Goal: Task Accomplishment & Management: Complete application form

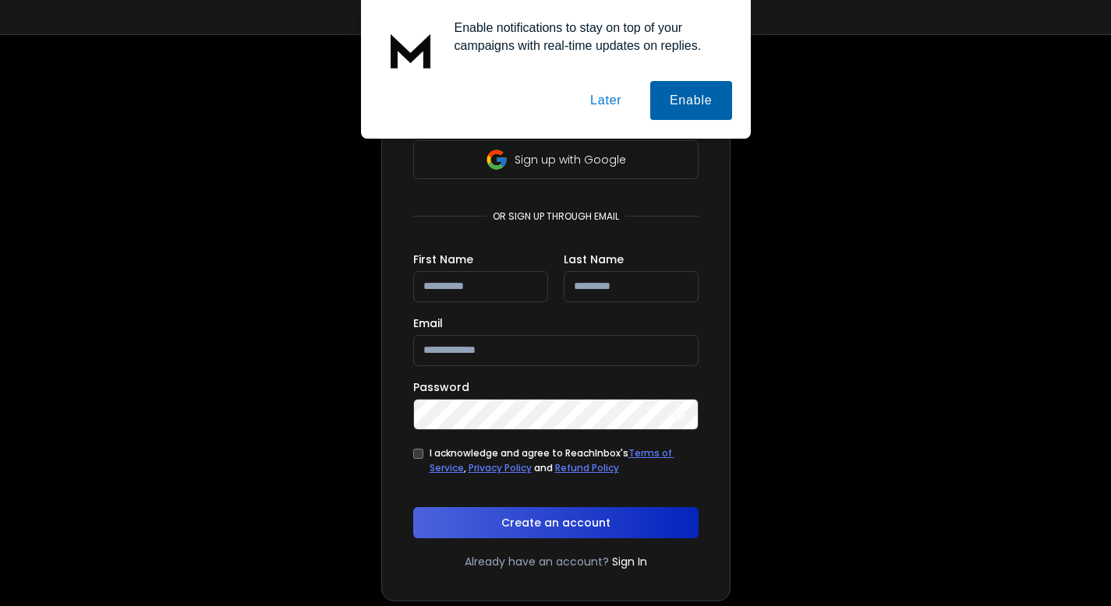
click at [693, 99] on button "Enable" at bounding box center [691, 100] width 82 height 39
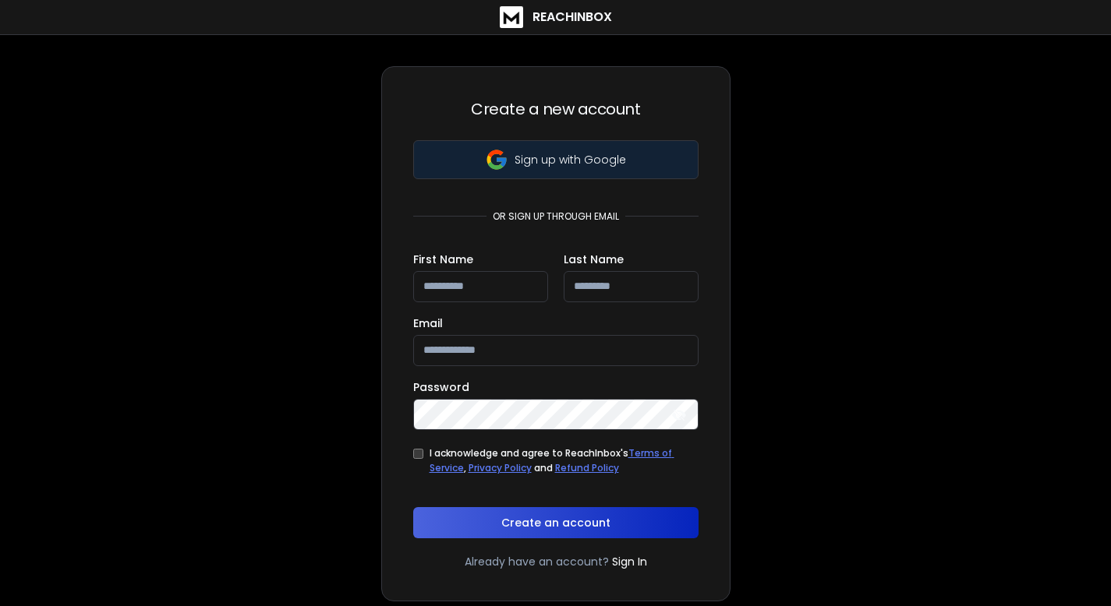
click at [510, 160] on button "Sign up with Google" at bounding box center [555, 159] width 285 height 39
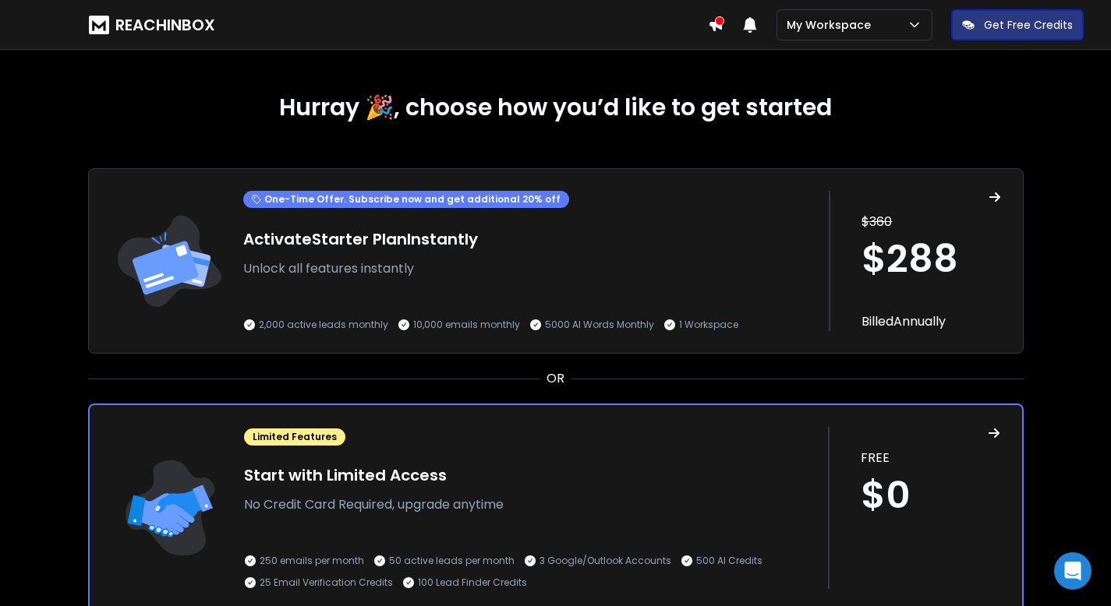
scroll to position [6, 0]
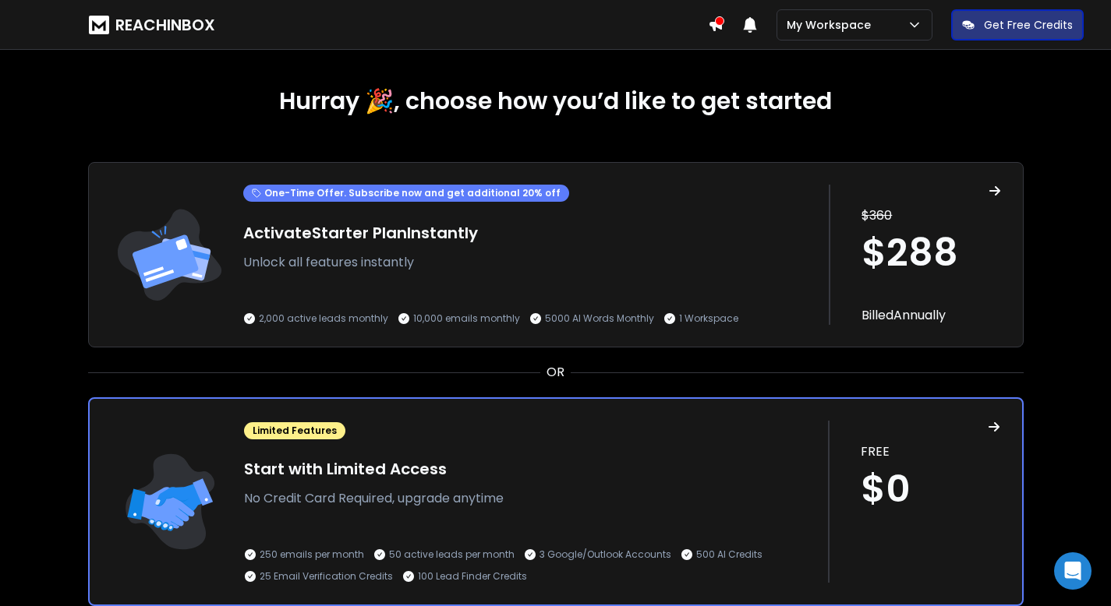
click at [676, 464] on h1 "Start with Limited Access" at bounding box center [528, 469] width 569 height 22
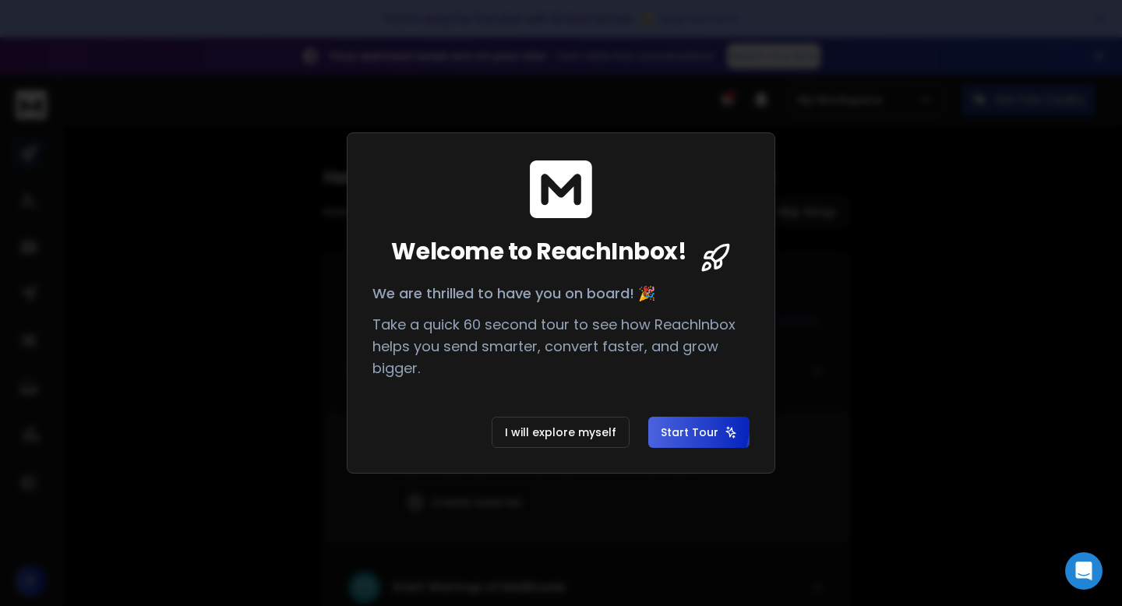
click at [712, 438] on span "Start Tour" at bounding box center [699, 433] width 76 height 16
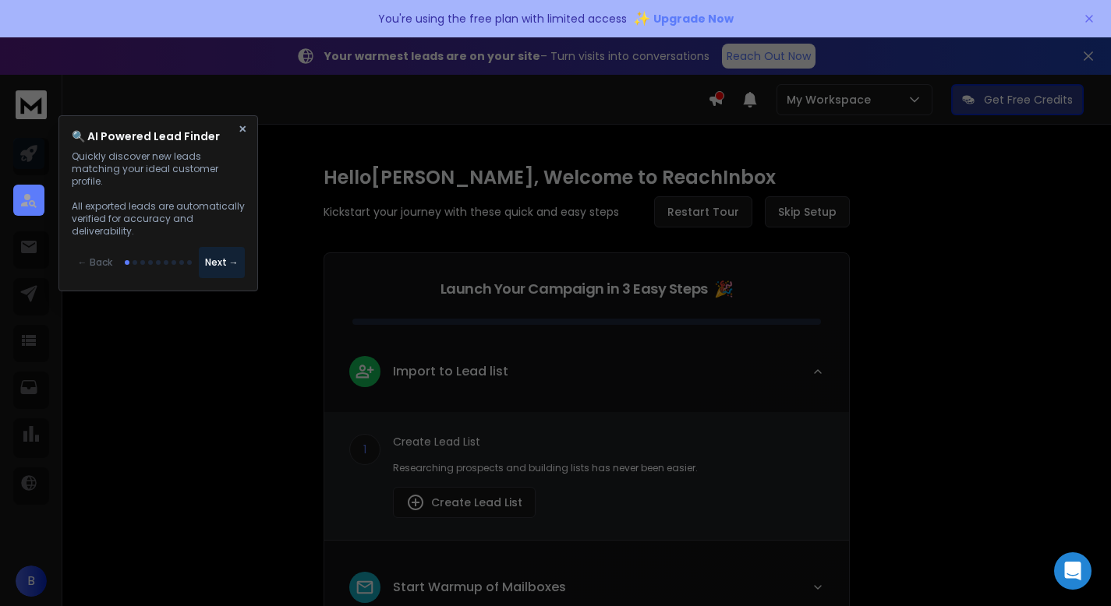
click at [232, 267] on button "Next →" at bounding box center [222, 262] width 46 height 31
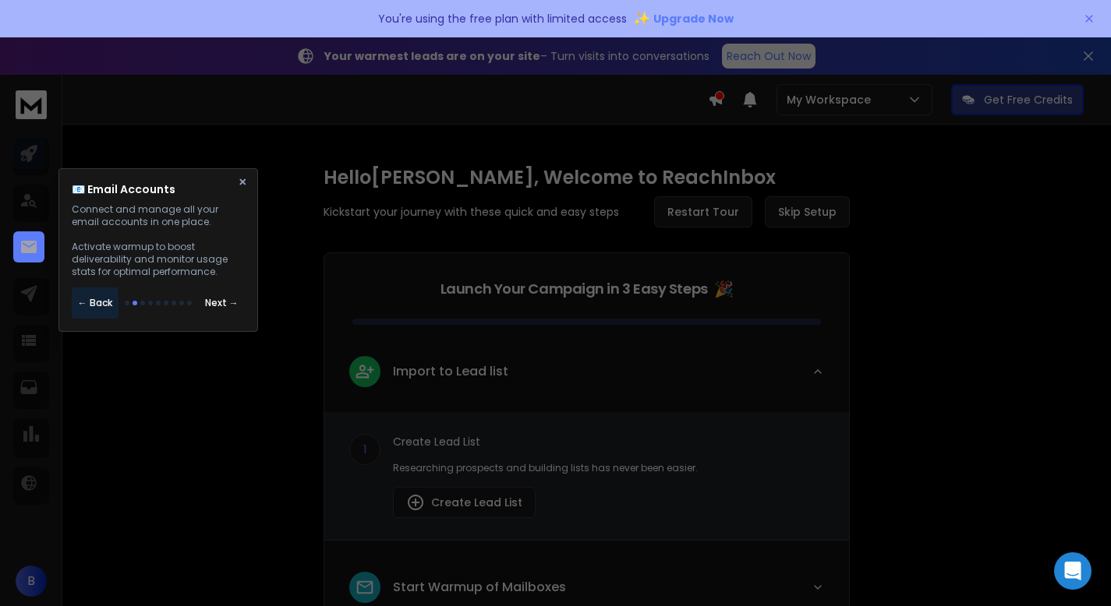
click at [86, 301] on button "← Back" at bounding box center [95, 303] width 47 height 31
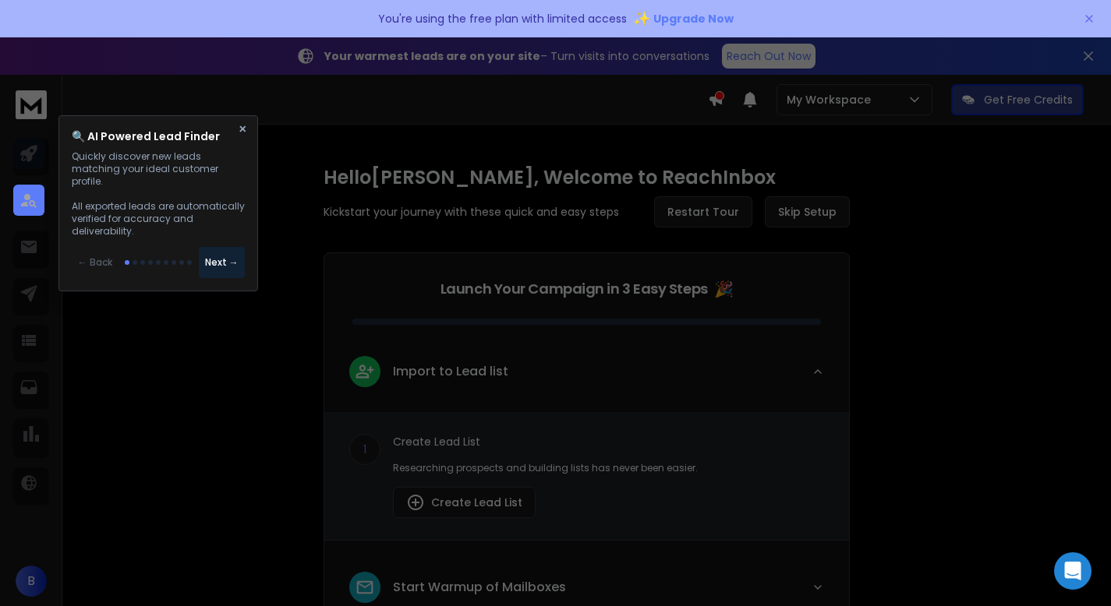
click at [230, 267] on button "Next →" at bounding box center [222, 262] width 46 height 31
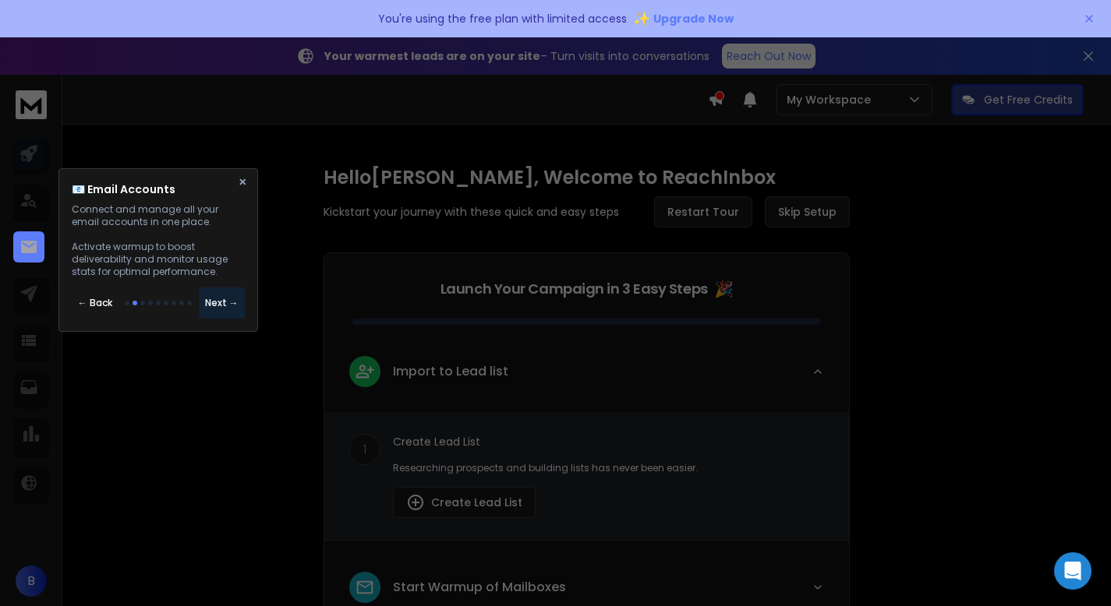
click at [236, 314] on button "Next →" at bounding box center [222, 303] width 46 height 31
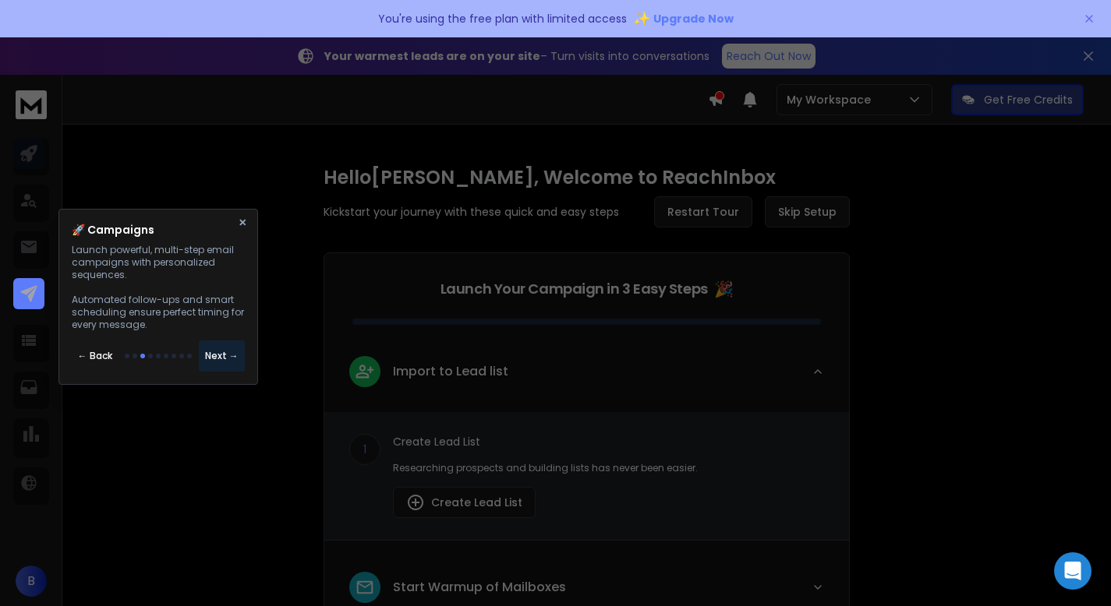
click at [236, 362] on button "Next →" at bounding box center [222, 356] width 46 height 31
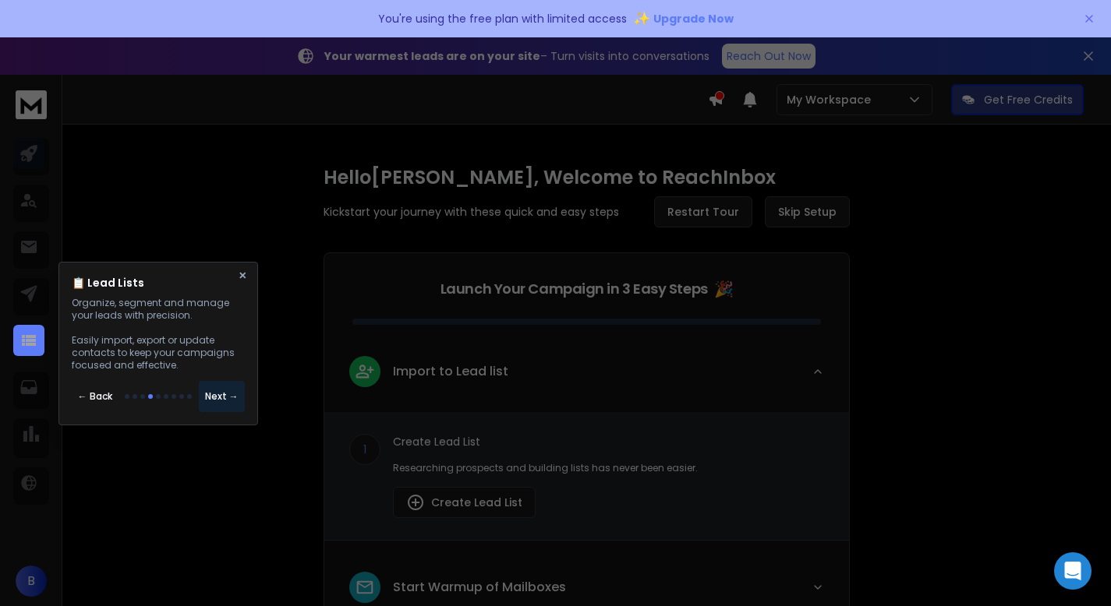
click at [223, 399] on button "Next →" at bounding box center [222, 396] width 46 height 31
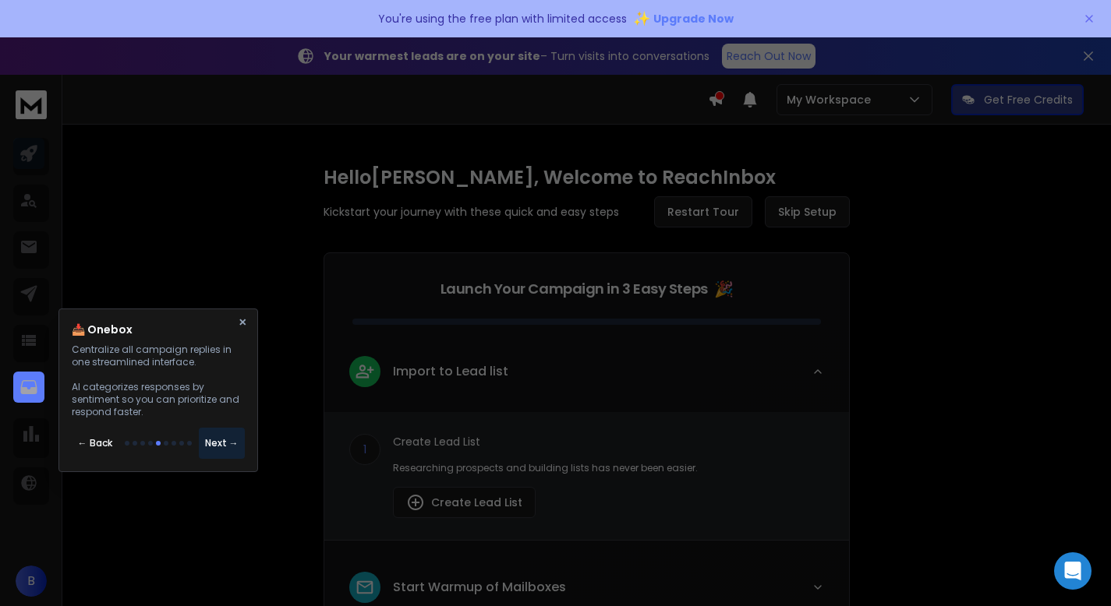
click at [221, 437] on button "Next →" at bounding box center [222, 443] width 46 height 31
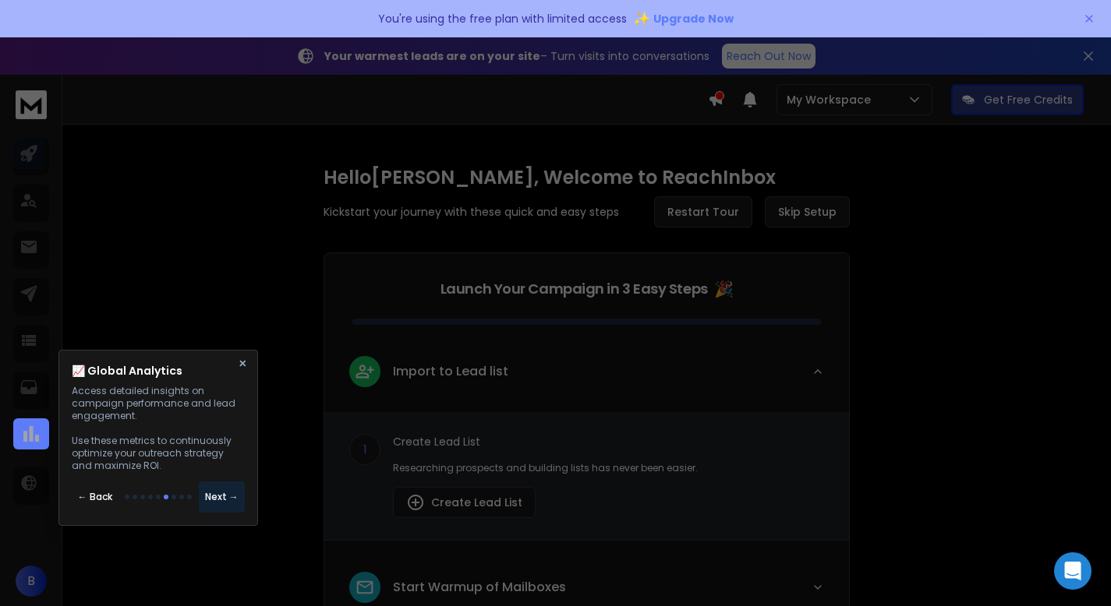
click at [222, 497] on button "Next →" at bounding box center [222, 497] width 46 height 31
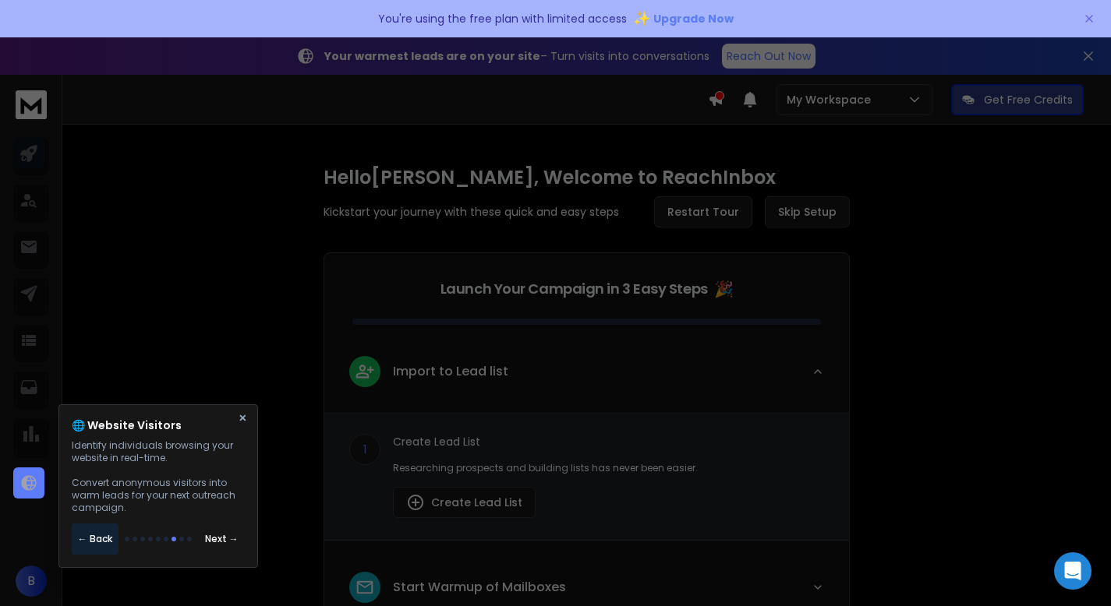
click at [100, 538] on button "← Back" at bounding box center [95, 539] width 47 height 31
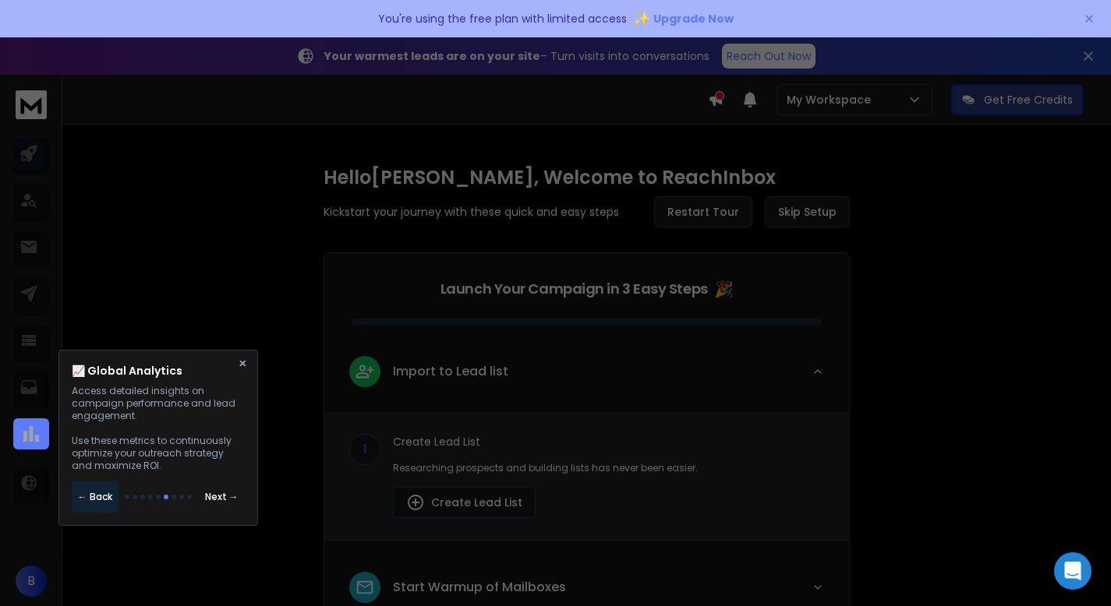
click at [106, 496] on button "← Back" at bounding box center [95, 497] width 47 height 31
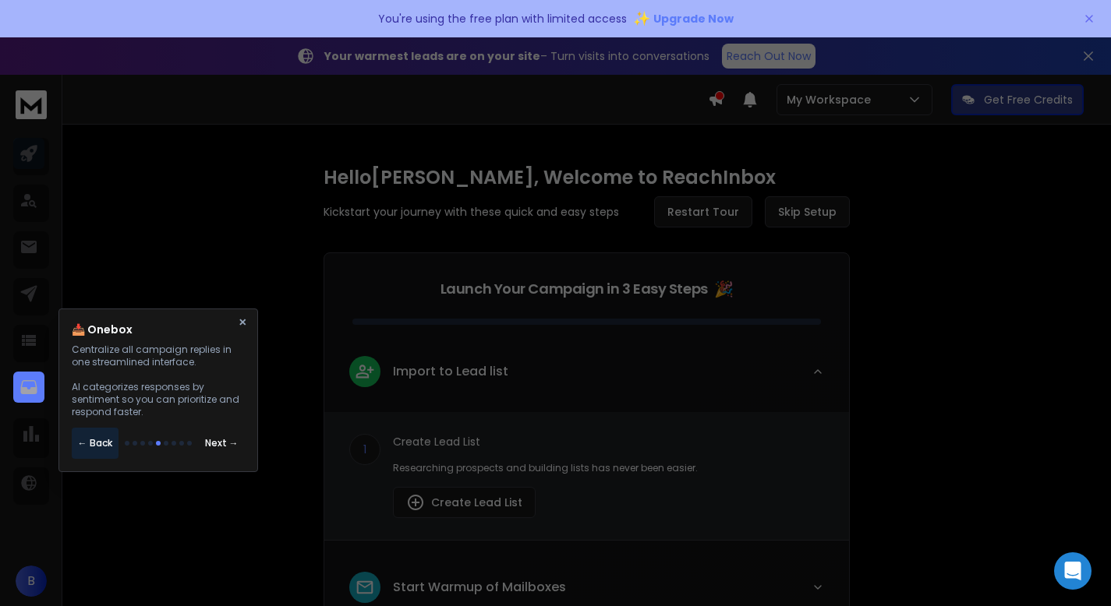
click at [110, 446] on button "← Back" at bounding box center [95, 443] width 47 height 31
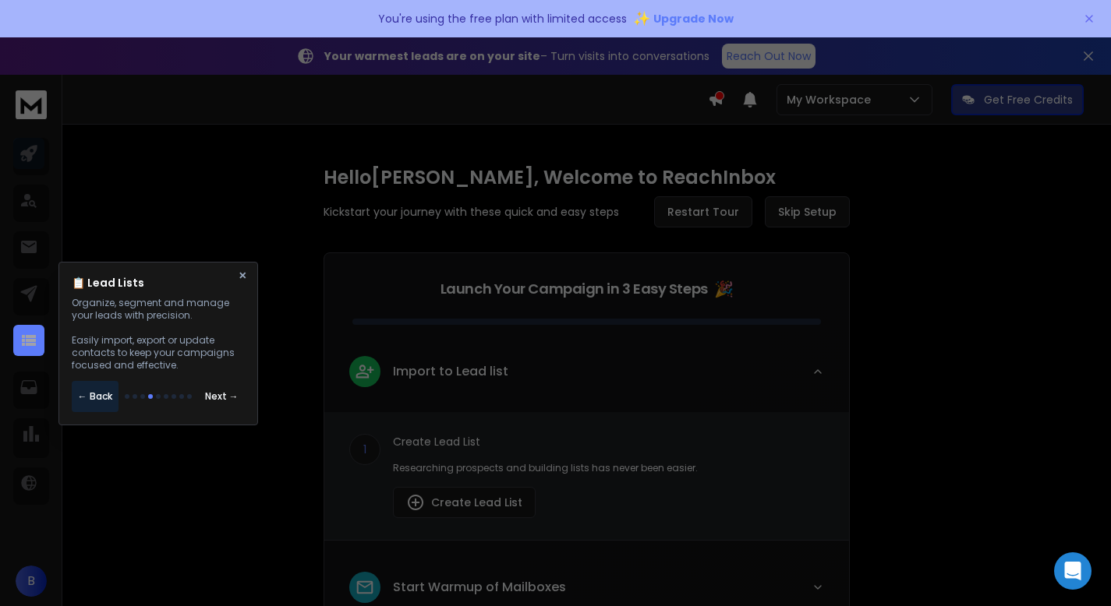
click at [102, 388] on button "← Back" at bounding box center [95, 396] width 47 height 31
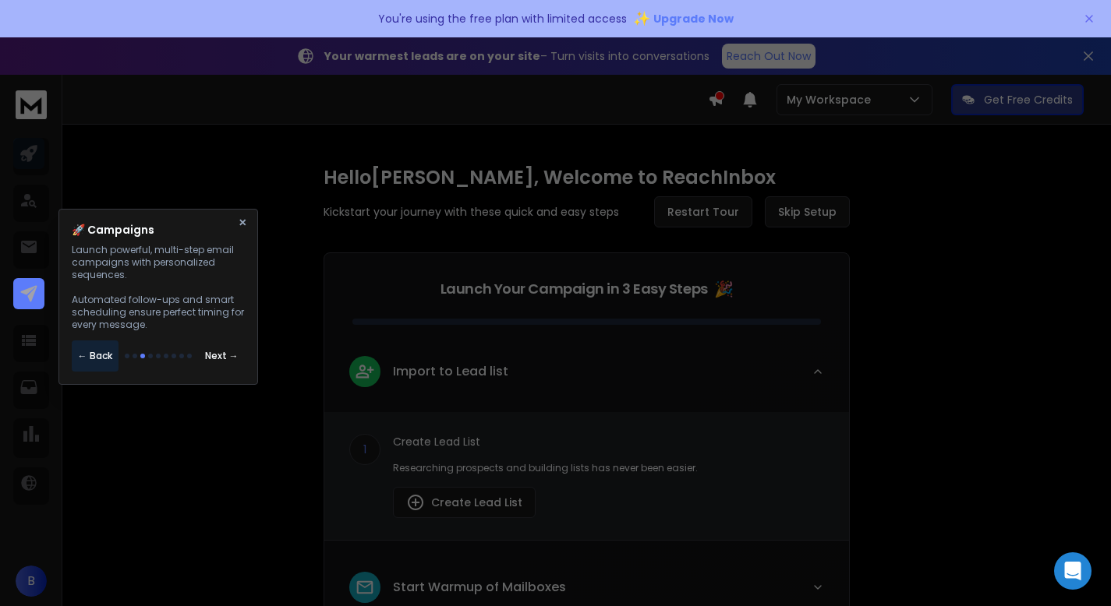
click at [107, 354] on button "← Back" at bounding box center [95, 356] width 47 height 31
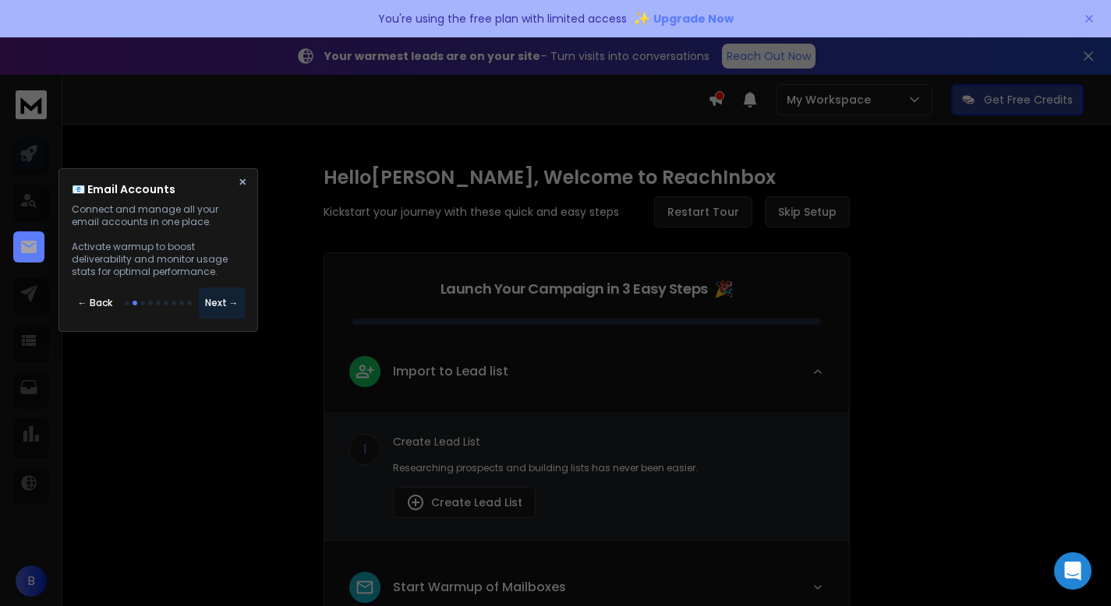
click at [218, 308] on button "Next →" at bounding box center [222, 303] width 46 height 31
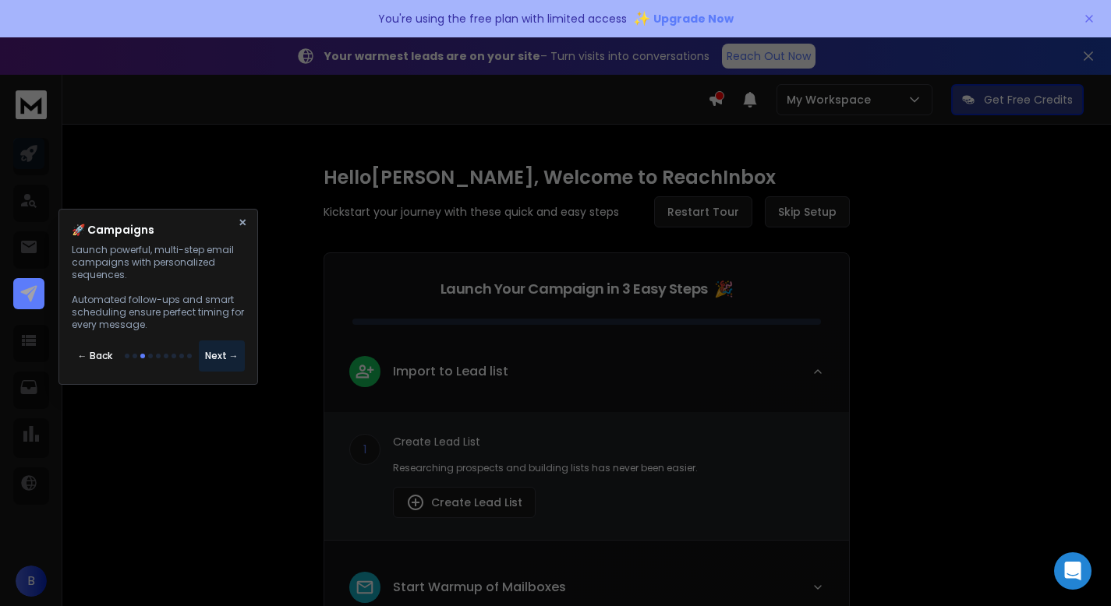
click at [228, 360] on button "Next →" at bounding box center [222, 356] width 46 height 31
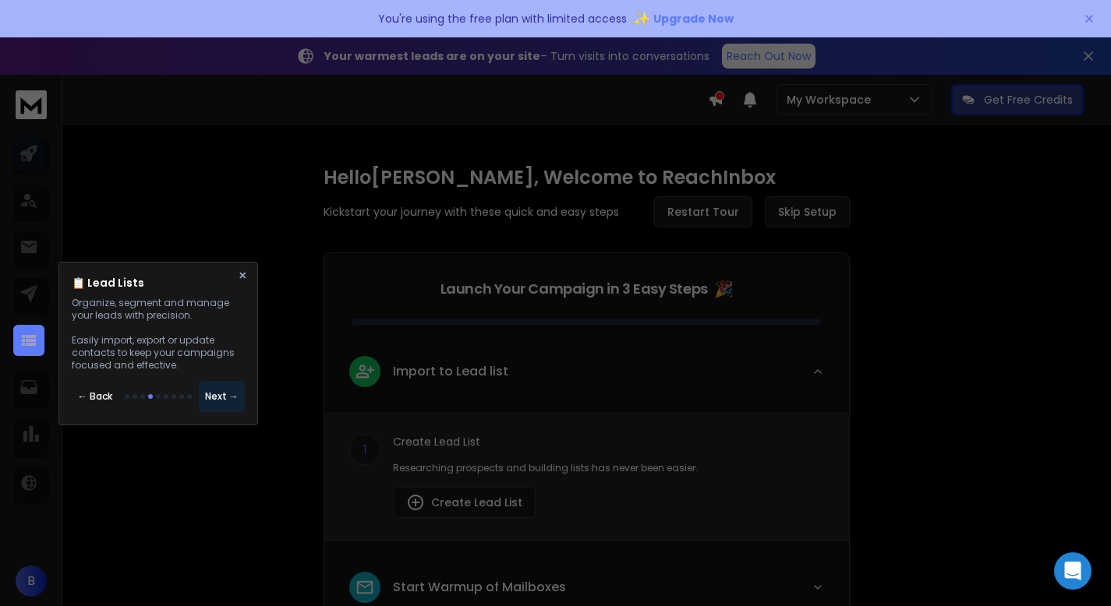
click at [231, 403] on button "Next →" at bounding box center [222, 396] width 46 height 31
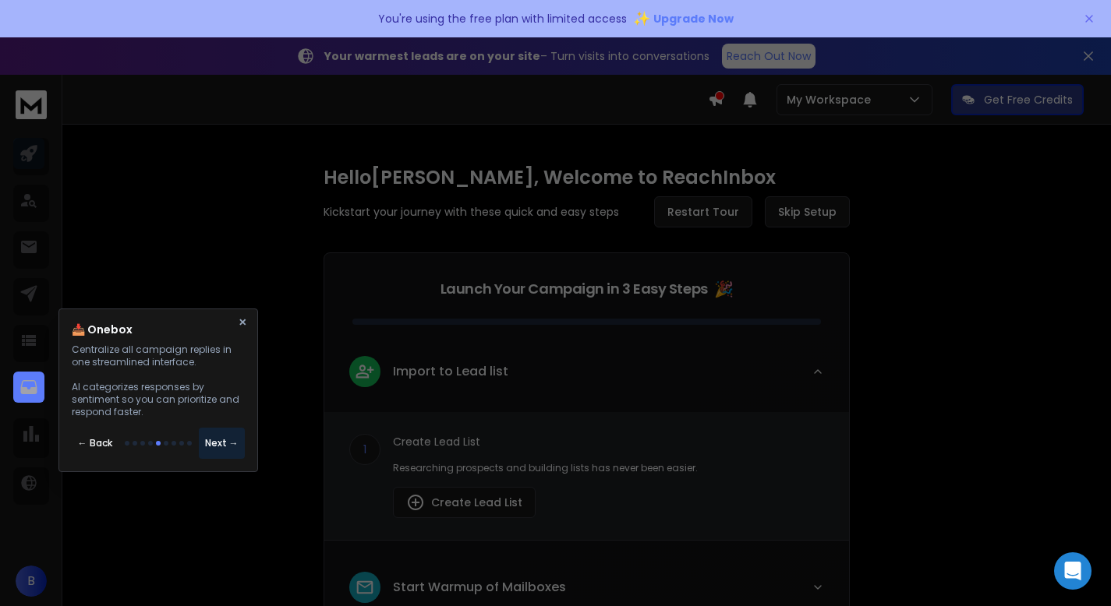
click at [223, 451] on button "Next →" at bounding box center [222, 443] width 46 height 31
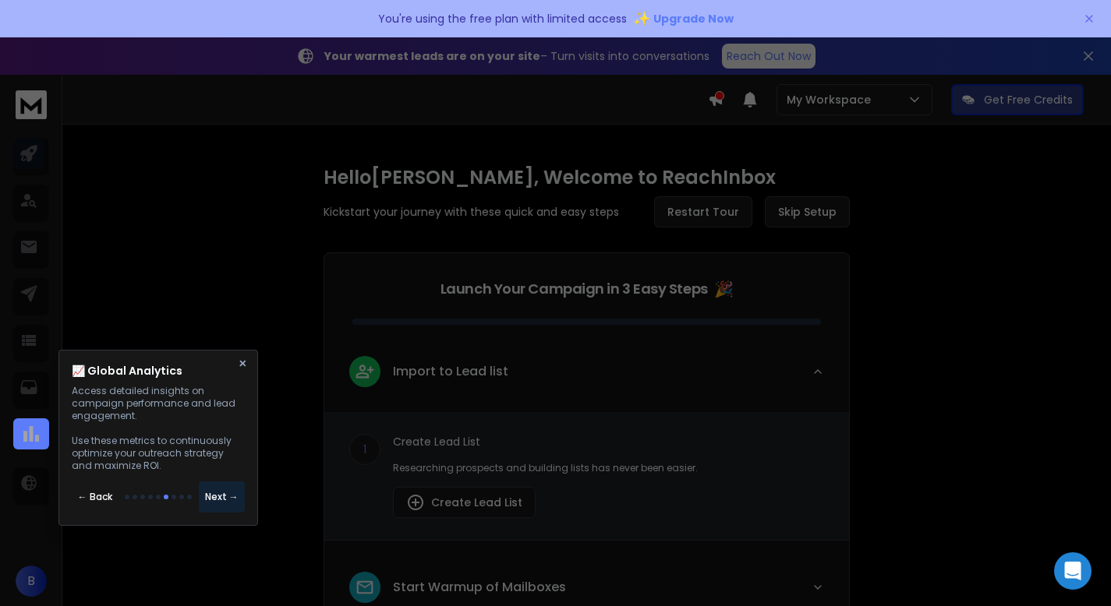
click at [219, 506] on button "Next →" at bounding box center [222, 497] width 46 height 31
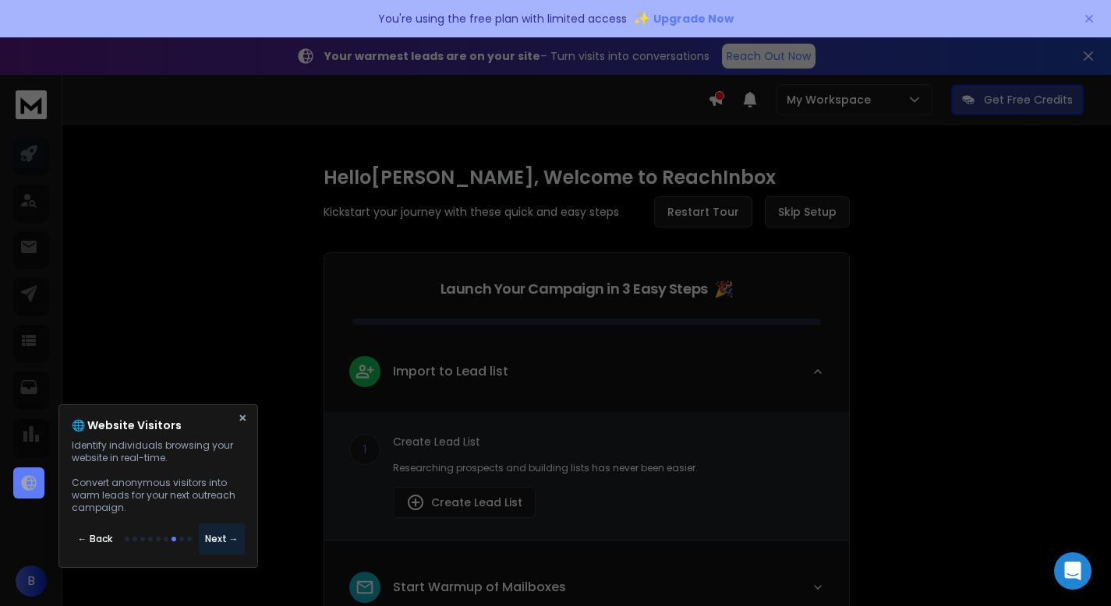
click at [221, 547] on button "Next →" at bounding box center [222, 539] width 46 height 31
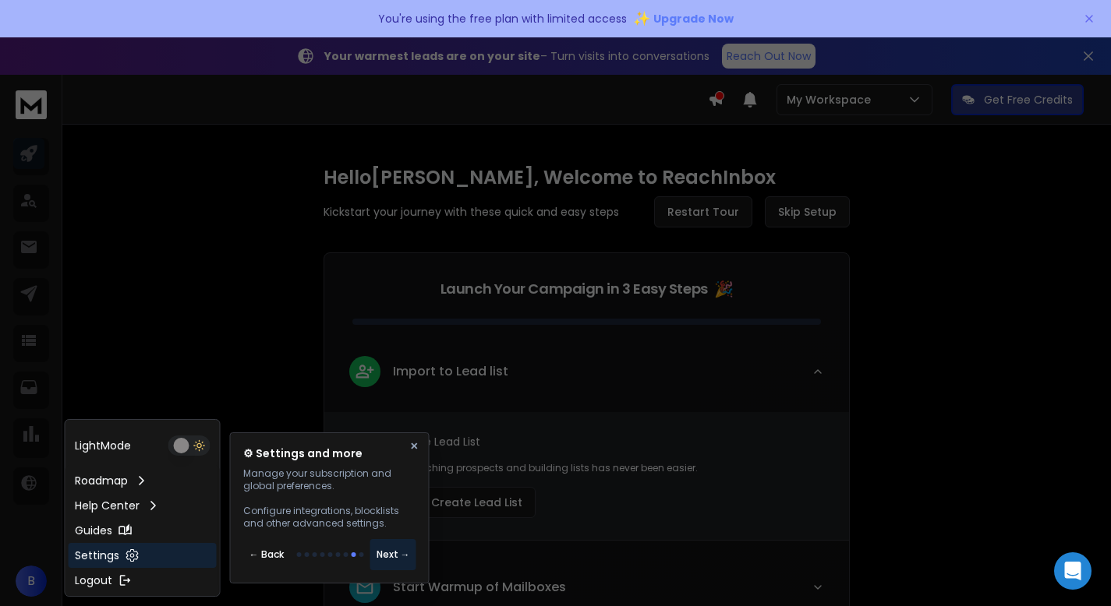
click at [391, 561] on button "Next →" at bounding box center [393, 554] width 46 height 31
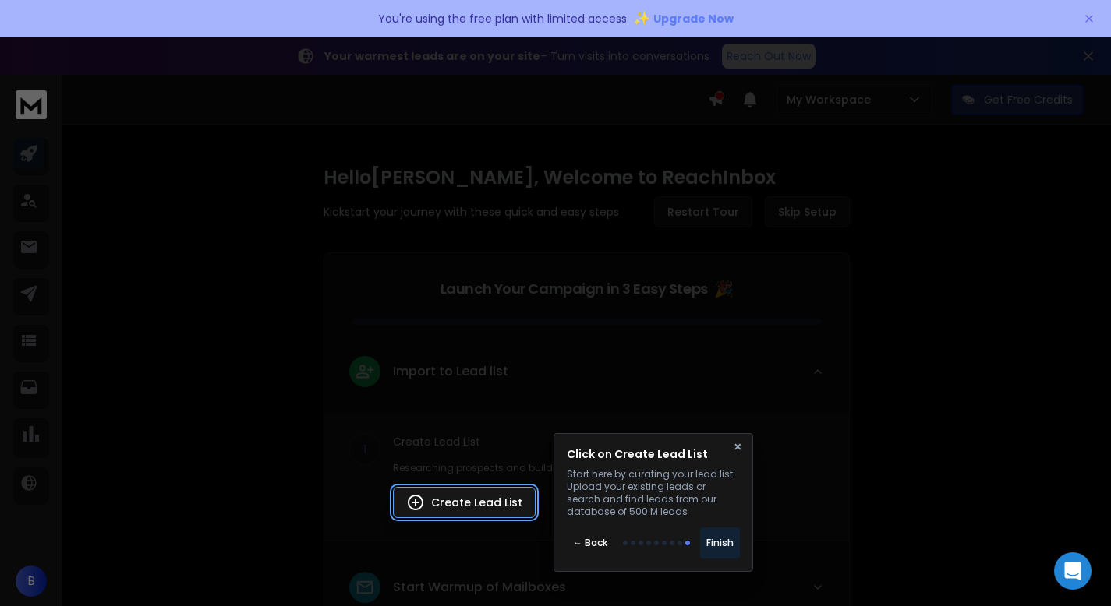
click at [725, 549] on button "Finish" at bounding box center [720, 543] width 40 height 31
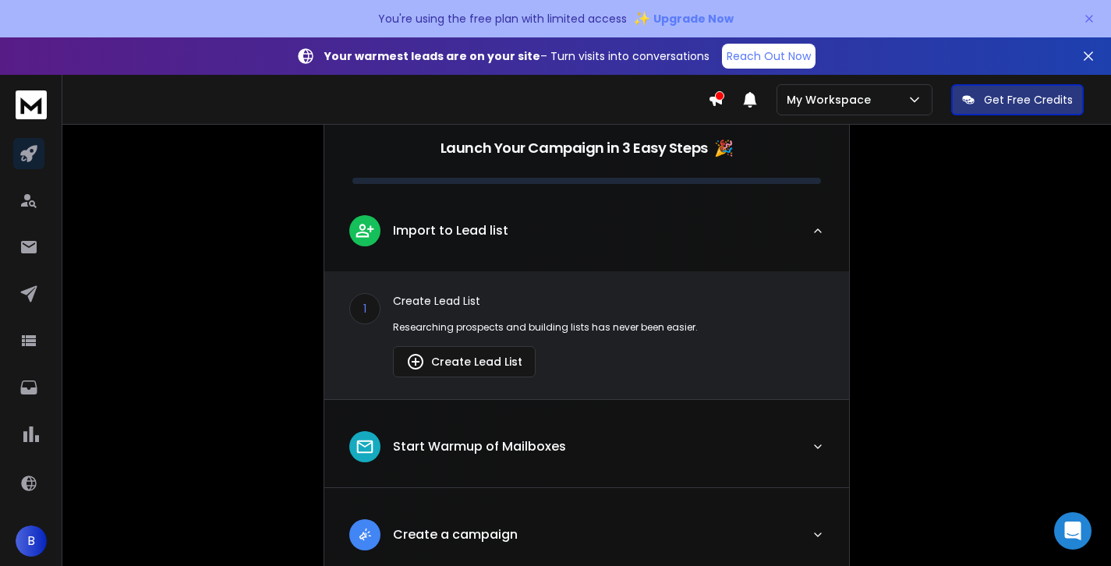
scroll to position [172, 0]
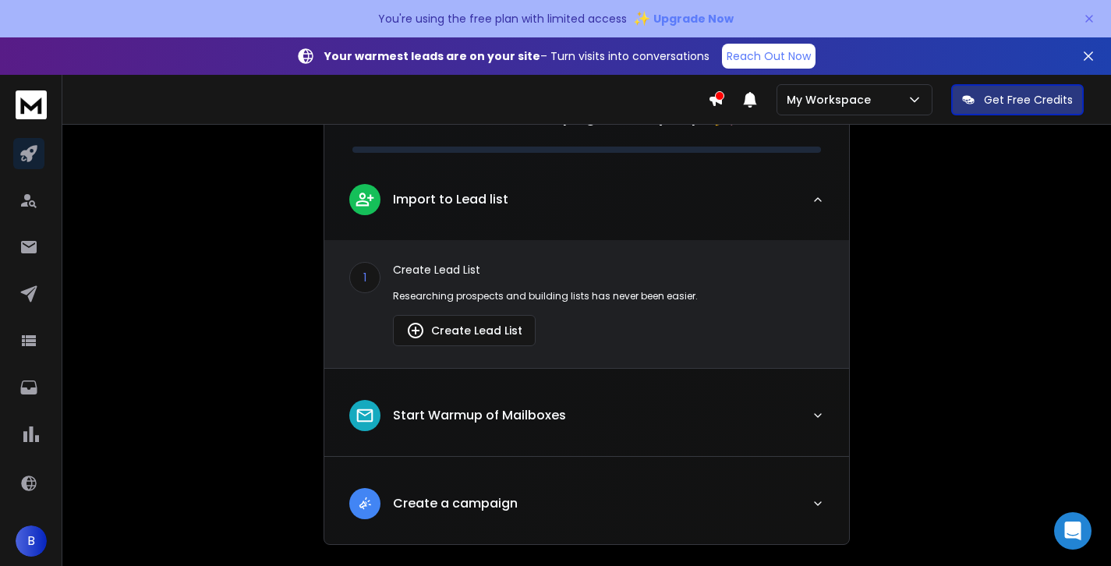
click at [440, 198] on p "Import to Lead list" at bounding box center [450, 199] width 115 height 19
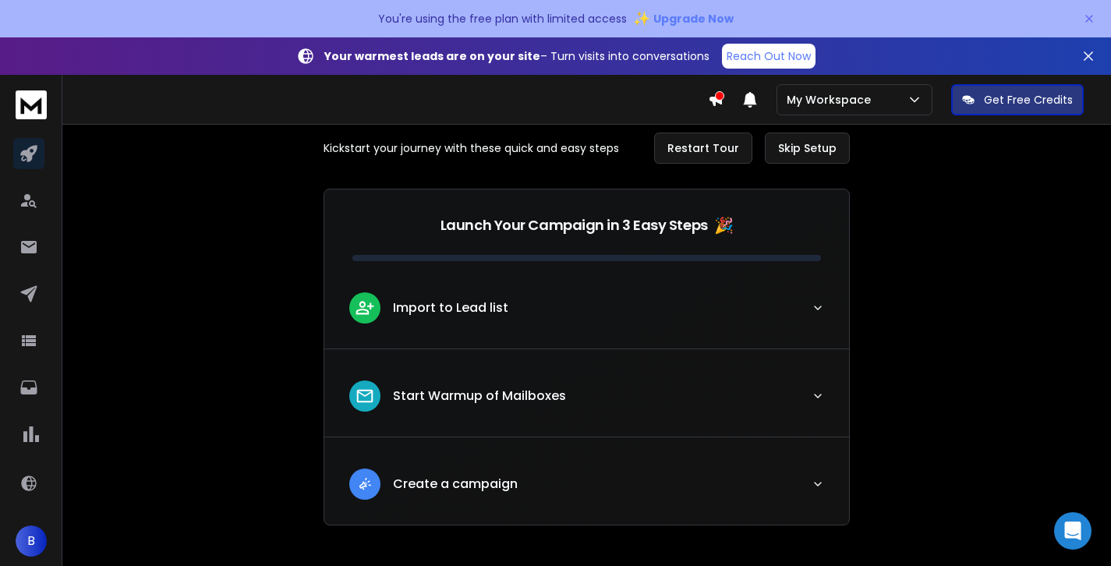
click at [431, 321] on div "Import to Lead list" at bounding box center [428, 307] width 159 height 31
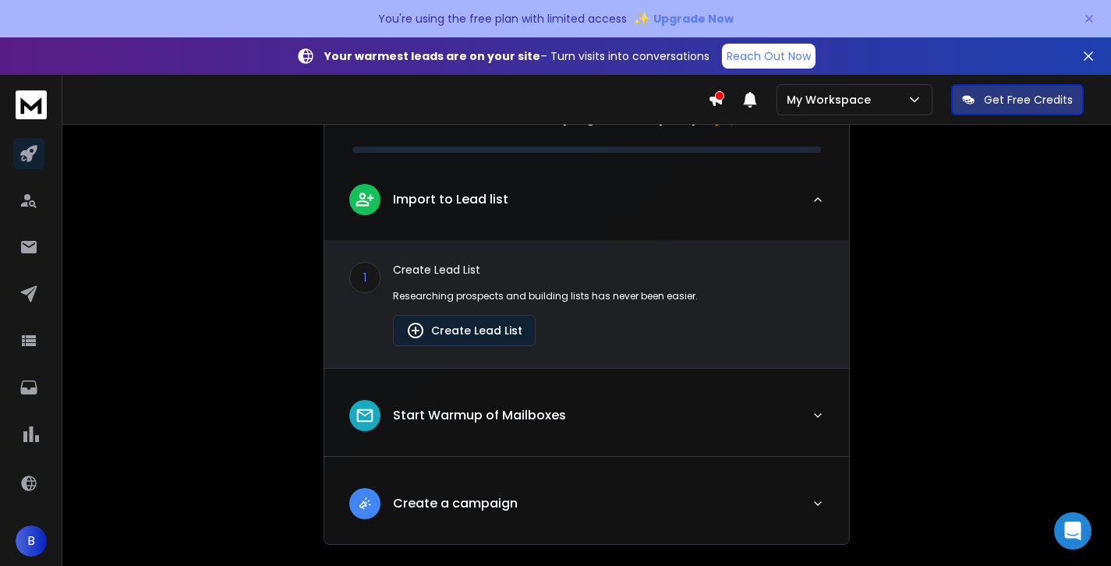
click at [440, 335] on button "Create Lead List" at bounding box center [464, 330] width 143 height 31
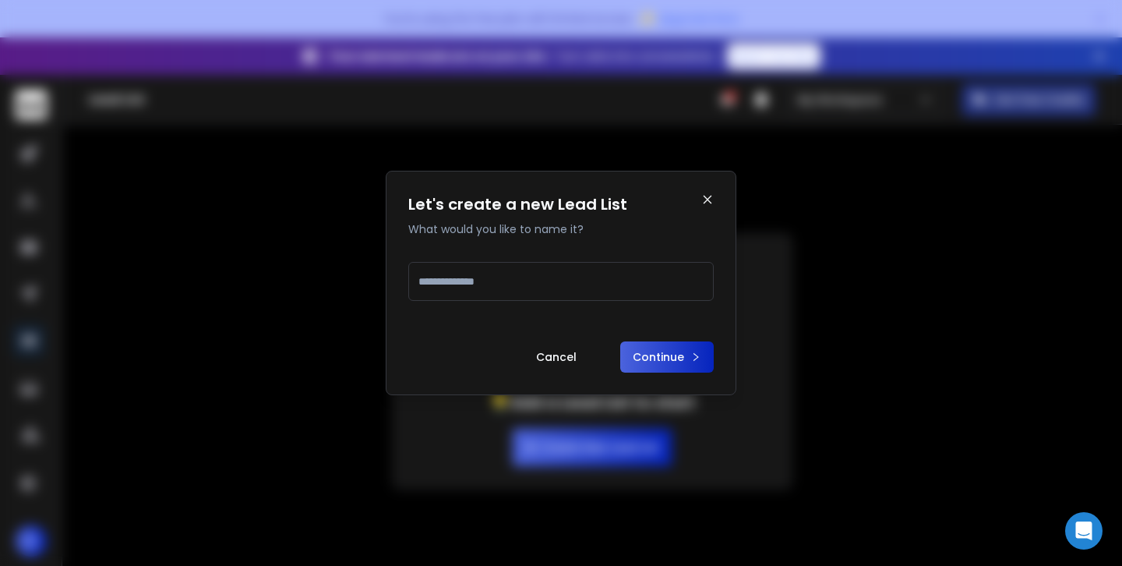
click at [560, 292] on input at bounding box center [561, 281] width 306 height 39
type input "*********"
click at [665, 351] on button "Continue" at bounding box center [667, 356] width 94 height 31
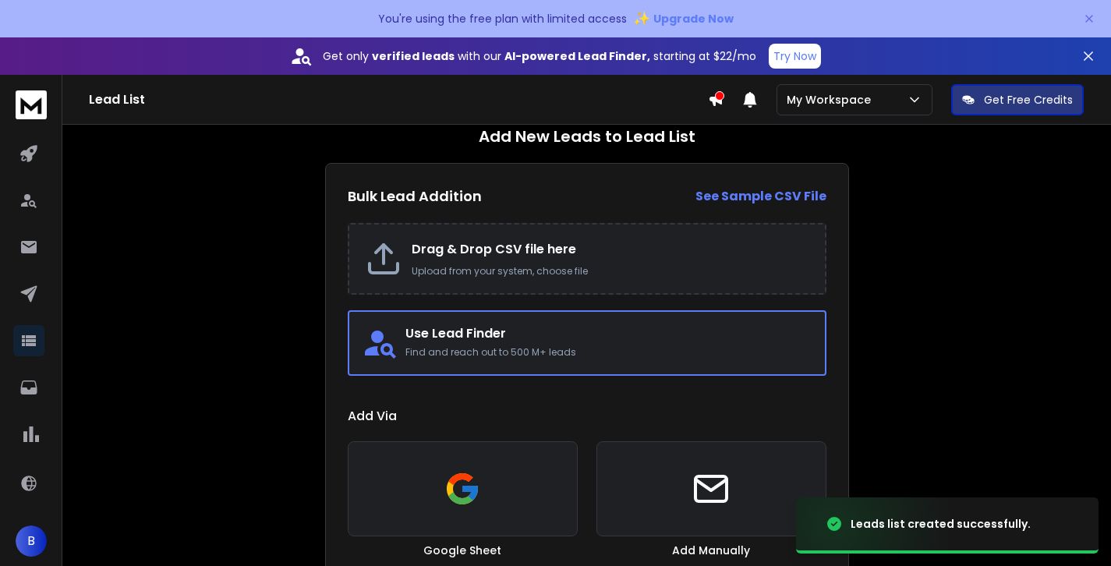
scroll to position [45, 0]
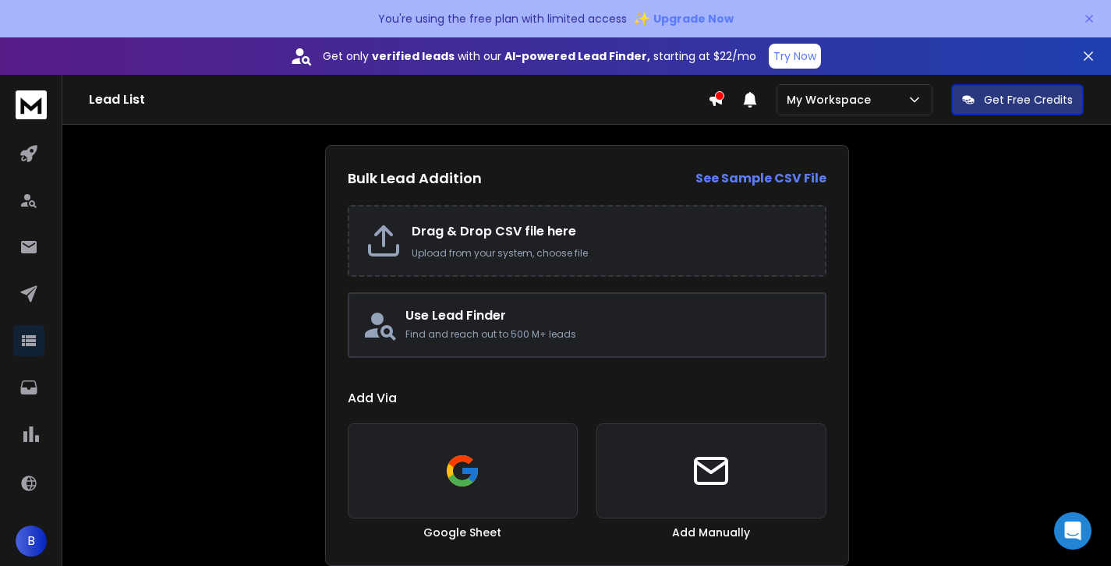
click at [469, 248] on p "Upload from your system, choose file" at bounding box center [609, 253] width 397 height 12
type input "**********"
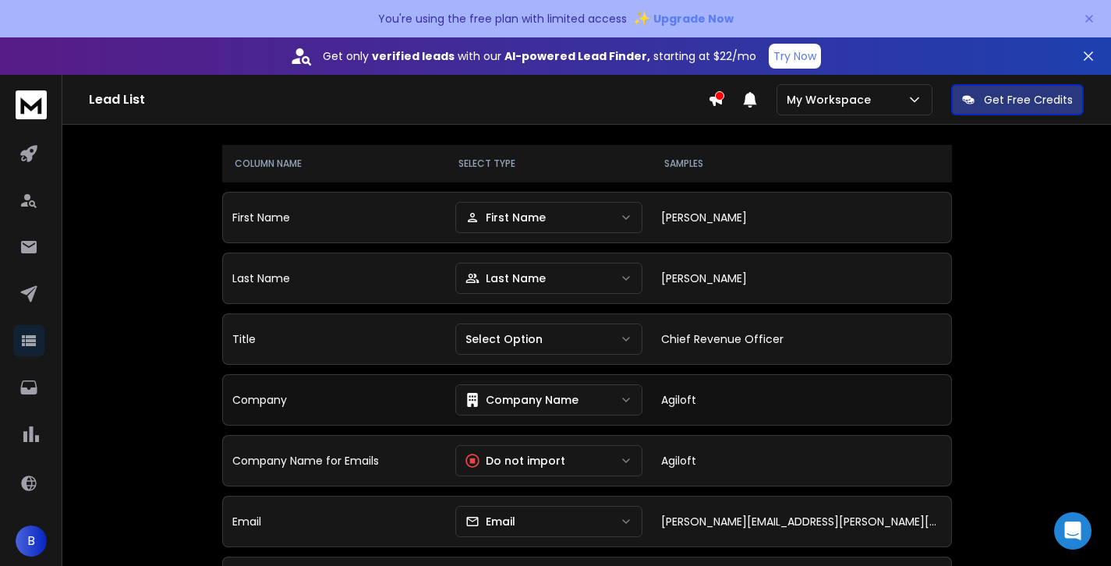
scroll to position [323, 0]
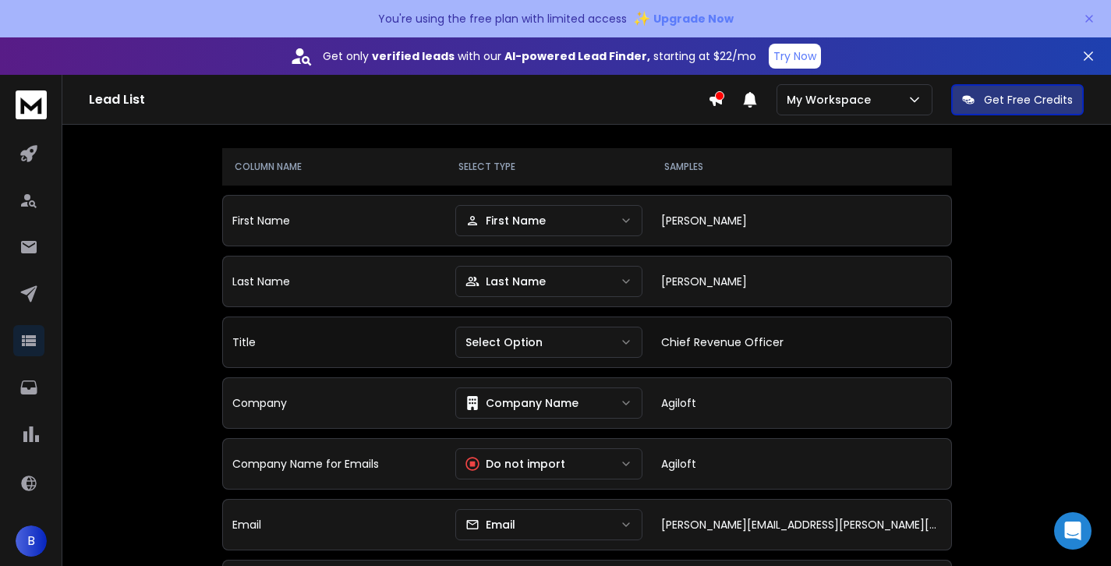
click at [560, 344] on button "Select Option" at bounding box center [548, 342] width 186 height 31
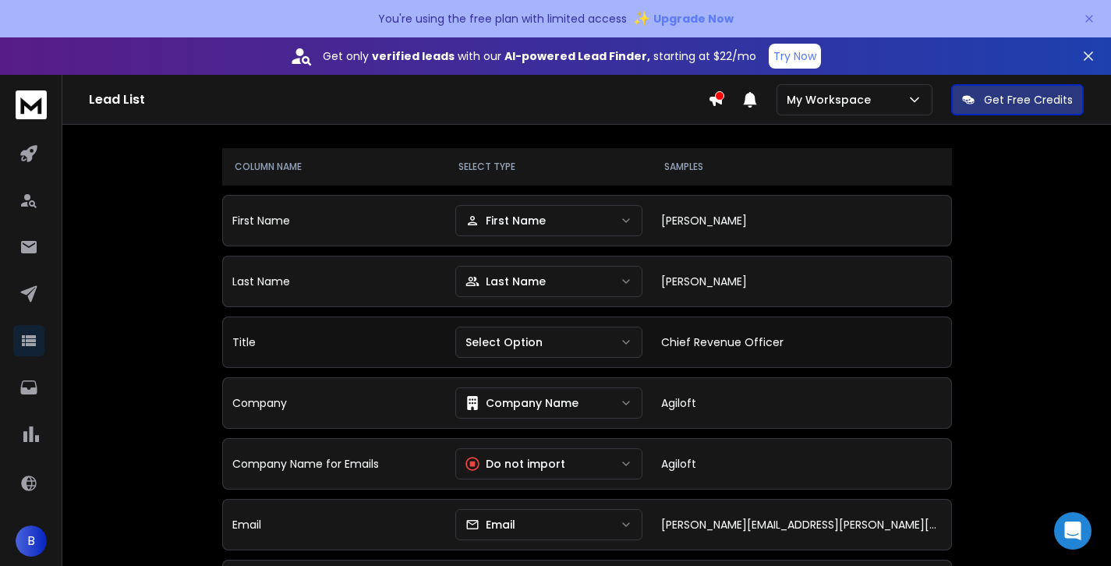
click at [584, 341] on button "Select Option" at bounding box center [548, 342] width 186 height 31
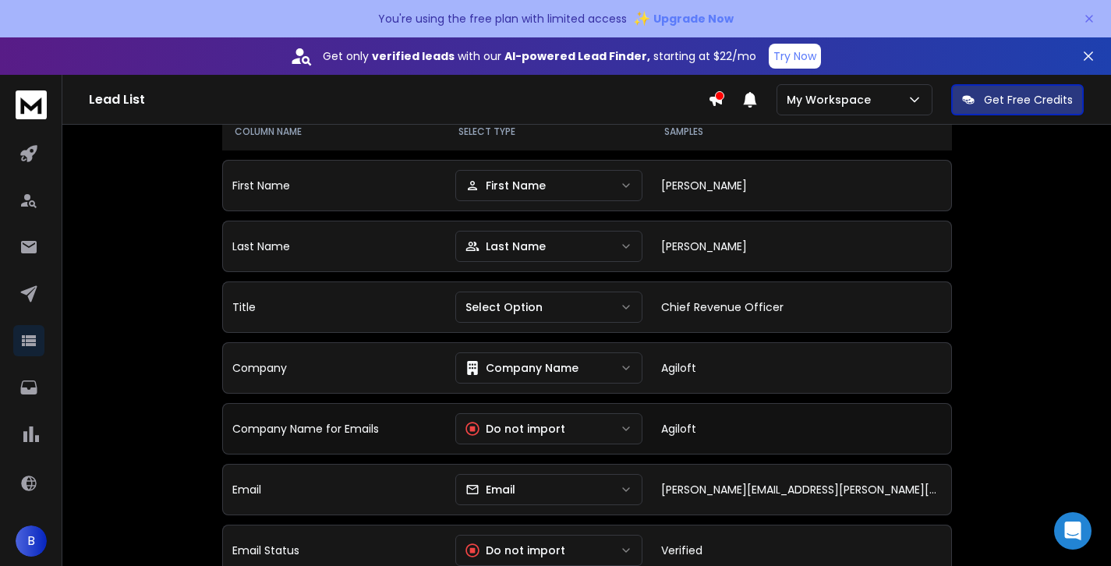
scroll to position [304, 0]
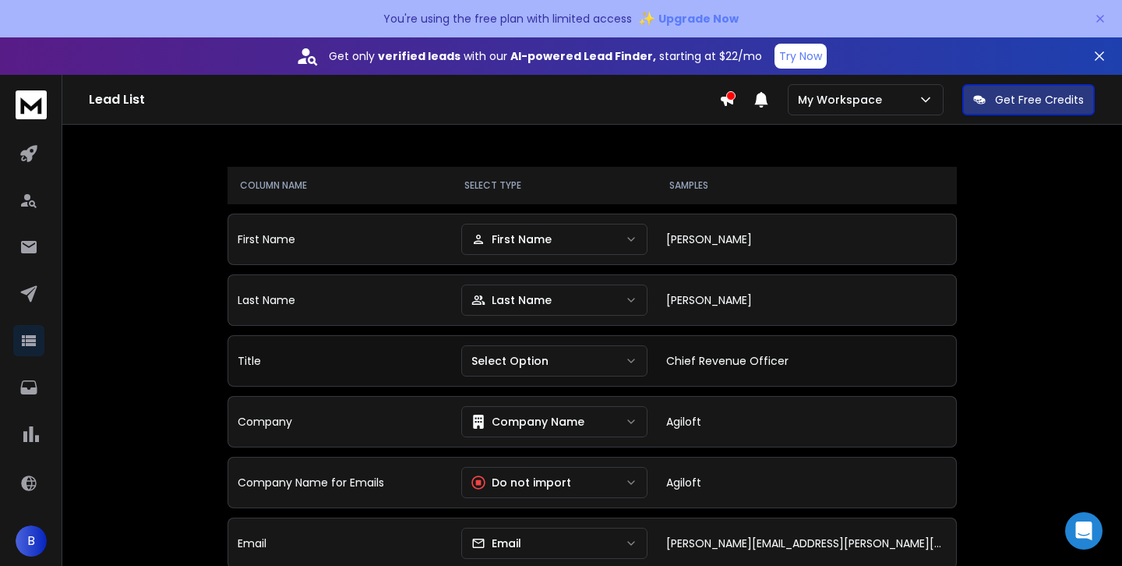
click at [533, 370] on button "Select Option" at bounding box center [554, 360] width 186 height 31
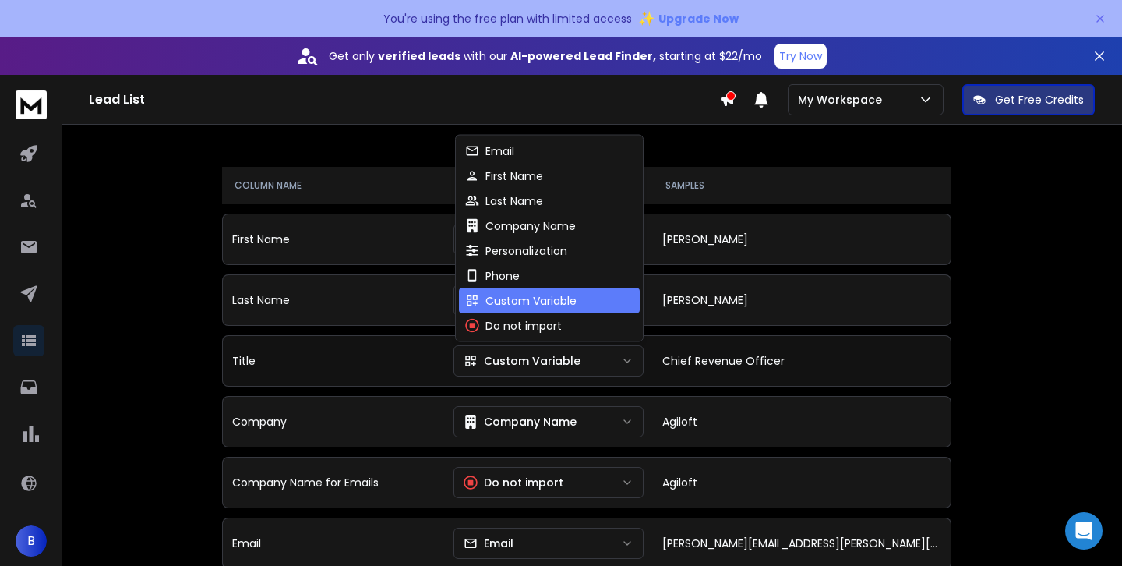
click at [618, 360] on button "Custom Variable" at bounding box center [549, 360] width 190 height 31
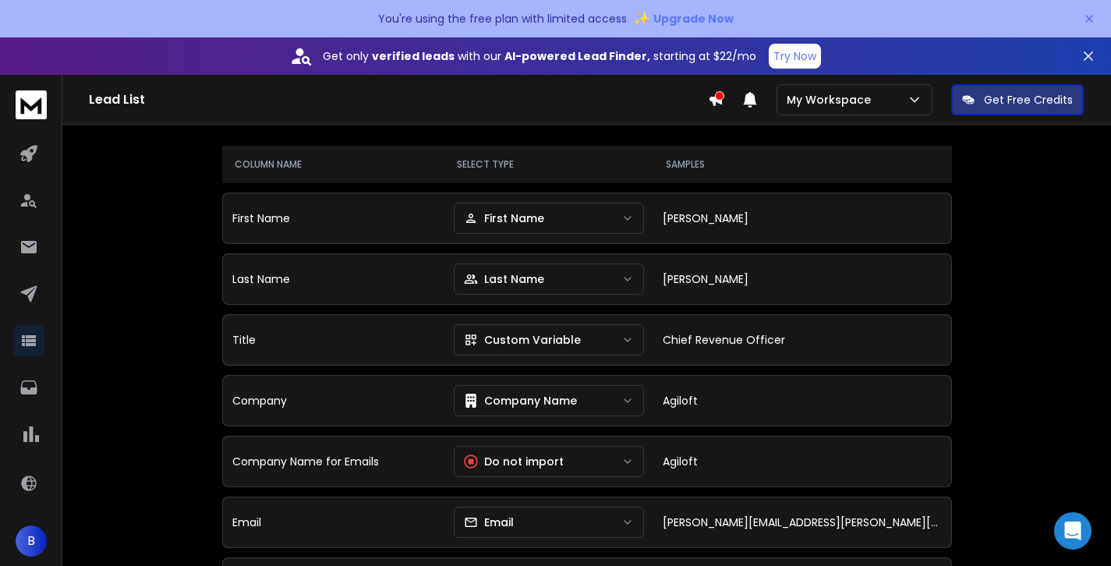
scroll to position [330, 0]
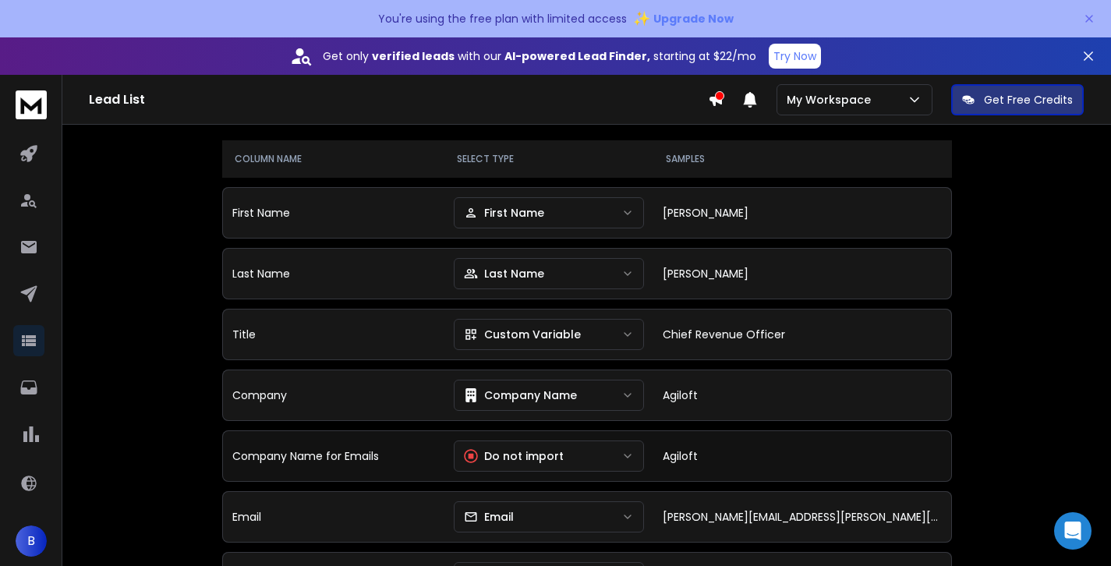
click at [581, 454] on button "Do not import" at bounding box center [549, 455] width 190 height 31
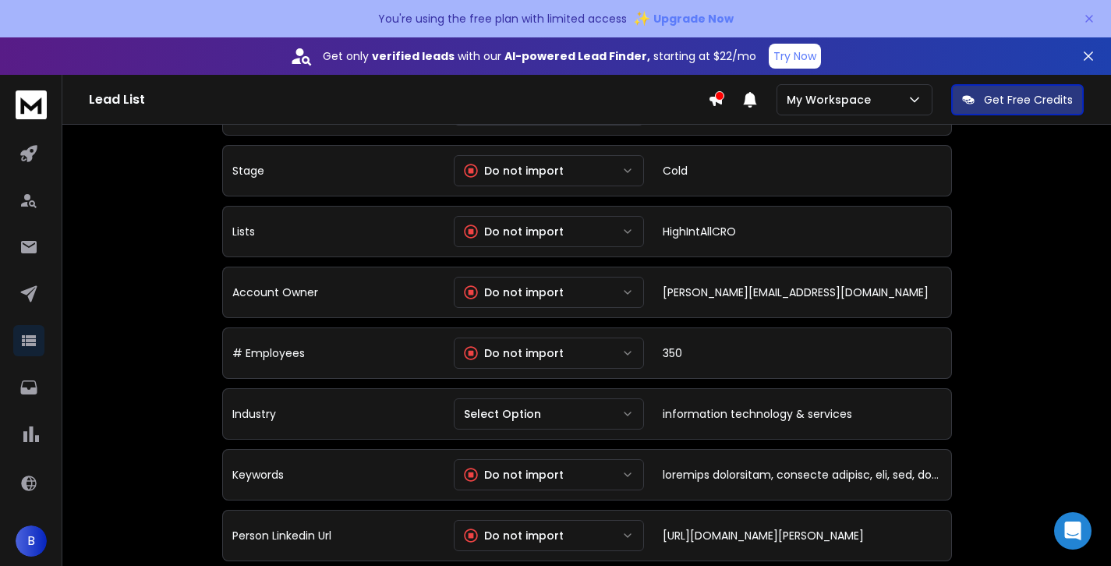
scroll to position [1234, 0]
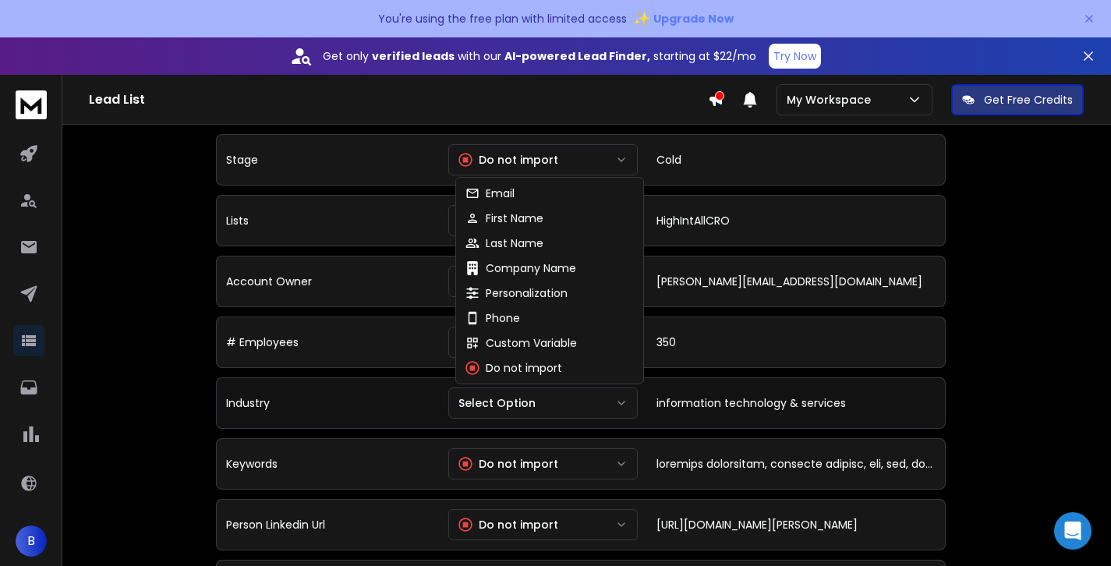
click at [540, 409] on button "Select Option" at bounding box center [543, 402] width 190 height 31
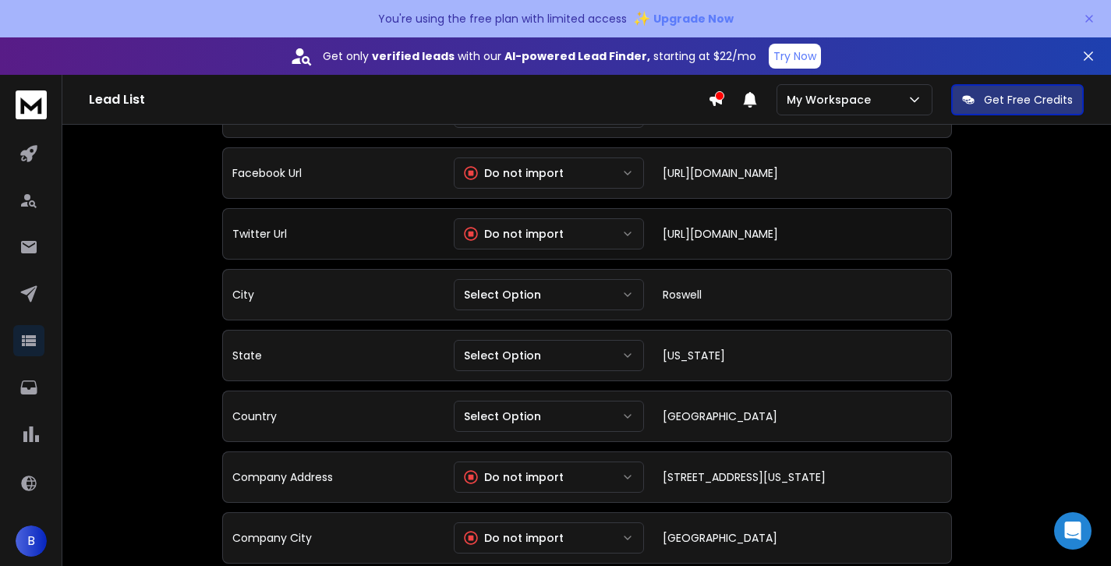
scroll to position [1771, 0]
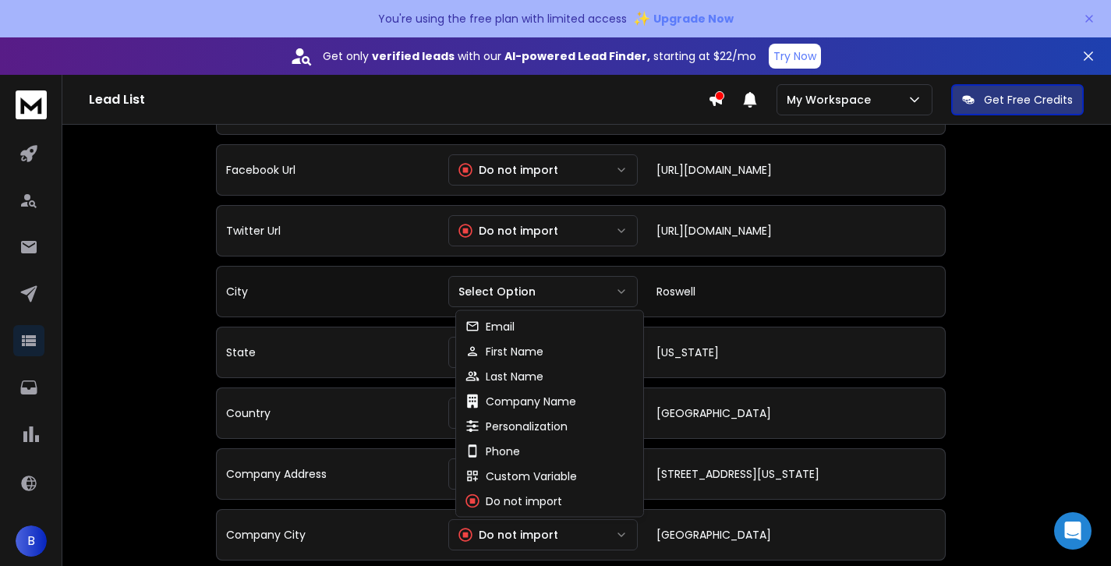
click at [524, 290] on button "Select Option" at bounding box center [543, 291] width 190 height 31
click at [178, 332] on div "Add New Leads to Lead List Add Leads in Bulk See Sample CSV file apollo-contact…" at bounding box center [549, 107] width 1099 height 3608
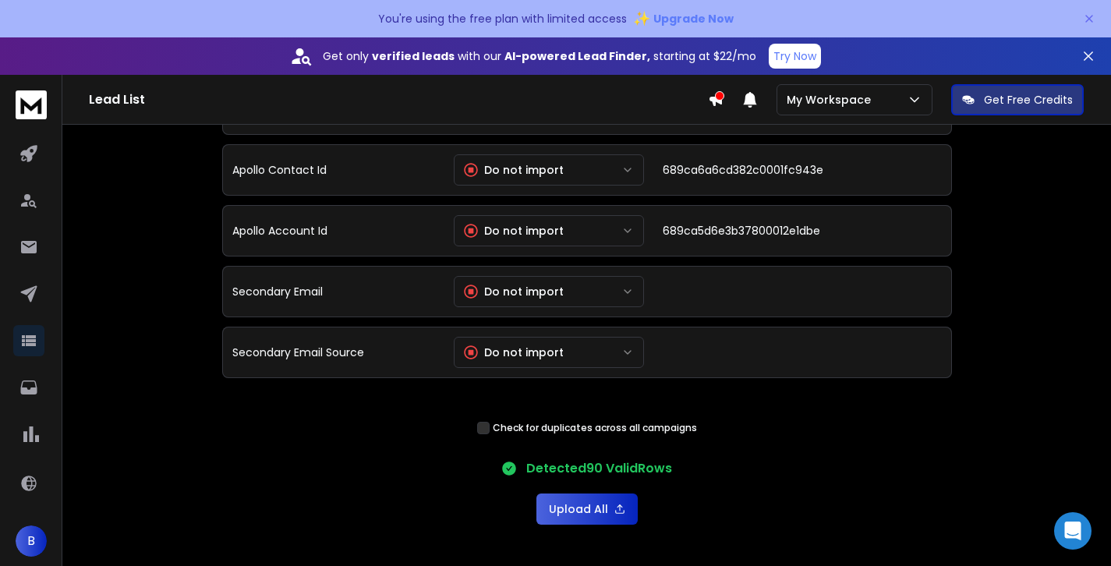
scroll to position [3117, 0]
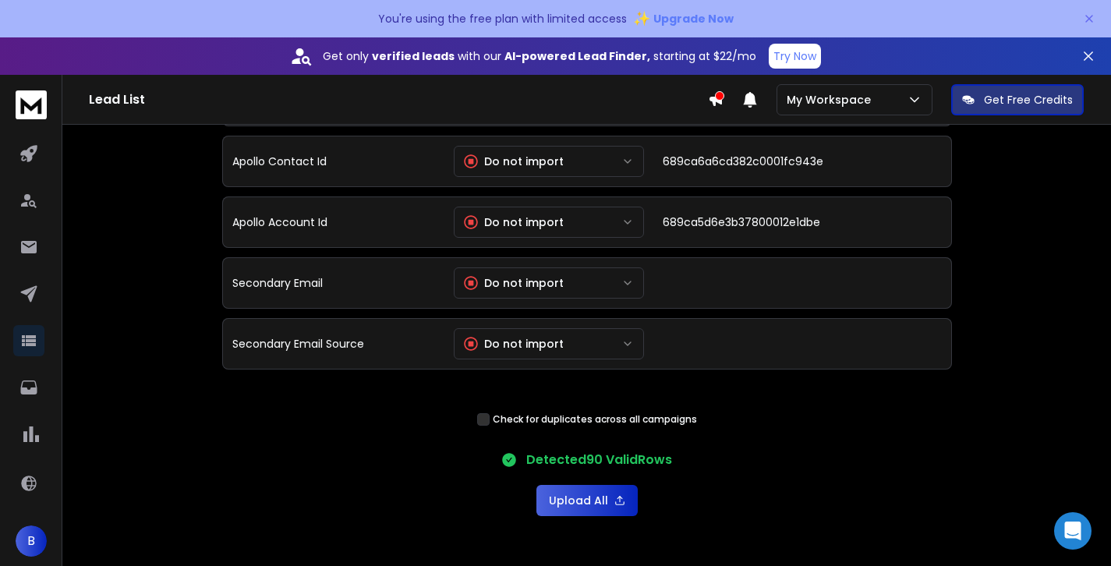
click at [489, 425] on div "Check for duplicates across all campaigns" at bounding box center [587, 419] width 220 height 12
click at [484, 420] on button "Check for duplicates across all campaigns" at bounding box center [483, 419] width 12 height 12
click at [595, 507] on button "Upload All" at bounding box center [586, 500] width 101 height 31
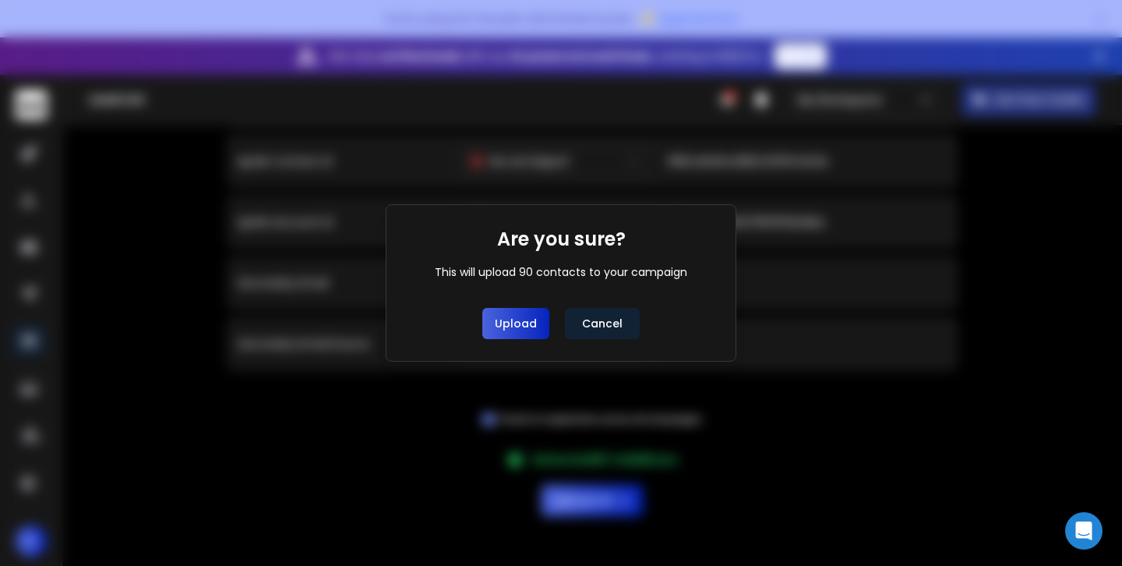
click at [524, 330] on button "Upload" at bounding box center [515, 323] width 67 height 31
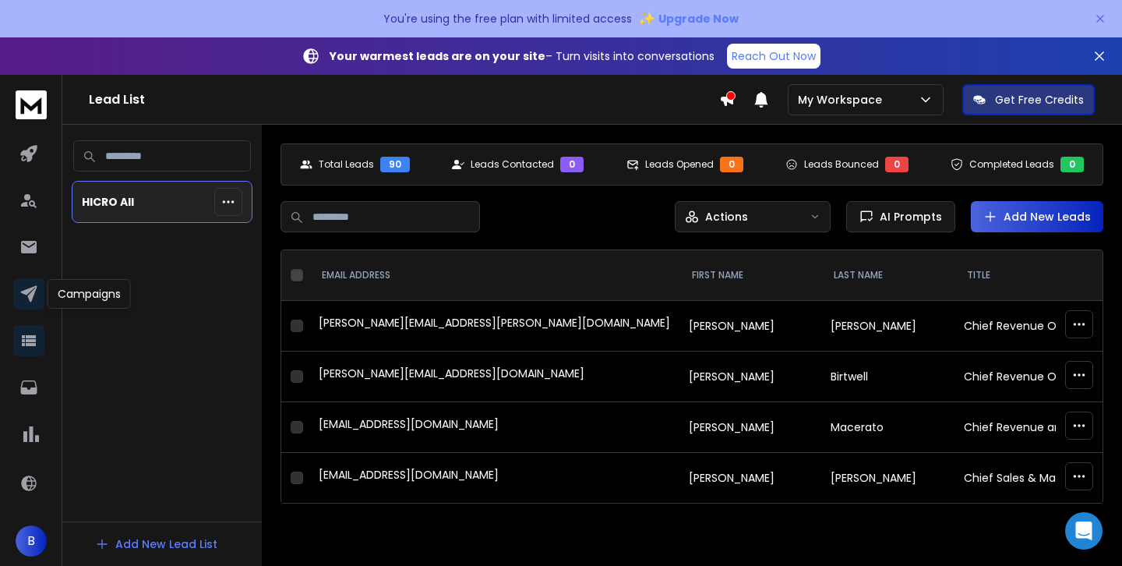
click at [30, 295] on icon at bounding box center [28, 293] width 16 height 16
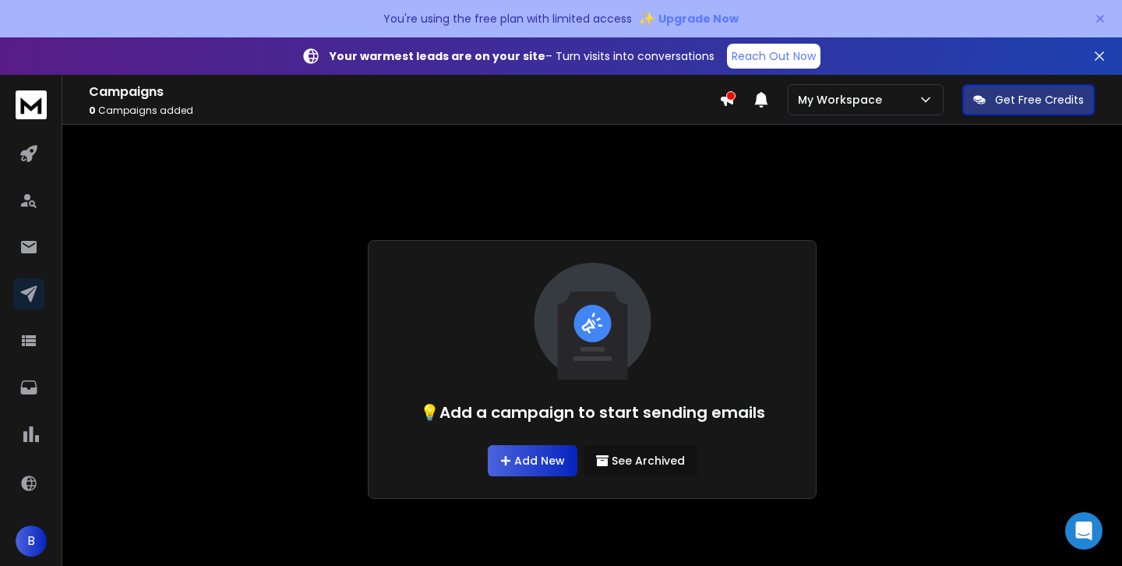
click at [547, 464] on link "Add New" at bounding box center [533, 460] width 90 height 31
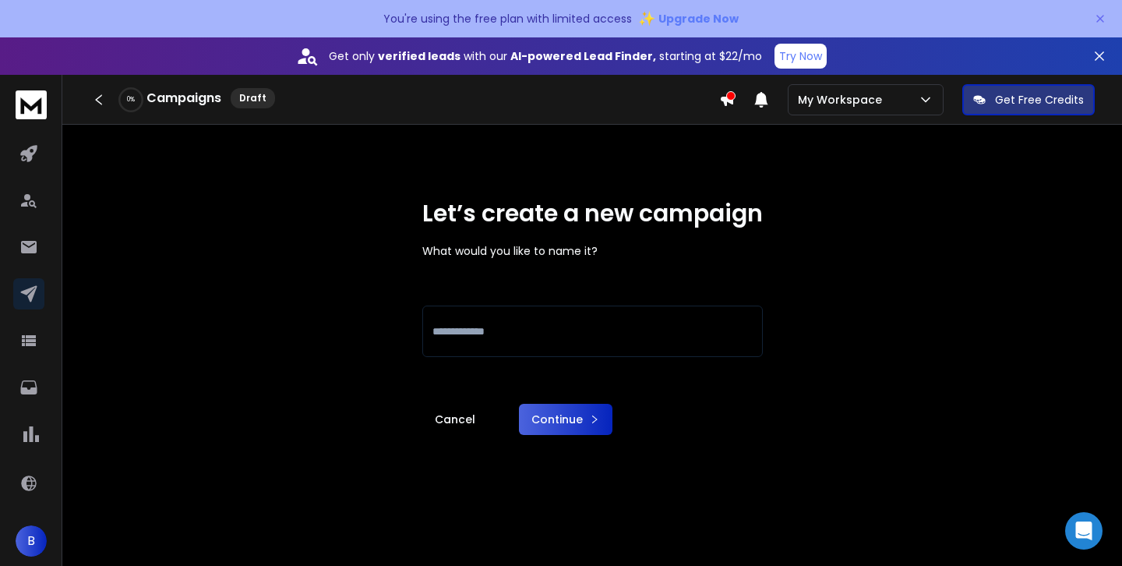
click at [521, 306] on input at bounding box center [592, 331] width 341 height 51
click at [323, 341] on div "Let’s create a new campaign What would you like to name it? Cancel Continue" at bounding box center [561, 255] width 1122 height 360
click at [518, 334] on input at bounding box center [592, 331] width 341 height 51
type input "*********"
click at [568, 416] on button "Continue" at bounding box center [566, 419] width 94 height 31
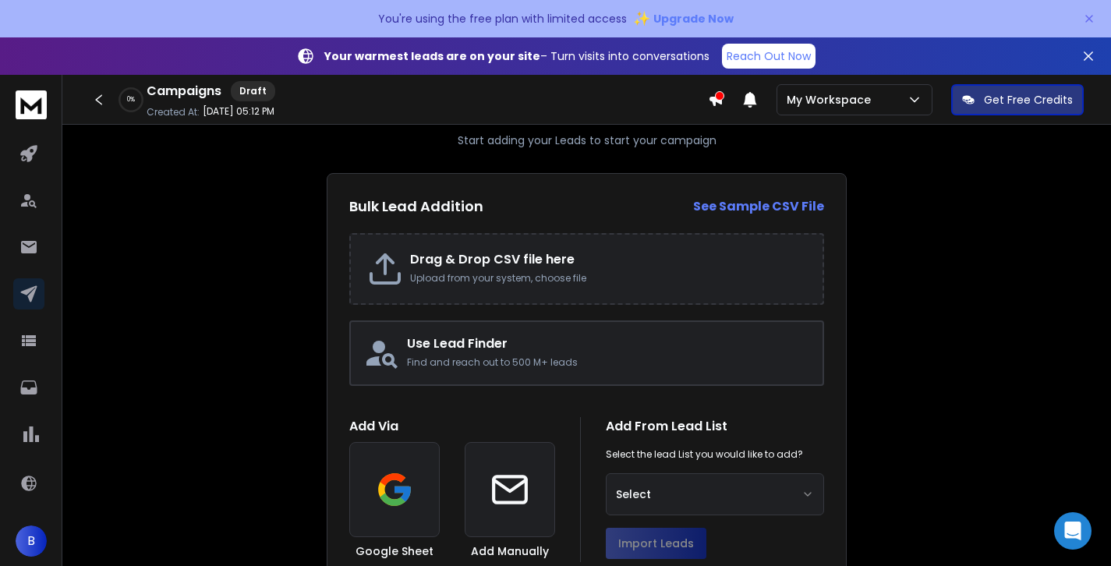
scroll to position [161, 0]
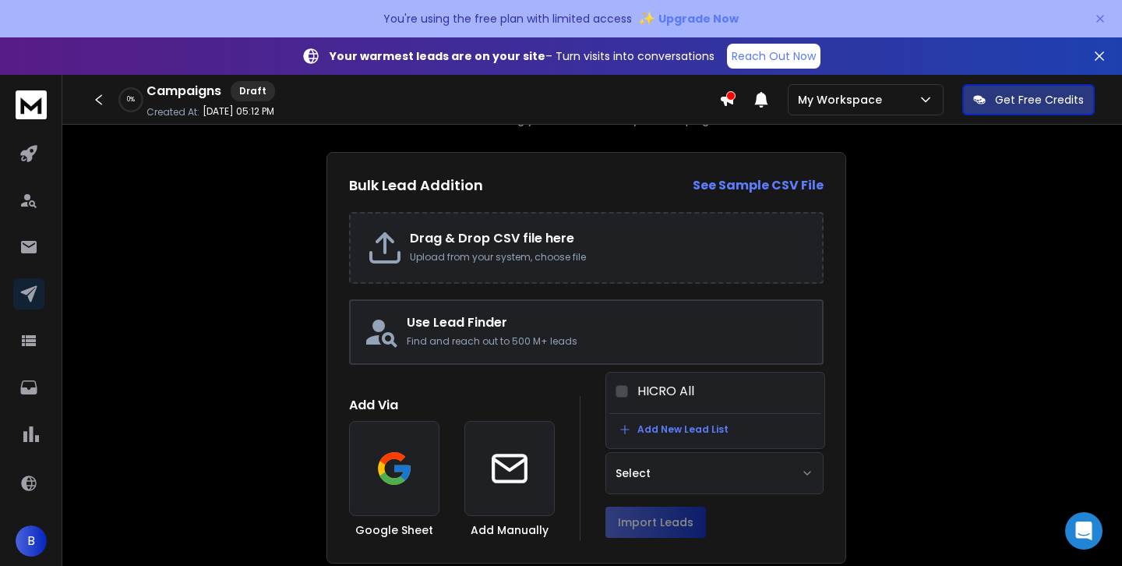
click at [679, 465] on button "Select" at bounding box center [715, 473] width 218 height 42
click at [672, 389] on div "HICRO All" at bounding box center [665, 391] width 57 height 19
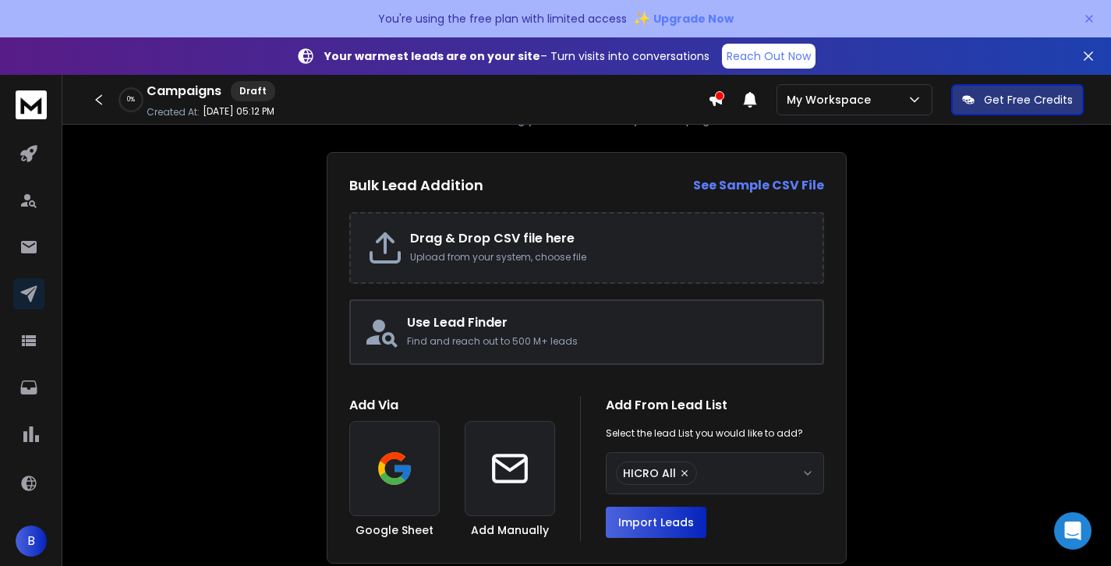
click at [679, 521] on button "Import Leads" at bounding box center [656, 522] width 101 height 31
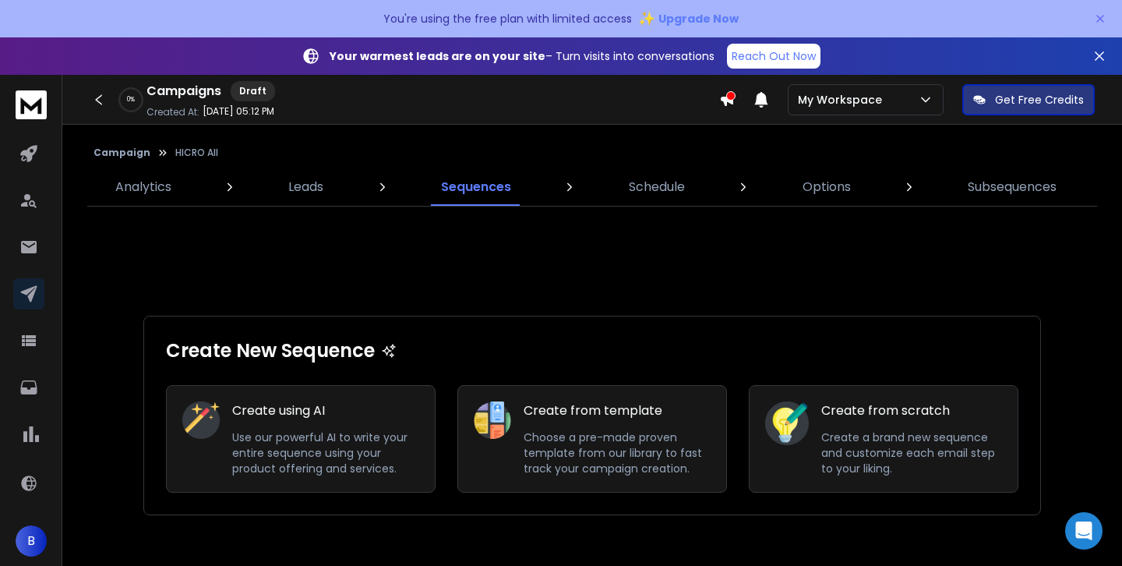
click at [603, 429] on p "Choose a pre-made proven template from our library to fast track your campaign …" at bounding box center [617, 452] width 187 height 47
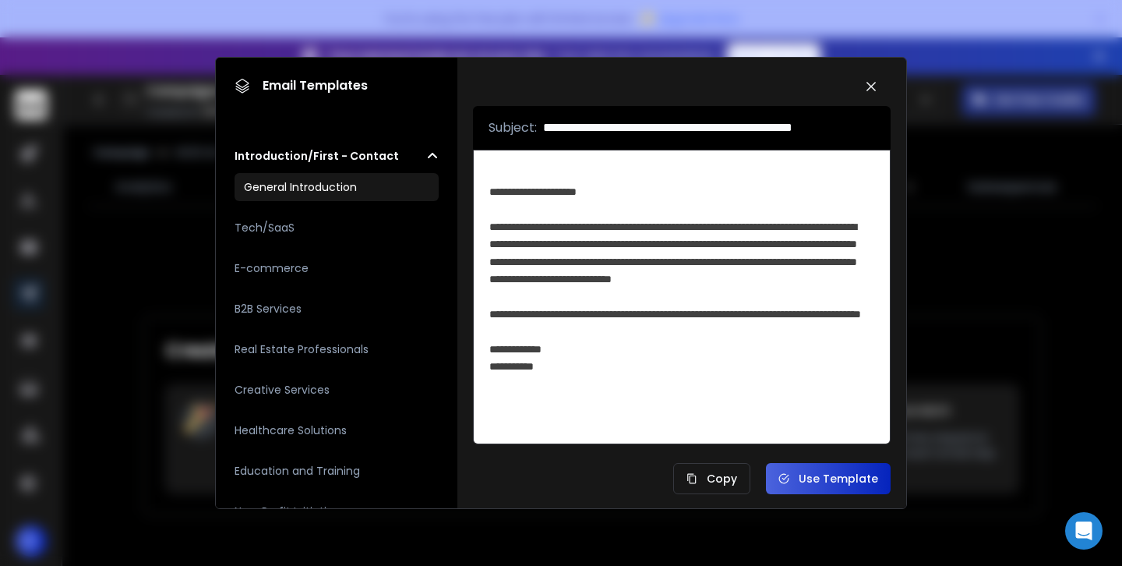
drag, startPoint x: 768, startPoint y: 85, endPoint x: 681, endPoint y: 125, distance: 95.2
click at [681, 125] on div "**********" at bounding box center [681, 256] width 449 height 396
click at [867, 89] on icon at bounding box center [871, 86] width 9 height 9
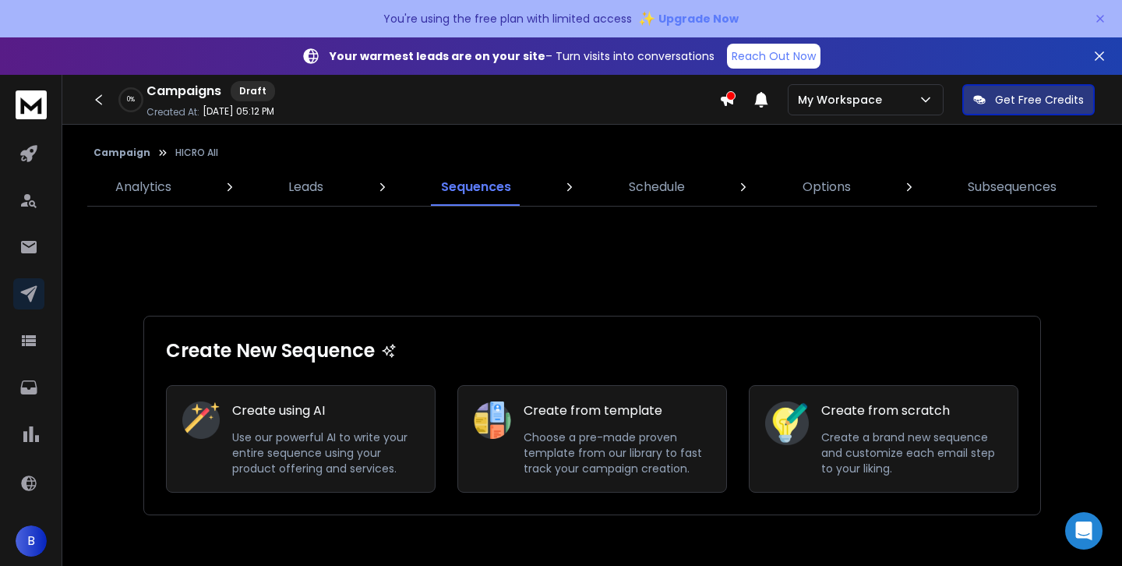
click at [864, 422] on div "Create from scratch Create a brand new sequence and customize each email step t…" at bounding box center [911, 438] width 181 height 75
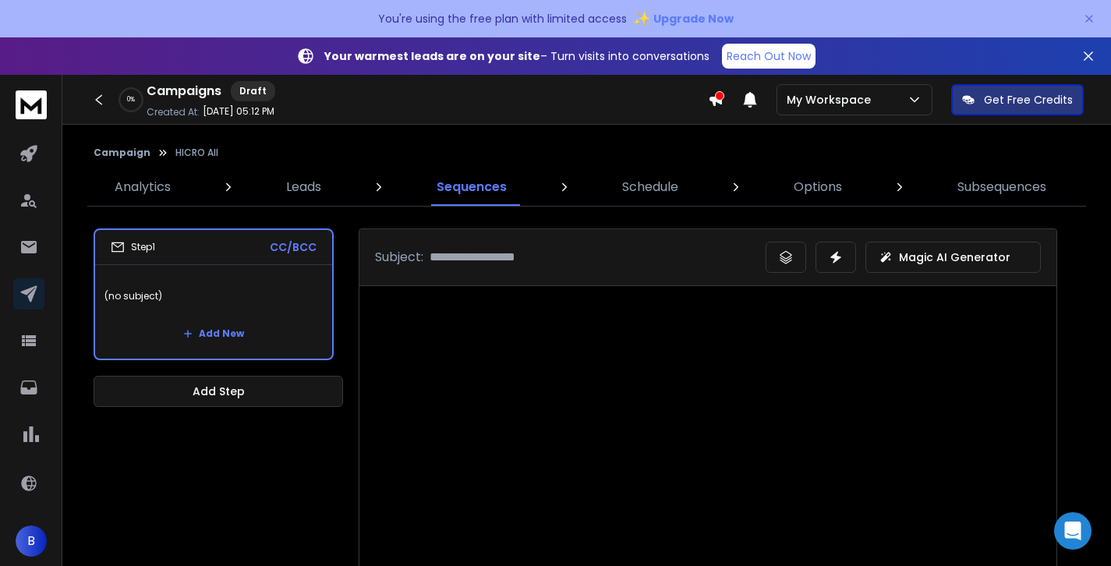
click at [864, 422] on div "Subject: Magic AI Generator" at bounding box center [707, 440] width 698 height 425
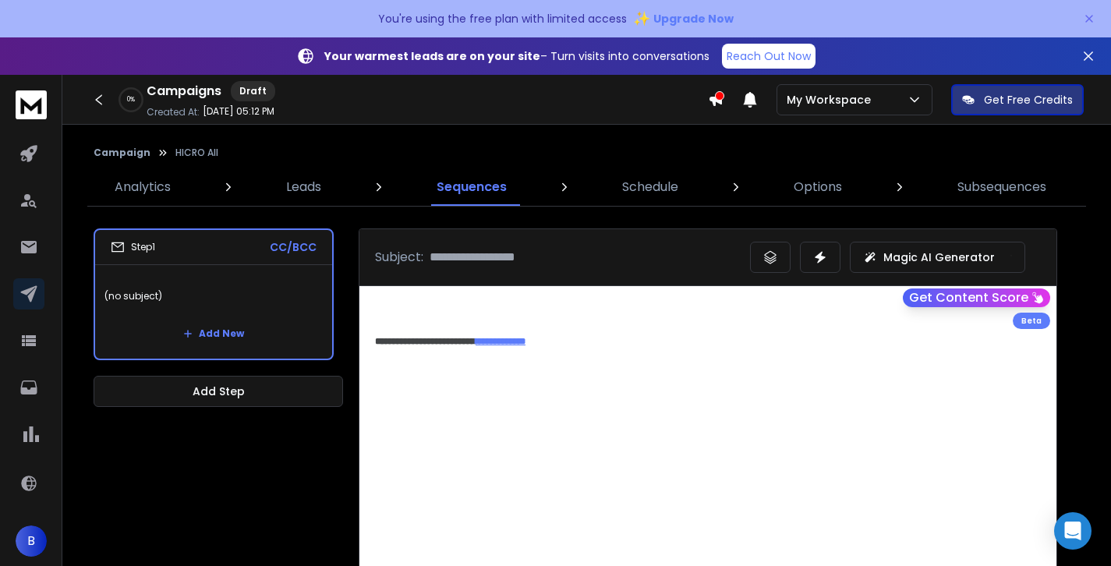
click at [636, 250] on input at bounding box center [581, 257] width 305 height 19
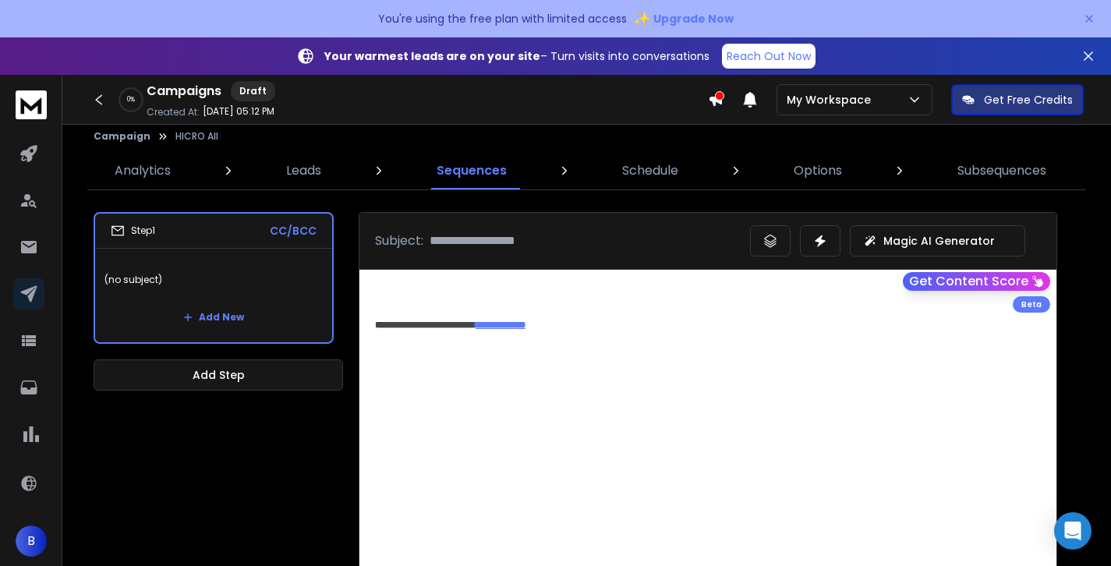
scroll to position [26, 0]
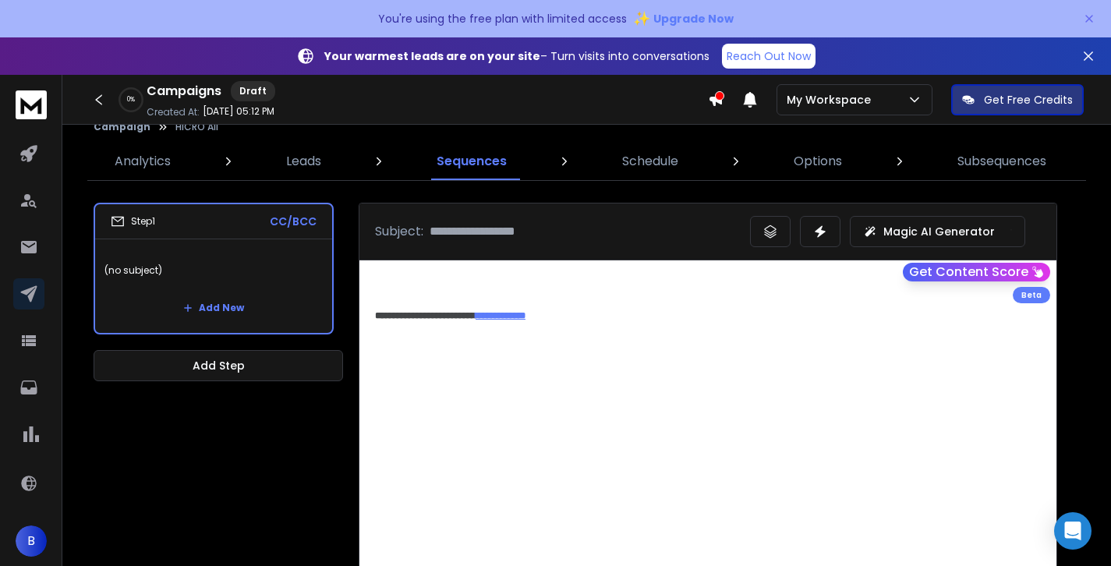
click at [627, 365] on div "**********" at bounding box center [707, 421] width 697 height 322
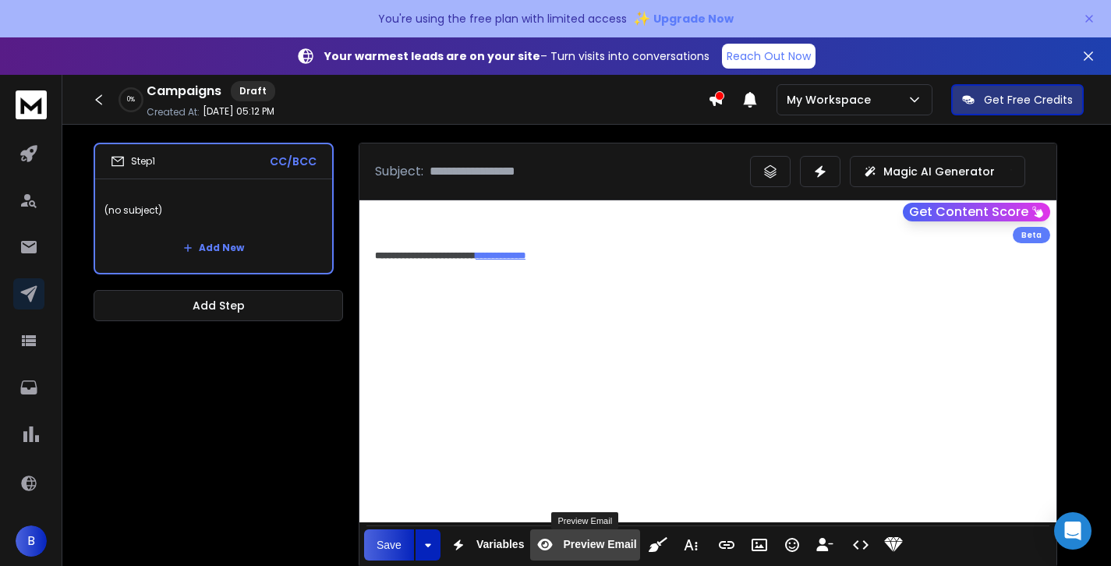
scroll to position [96, 0]
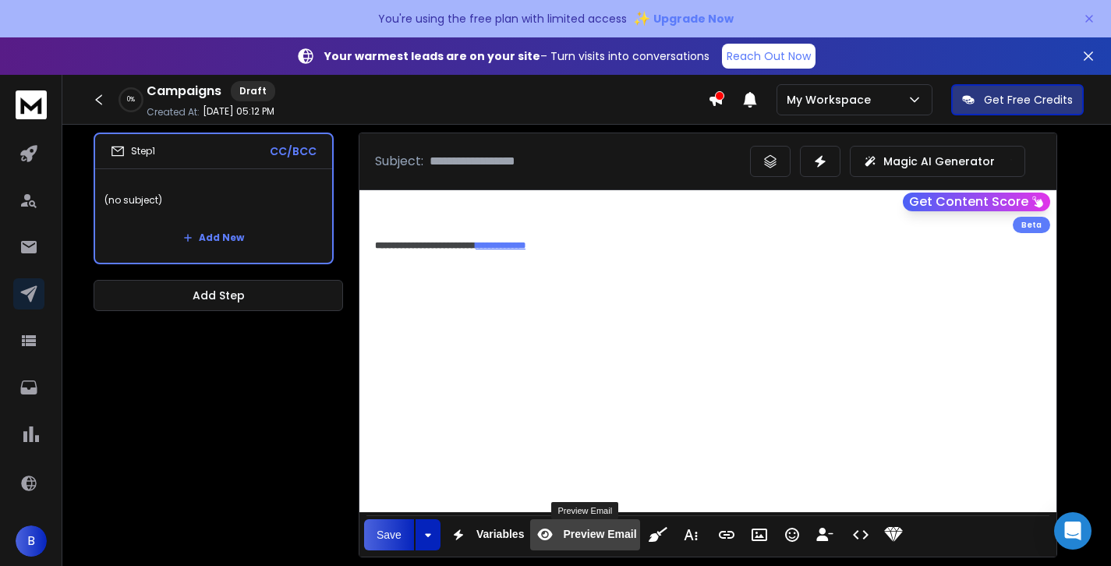
click at [593, 525] on div "Preview Email" at bounding box center [584, 534] width 109 height 26
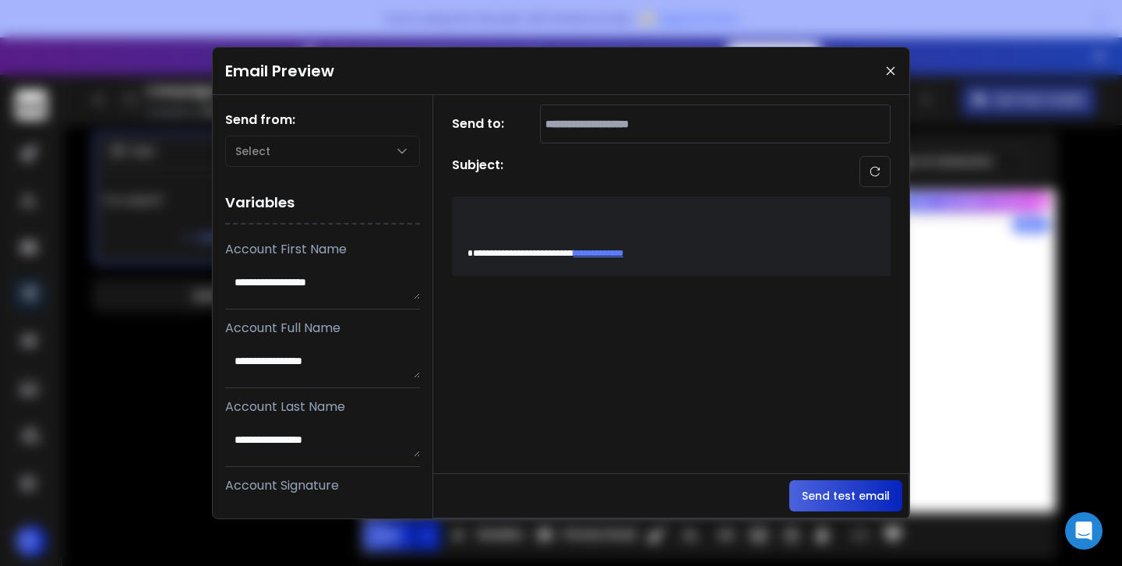
click at [892, 73] on icon at bounding box center [891, 71] width 12 height 12
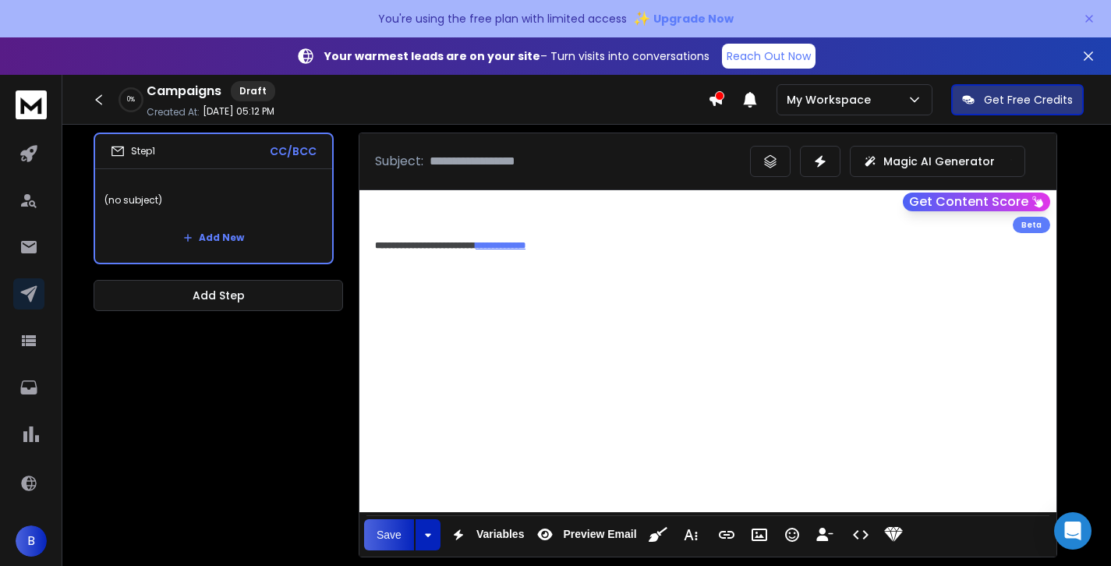
click at [494, 212] on div at bounding box center [708, 214] width 666 height 17
click at [464, 168] on input at bounding box center [581, 161] width 305 height 19
paste input "**********"
type input "**********"
click at [479, 223] on div "**********" at bounding box center [707, 351] width 697 height 322
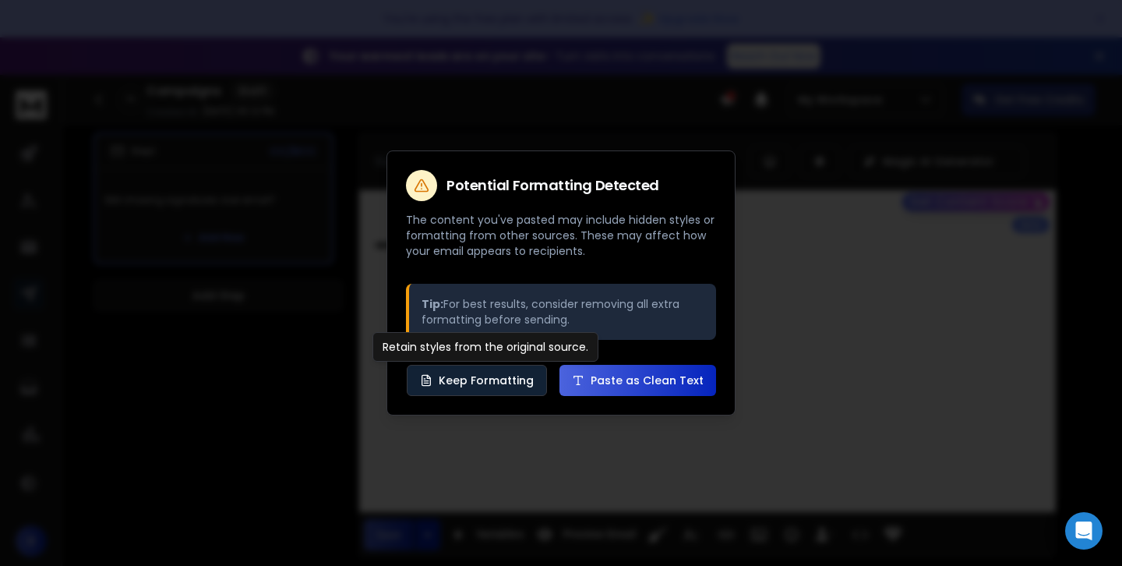
click at [517, 384] on button "Keep Formatting" at bounding box center [477, 380] width 140 height 31
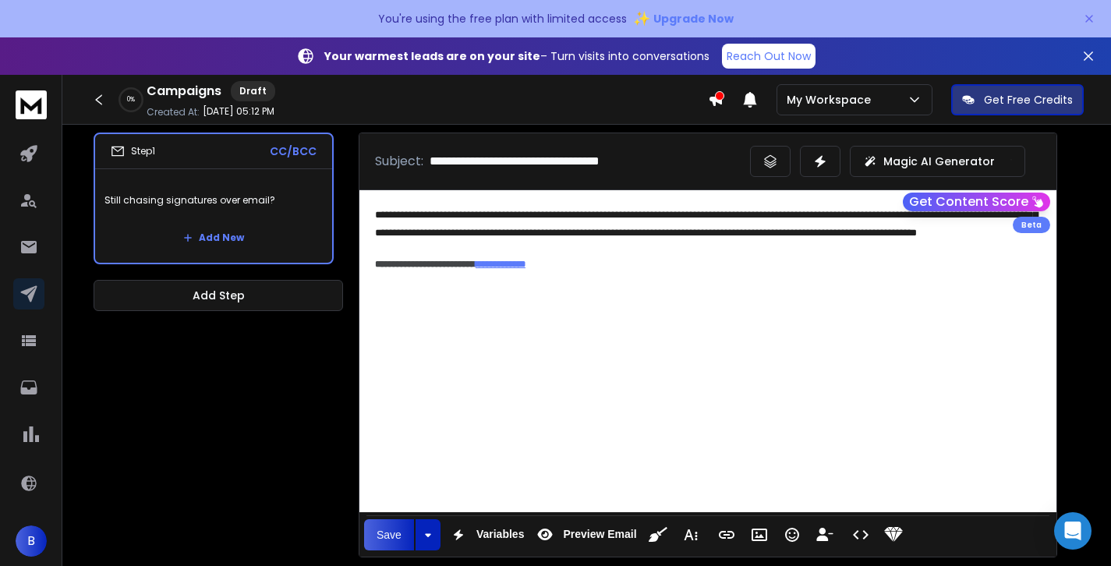
click at [486, 213] on span "**********" at bounding box center [706, 224] width 662 height 28
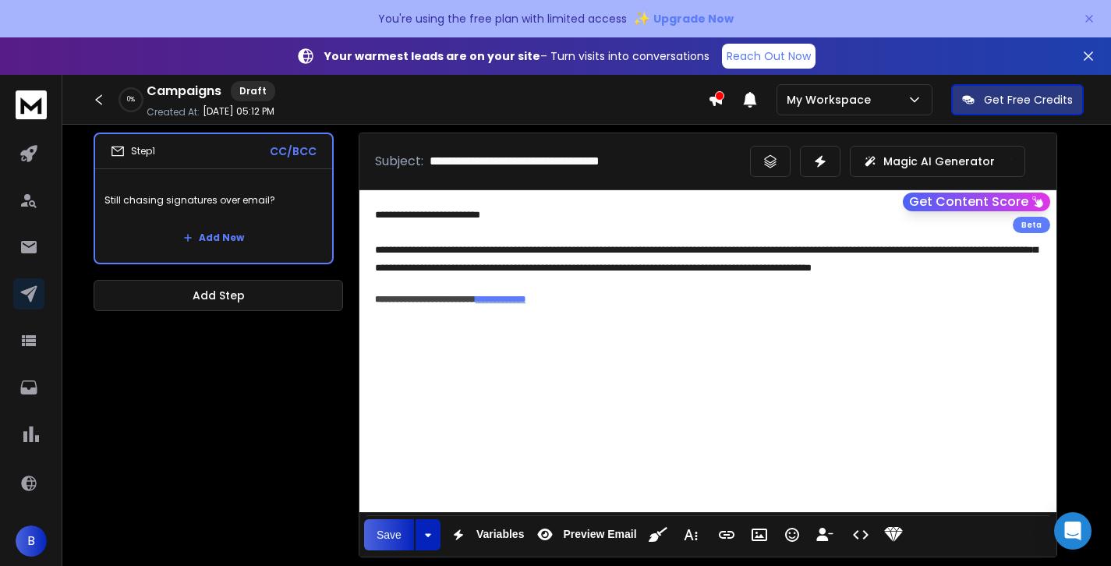
click at [748, 247] on span "**********" at bounding box center [706, 259] width 662 height 28
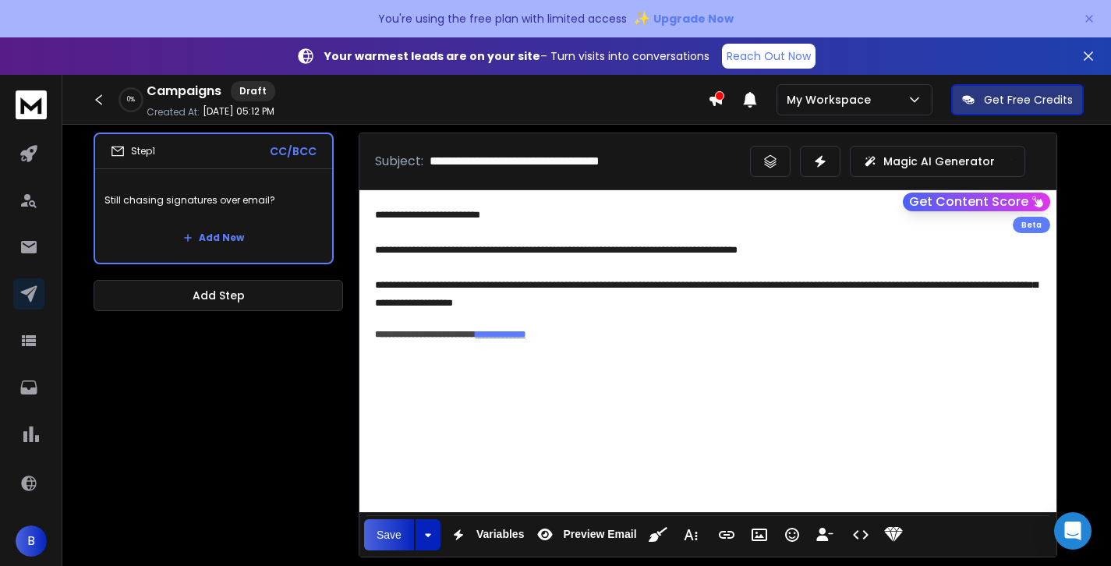
click at [397, 302] on span "**********" at bounding box center [706, 294] width 662 height 28
click at [968, 284] on span "**********" at bounding box center [706, 294] width 662 height 28
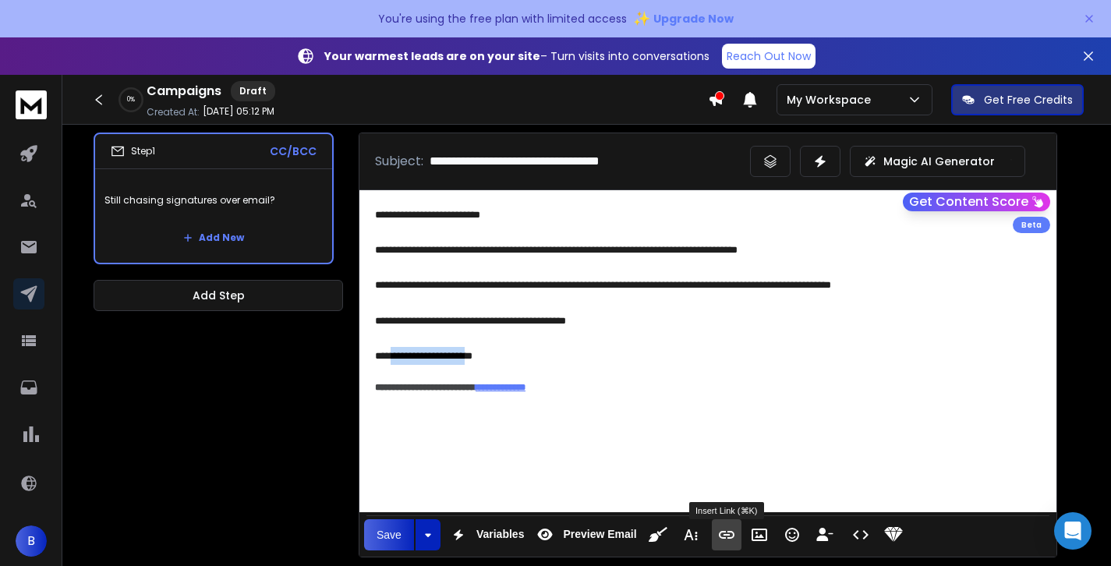
click at [726, 533] on icon "button" at bounding box center [727, 535] width 16 height 8
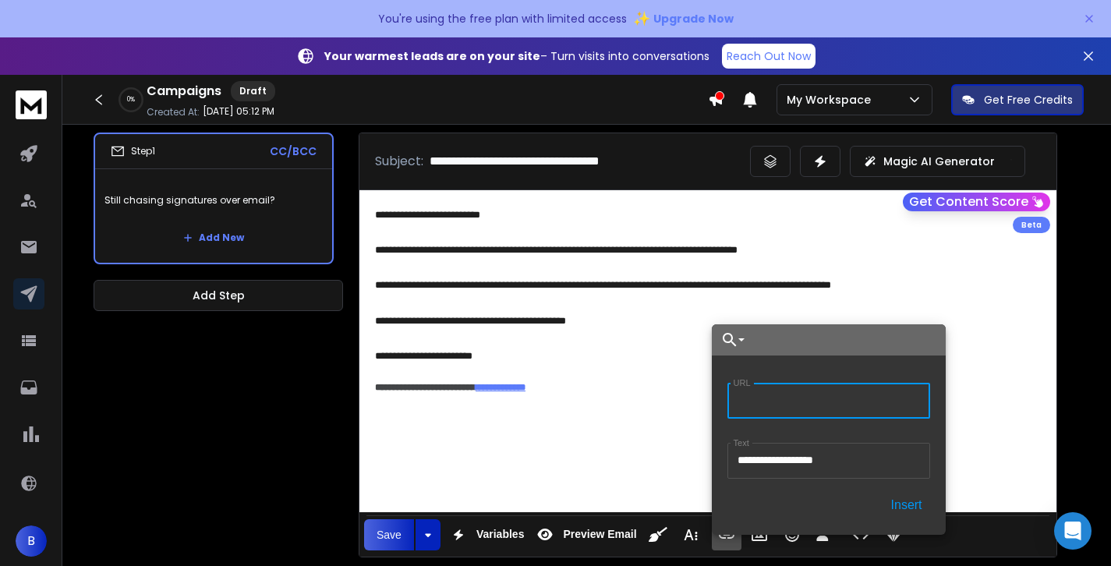
paste input "**********"
type input "**********"
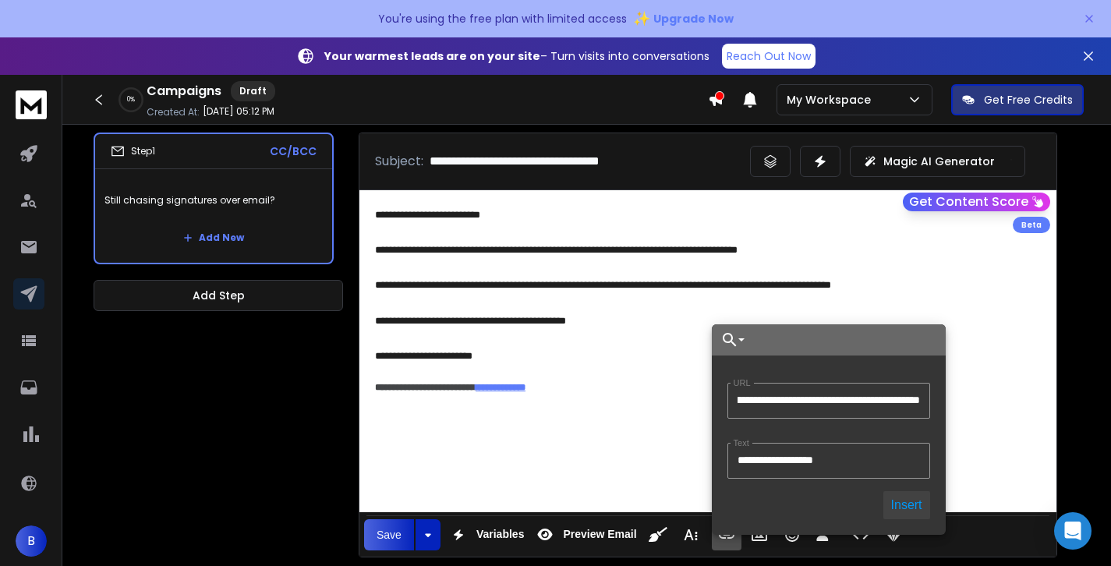
click at [917, 505] on button "Insert" at bounding box center [906, 505] width 47 height 28
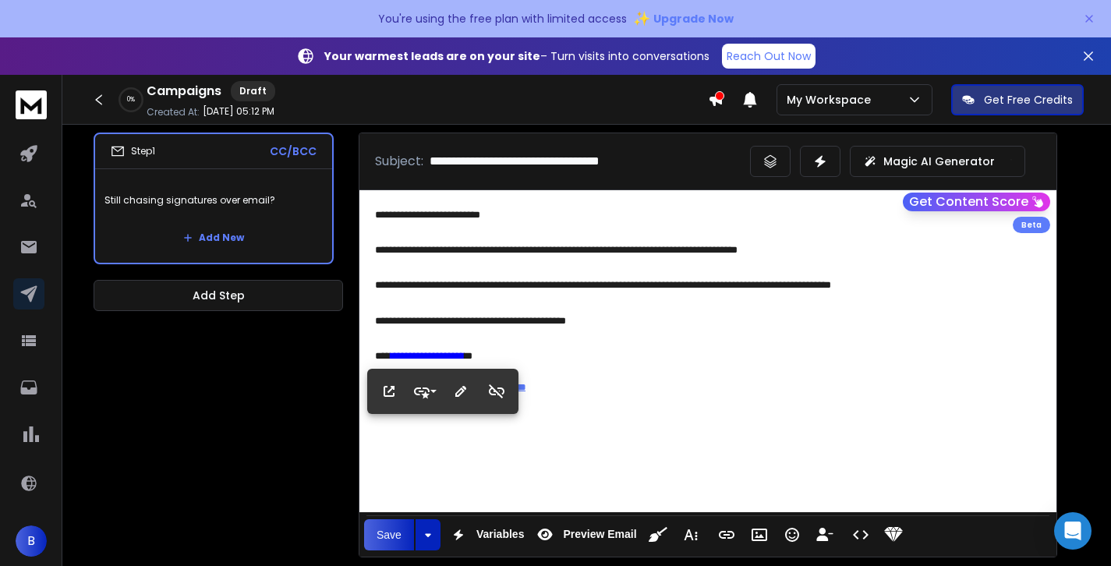
scroll to position [0, 0]
click at [457, 396] on icon "button" at bounding box center [460, 391] width 11 height 11
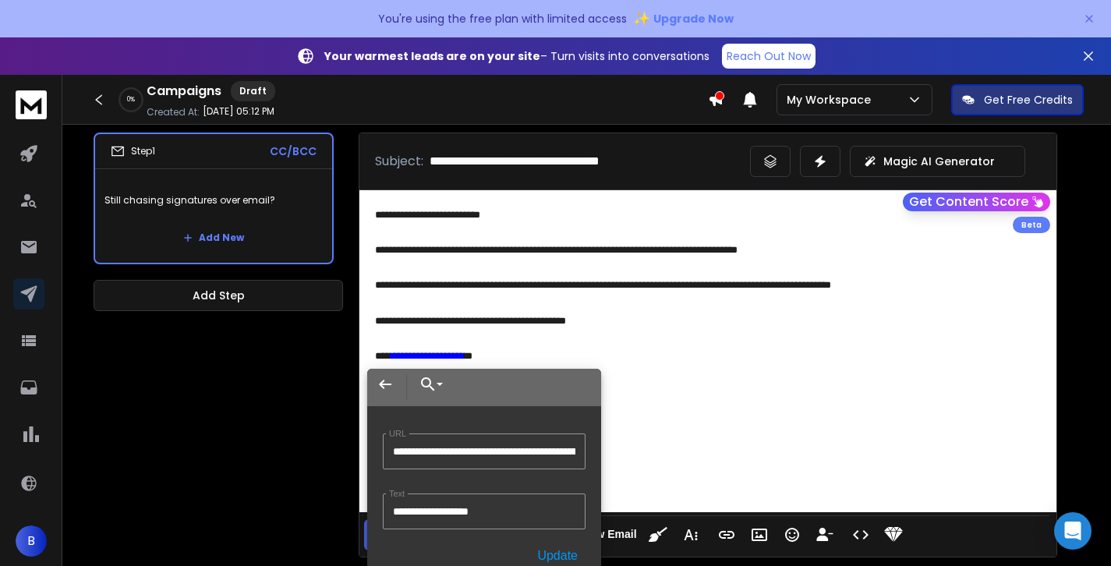
scroll to position [0, 262]
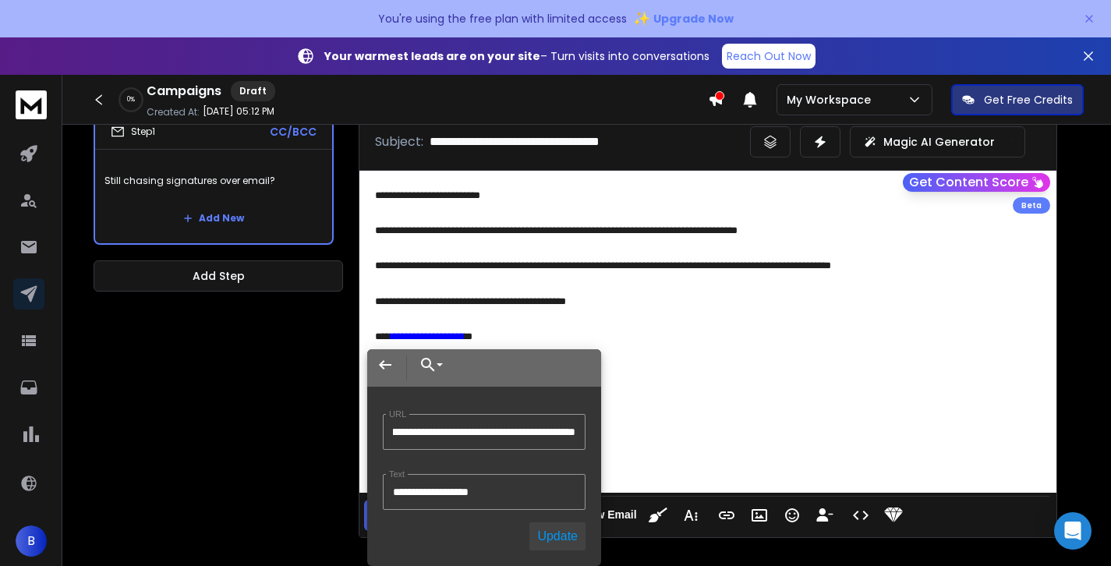
click at [567, 535] on button "Update" at bounding box center [557, 536] width 56 height 28
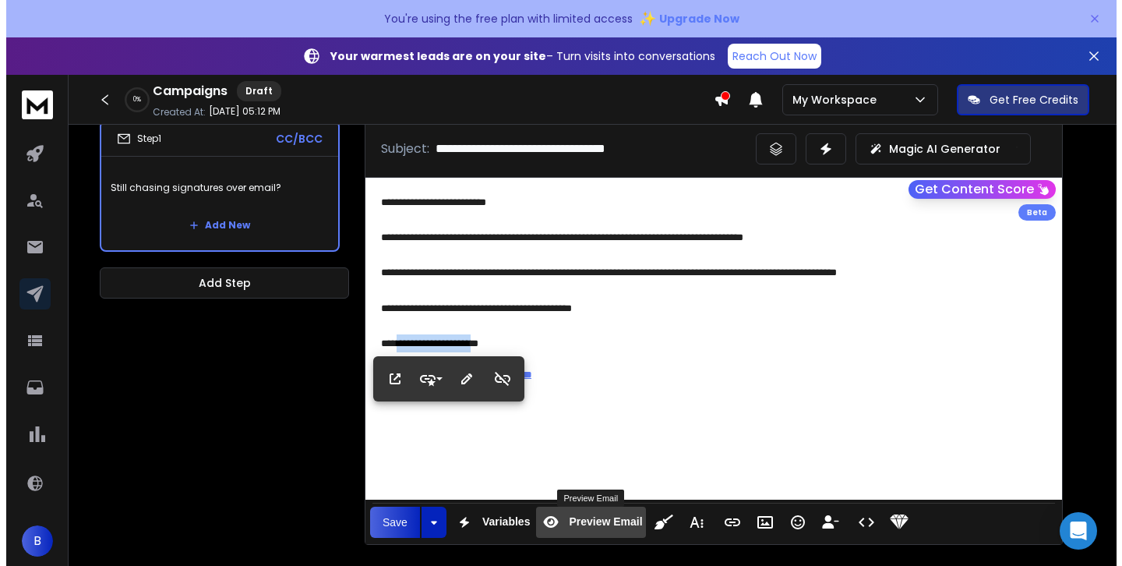
scroll to position [0, 0]
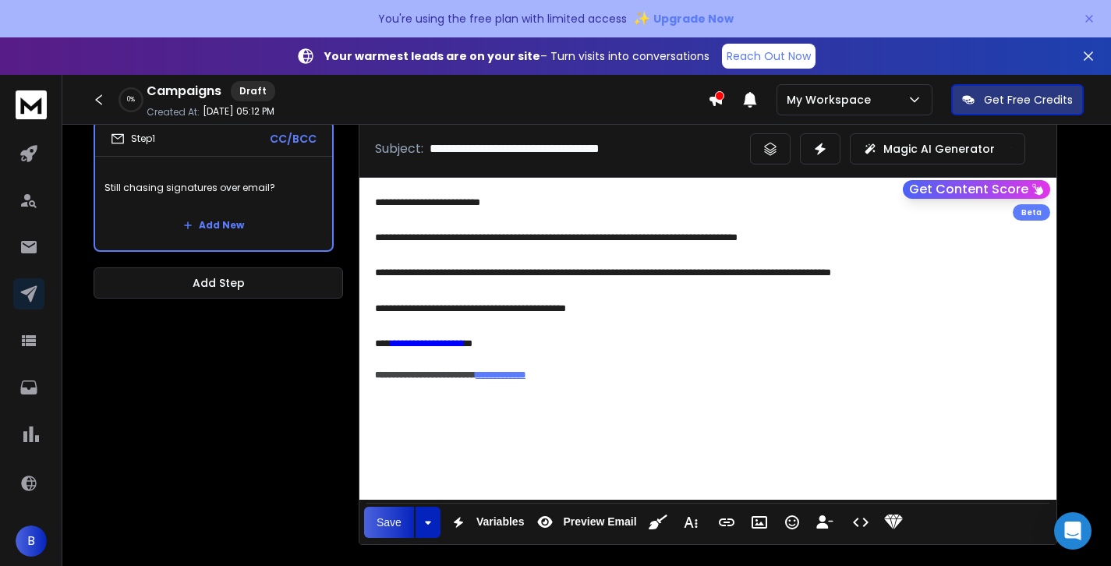
drag, startPoint x: 394, startPoint y: 206, endPoint x: 422, endPoint y: 250, distance: 53.0
click at [394, 207] on span "**********" at bounding box center [427, 202] width 105 height 10
click at [507, 524] on span "Variables" at bounding box center [500, 521] width 55 height 13
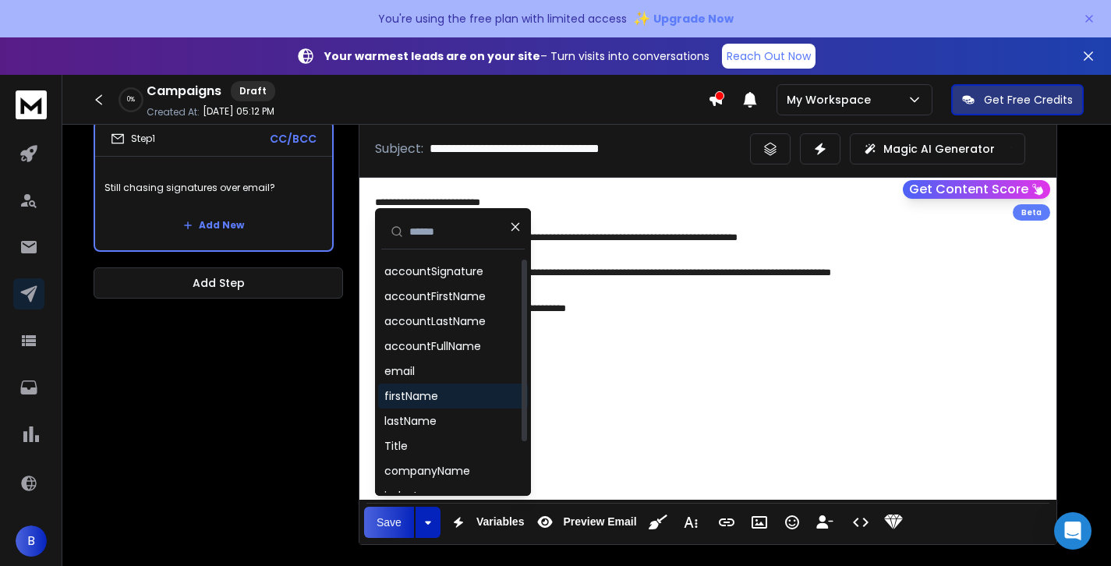
click at [475, 387] on div "firstName" at bounding box center [453, 395] width 150 height 25
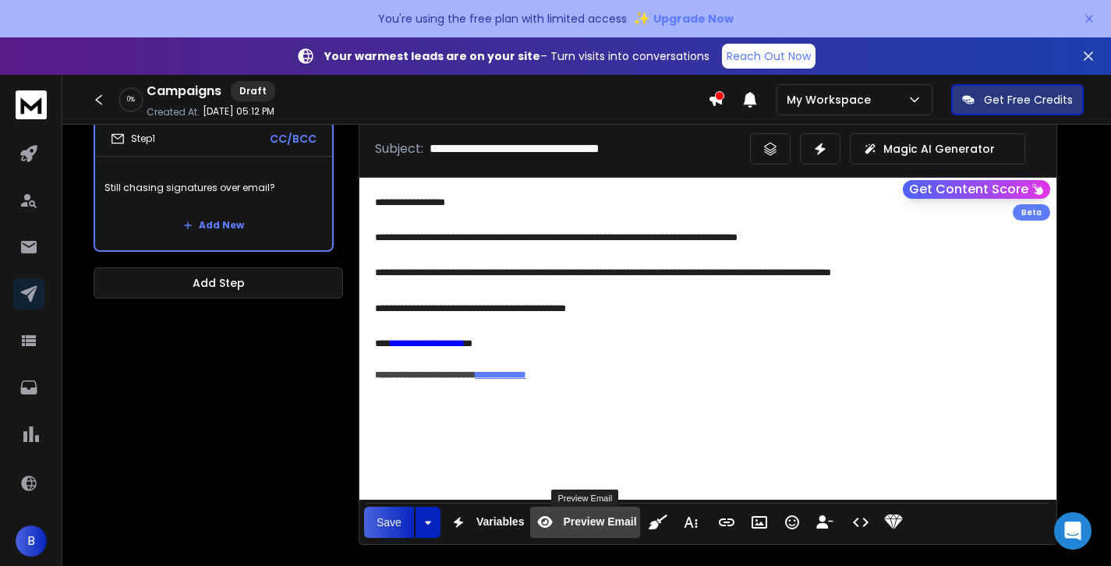
click at [594, 523] on span "Preview Email" at bounding box center [599, 521] width 79 height 13
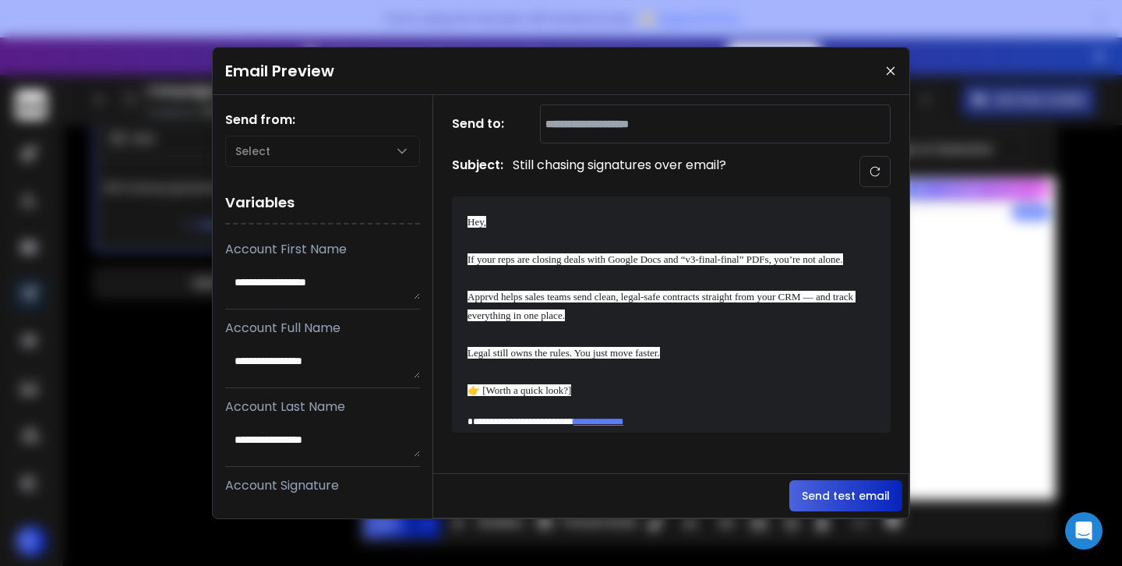
drag, startPoint x: 825, startPoint y: 493, endPoint x: 659, endPoint y: 193, distance: 342.9
click at [659, 193] on div "**********" at bounding box center [671, 307] width 477 height 424
click at [612, 109] on div at bounding box center [715, 123] width 351 height 39
click at [615, 131] on input at bounding box center [716, 124] width 340 height 28
type input "**********"
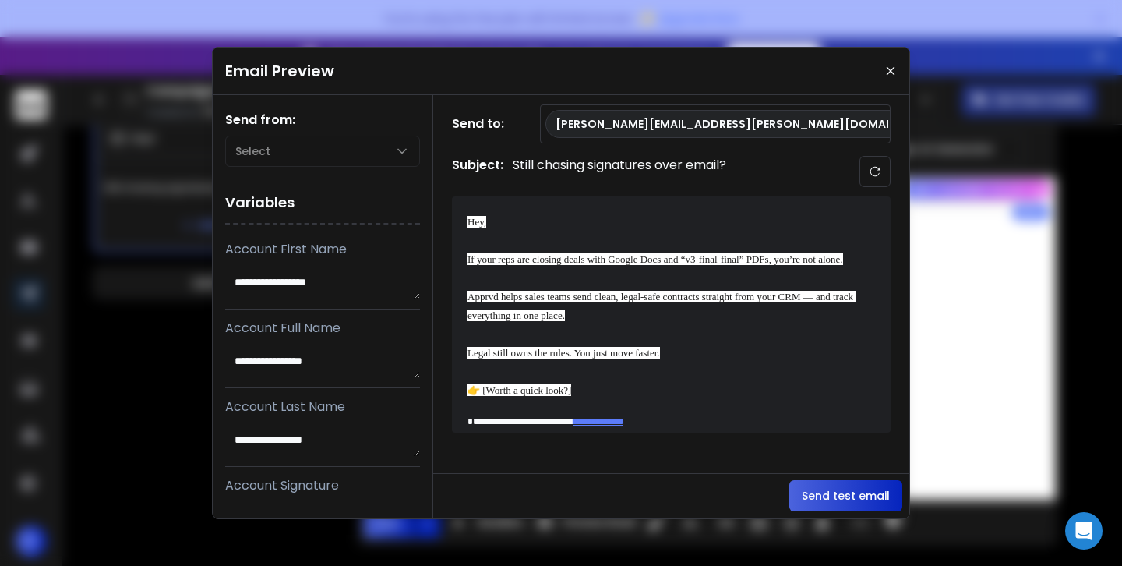
scroll to position [0, 23]
type input "**********"
click at [842, 498] on button "Send test email" at bounding box center [845, 495] width 113 height 31
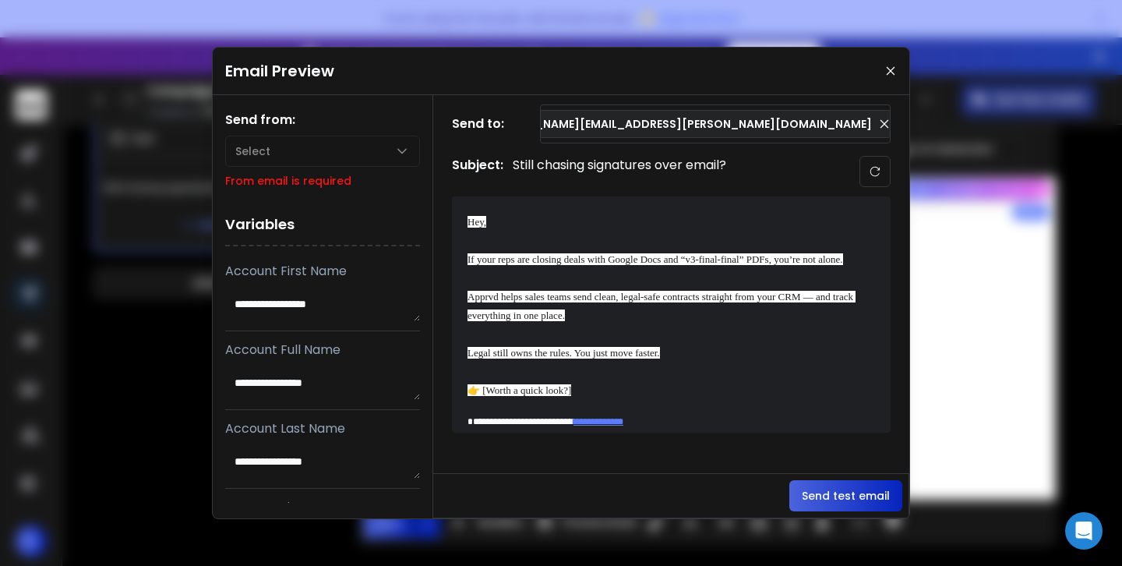
click at [270, 154] on div "Select" at bounding box center [322, 151] width 195 height 31
click at [341, 156] on div "Select" at bounding box center [322, 151] width 195 height 31
click at [401, 149] on div "Select" at bounding box center [322, 151] width 195 height 31
click at [406, 150] on div "Select" at bounding box center [322, 151] width 195 height 31
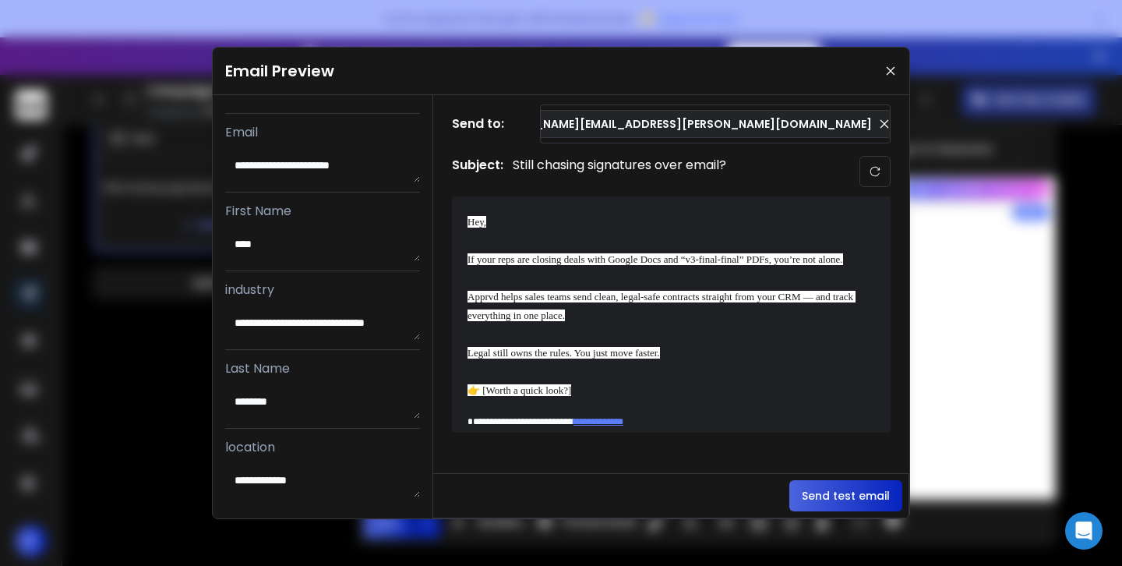
scroll to position [0, 0]
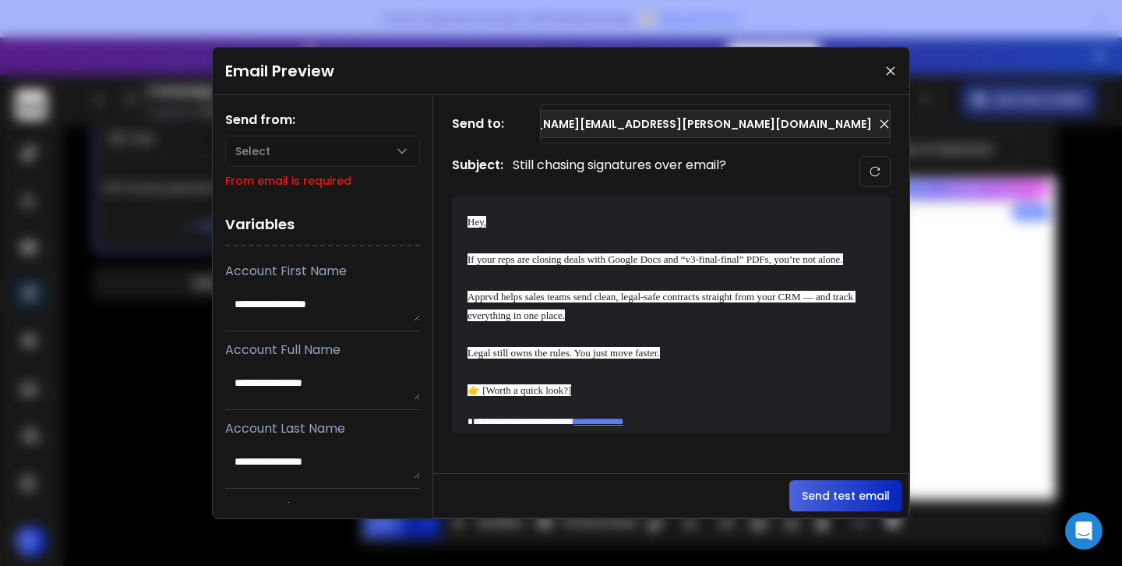
click at [405, 152] on div "Select" at bounding box center [322, 151] width 195 height 31
click at [314, 150] on div "Select" at bounding box center [322, 151] width 195 height 31
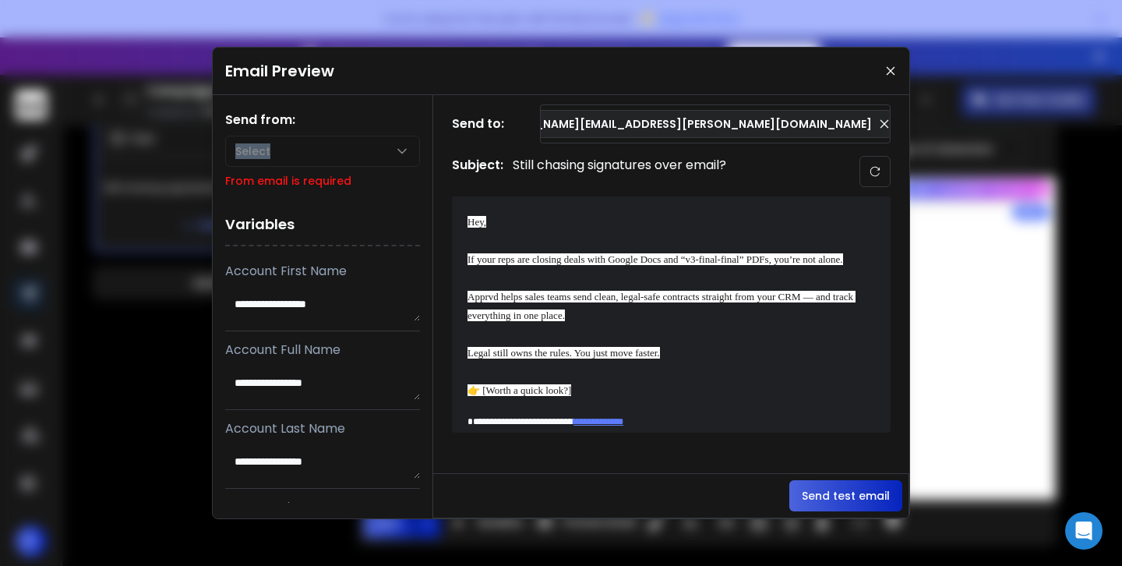
click at [247, 152] on div "Select" at bounding box center [322, 151] width 195 height 31
click at [390, 158] on div "Select" at bounding box center [322, 151] width 195 height 31
click at [396, 151] on div "Select" at bounding box center [322, 151] width 195 height 31
drag, startPoint x: 417, startPoint y: 315, endPoint x: 417, endPoint y: 281, distance: 33.5
click at [417, 281] on div "**********" at bounding box center [322, 296] width 195 height 69
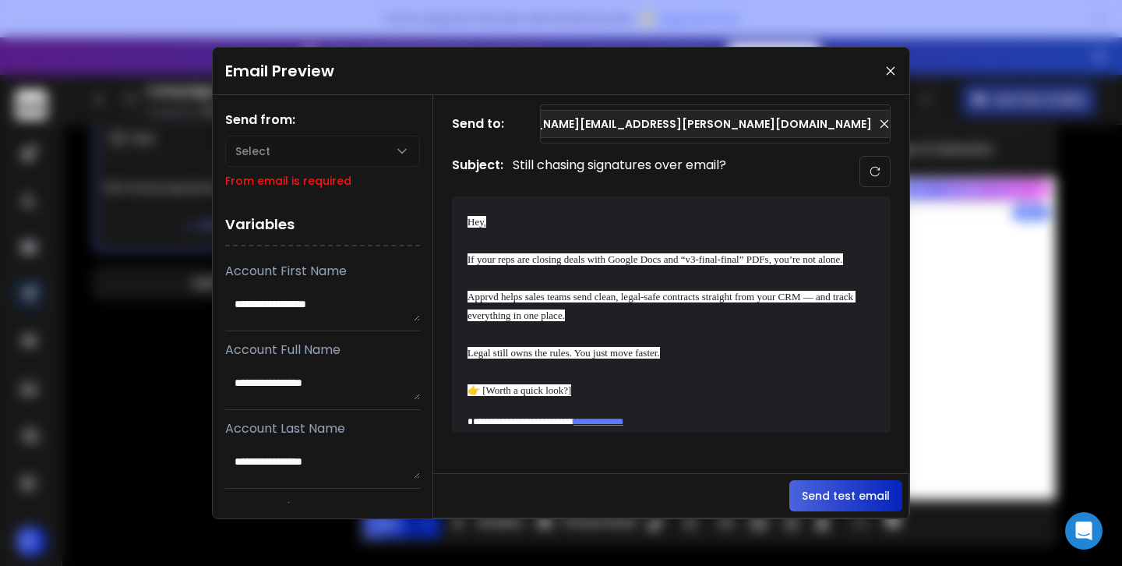
drag, startPoint x: 413, startPoint y: 321, endPoint x: 413, endPoint y: 310, distance: 10.9
click at [413, 310] on div "**********" at bounding box center [322, 296] width 195 height 69
drag, startPoint x: 413, startPoint y: 314, endPoint x: 415, endPoint y: 270, distance: 43.7
click at [415, 270] on div "**********" at bounding box center [322, 296] width 195 height 69
click at [327, 152] on div "Select" at bounding box center [322, 151] width 195 height 31
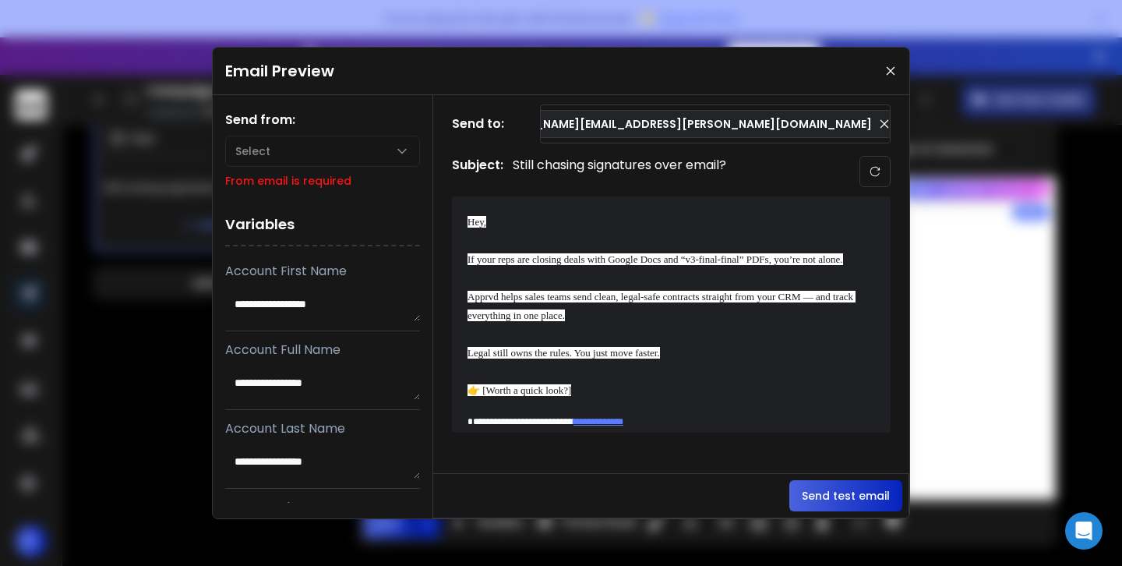
click at [327, 152] on div "Select" at bounding box center [322, 151] width 195 height 31
click at [267, 159] on div "Select" at bounding box center [322, 151] width 195 height 31
click at [295, 206] on h1 "Variables" at bounding box center [322, 225] width 195 height 42
click at [298, 143] on div "Select" at bounding box center [322, 151] width 195 height 31
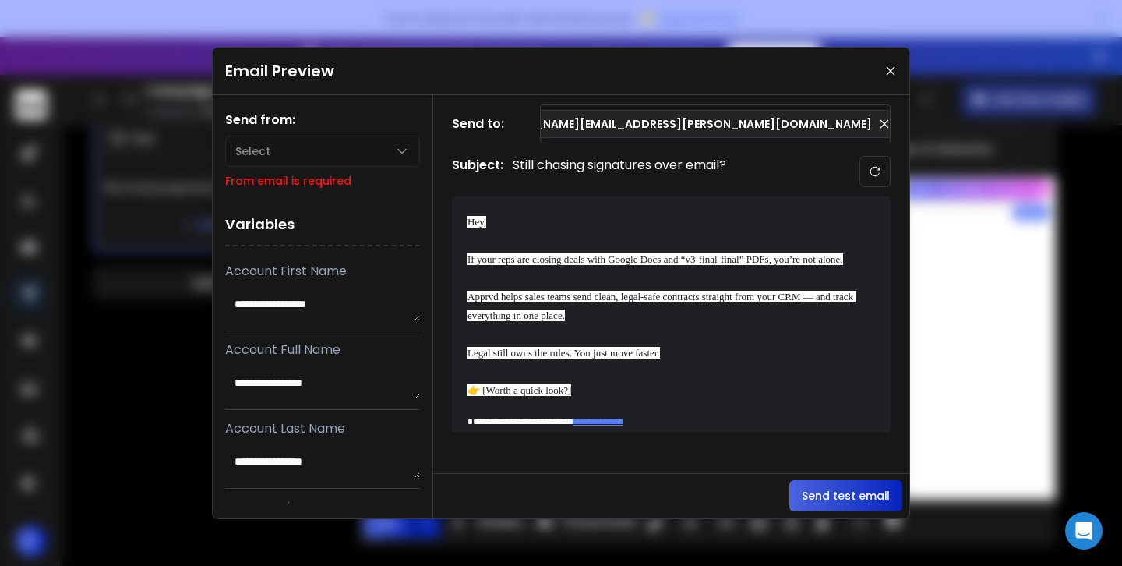
click at [298, 143] on div "Select" at bounding box center [322, 151] width 195 height 31
drag, startPoint x: 270, startPoint y: 122, endPoint x: 272, endPoint y: 164, distance: 42.9
click at [270, 122] on h1 "Send from:" at bounding box center [322, 120] width 195 height 19
click at [274, 153] on div "Select" at bounding box center [322, 151] width 195 height 31
click at [408, 154] on div "Select" at bounding box center [322, 151] width 195 height 31
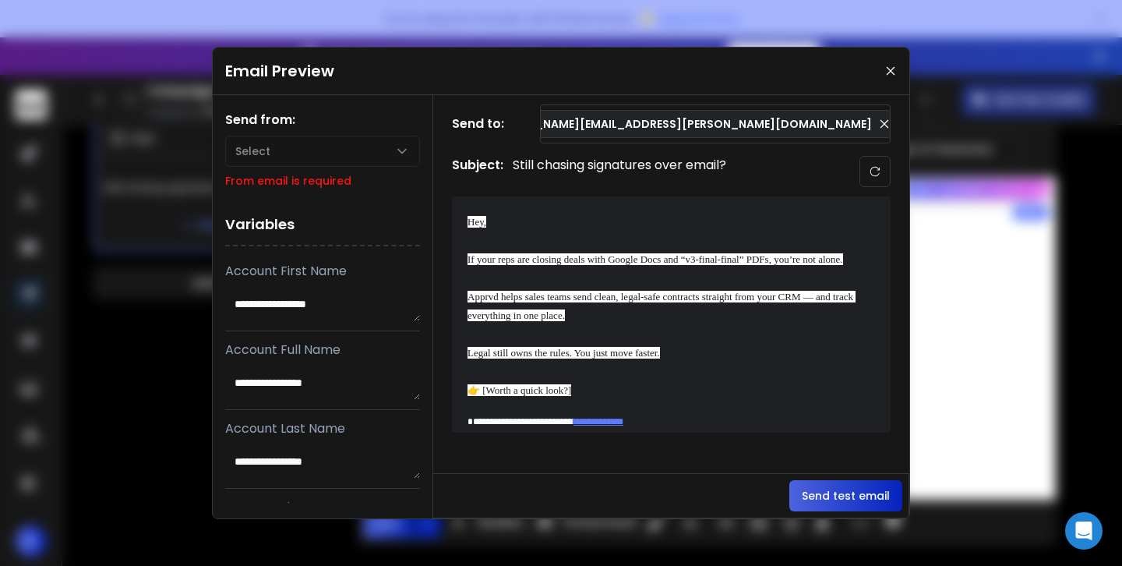
click at [408, 154] on div "Select" at bounding box center [322, 151] width 195 height 31
click at [407, 154] on div "Select" at bounding box center [322, 151] width 195 height 31
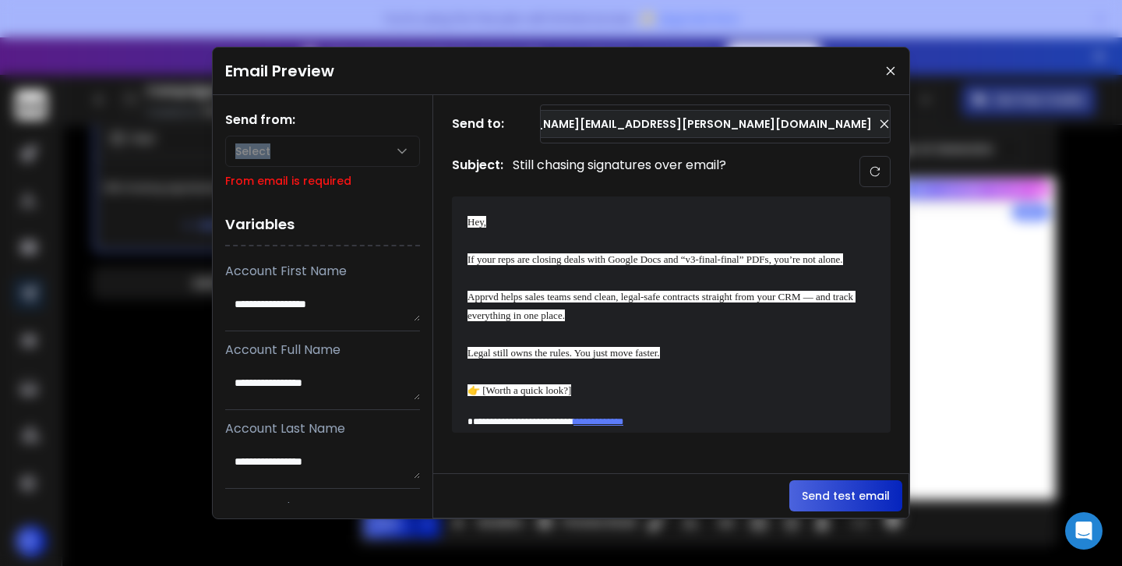
click at [337, 154] on div "Select" at bounding box center [322, 151] width 195 height 31
click at [277, 155] on div "Select" at bounding box center [322, 151] width 195 height 31
click at [260, 157] on div "Select" at bounding box center [322, 151] width 195 height 31
click at [880, 496] on button "Send test email" at bounding box center [845, 495] width 113 height 31
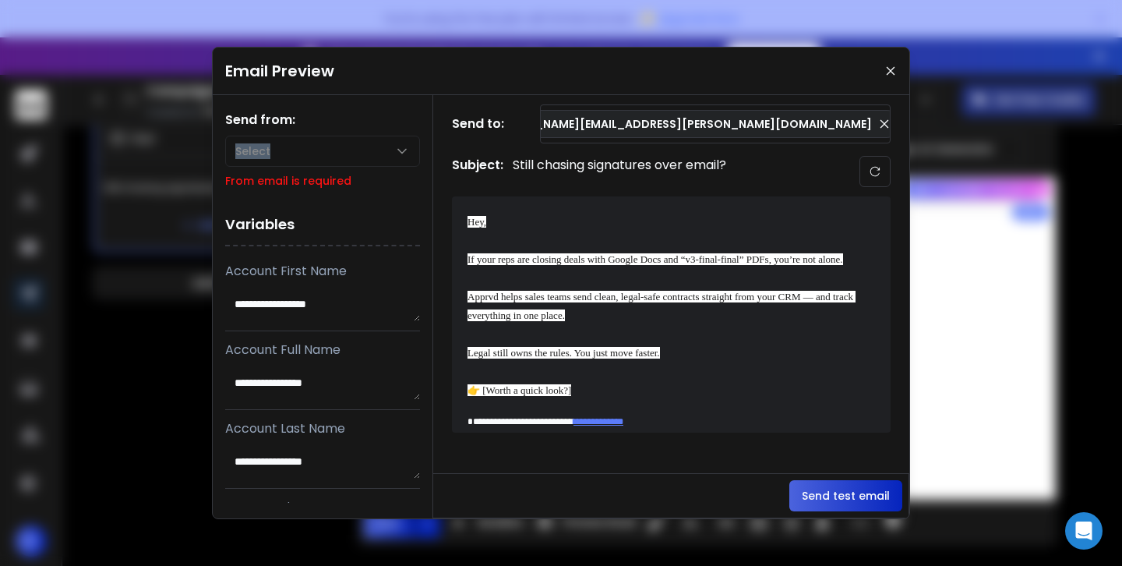
click at [872, 499] on button "Send test email" at bounding box center [845, 495] width 113 height 31
click at [849, 496] on button "Send test email" at bounding box center [845, 495] width 113 height 31
click at [1110, 122] on icon at bounding box center [1128, 124] width 12 height 12
click at [892, 71] on icon at bounding box center [891, 70] width 9 height 9
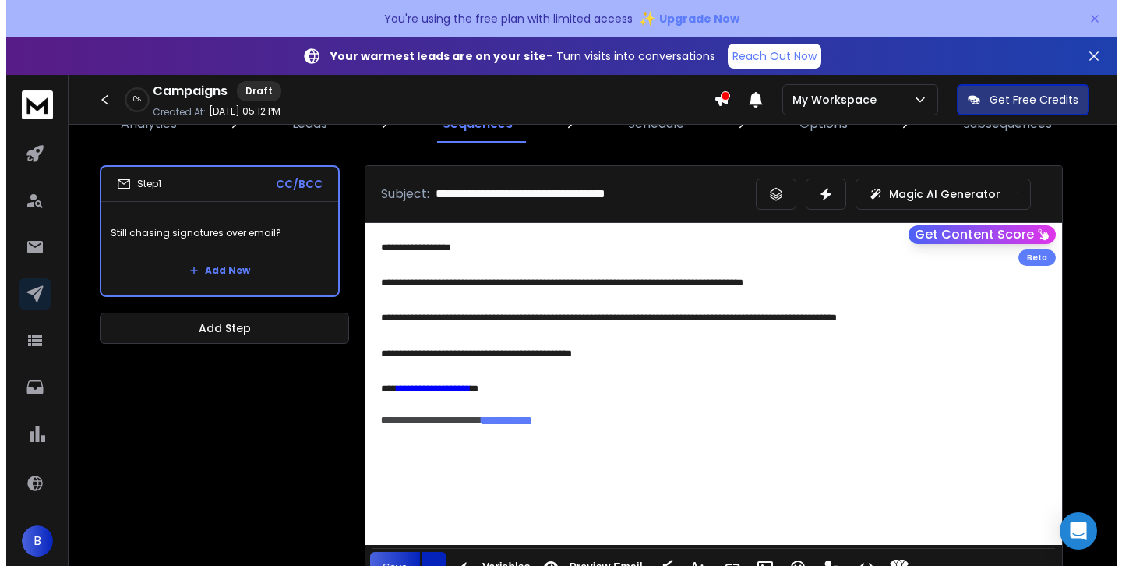
scroll to position [108, 0]
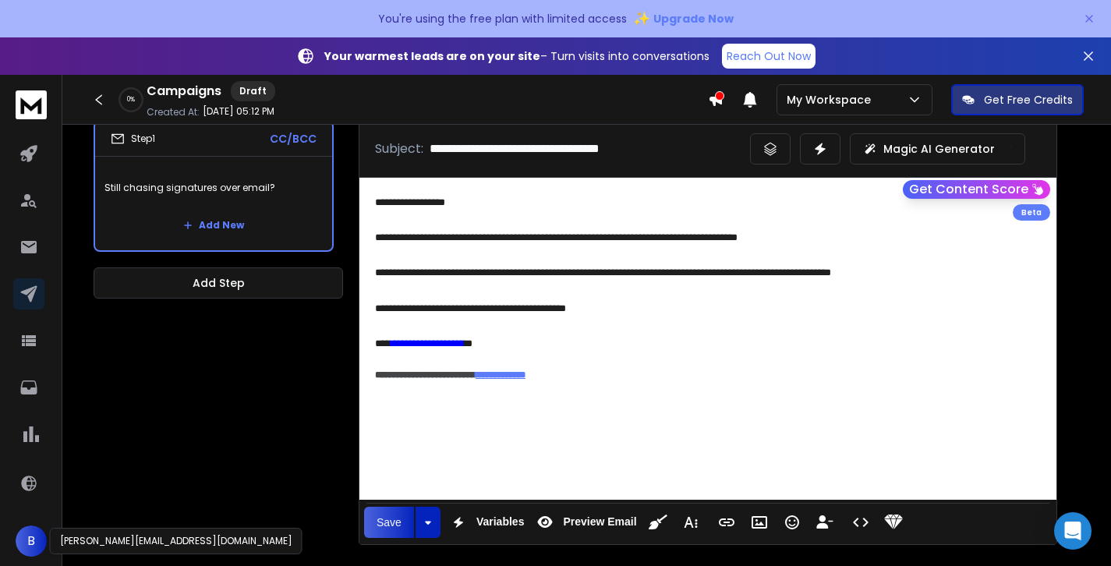
click at [34, 539] on span "B" at bounding box center [31, 540] width 31 height 31
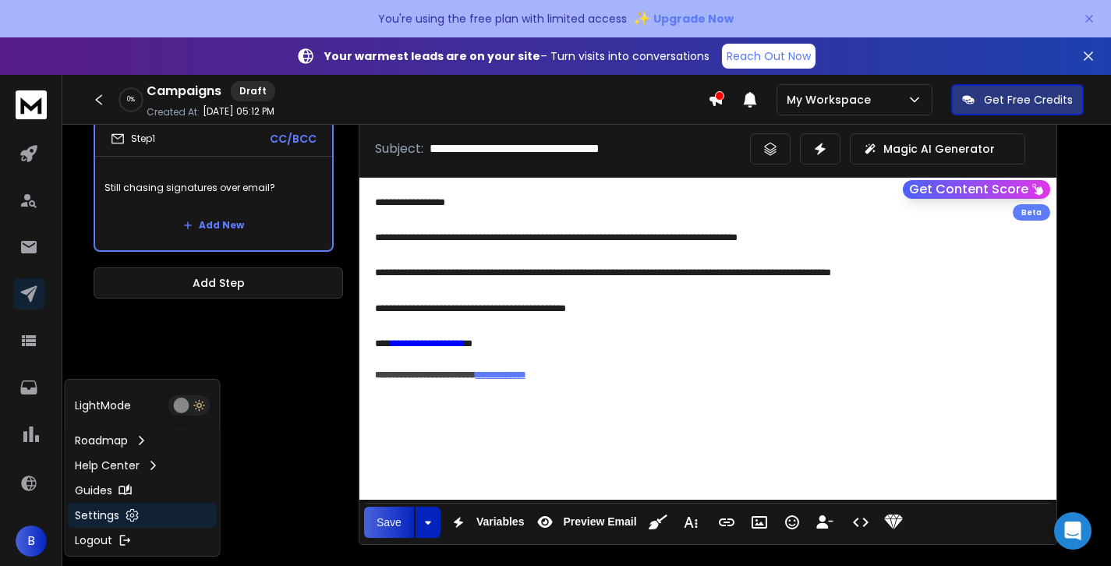
click at [98, 513] on p "Settings" at bounding box center [97, 515] width 44 height 16
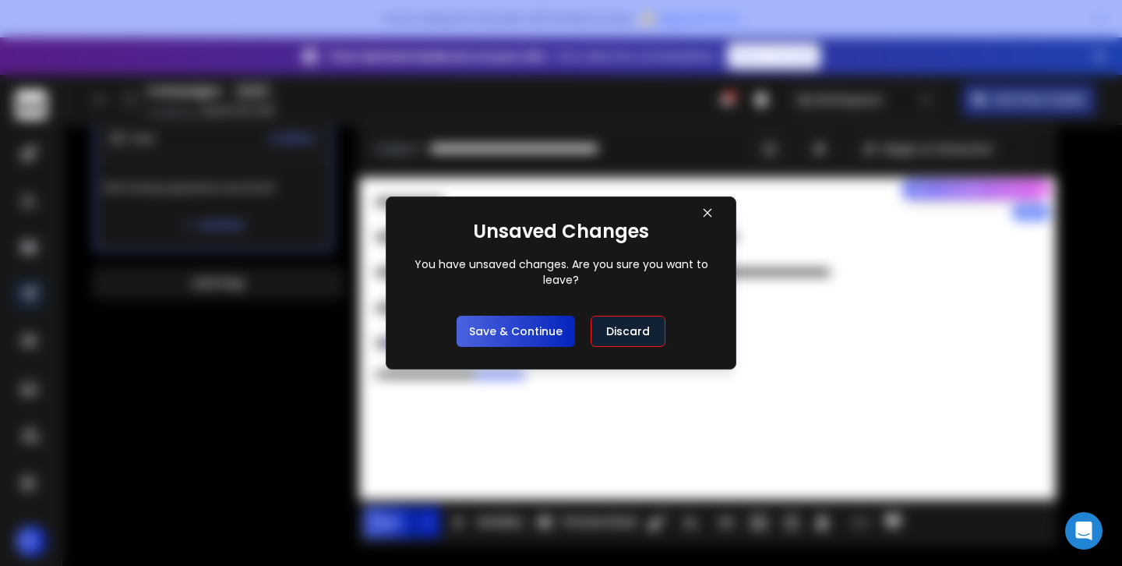
click at [553, 335] on button "Save & Continue" at bounding box center [516, 331] width 118 height 31
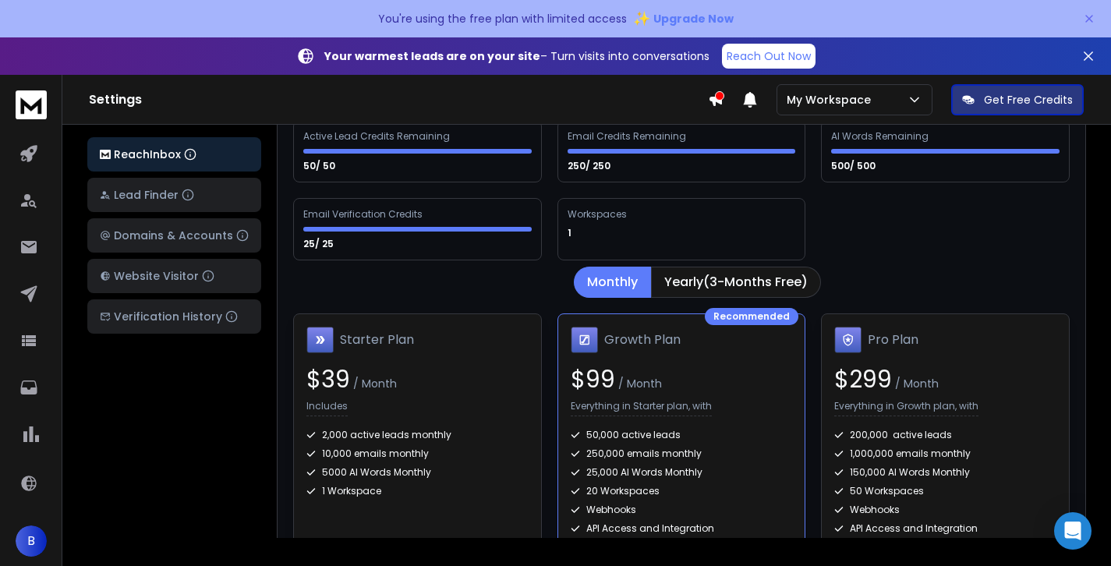
scroll to position [238, 0]
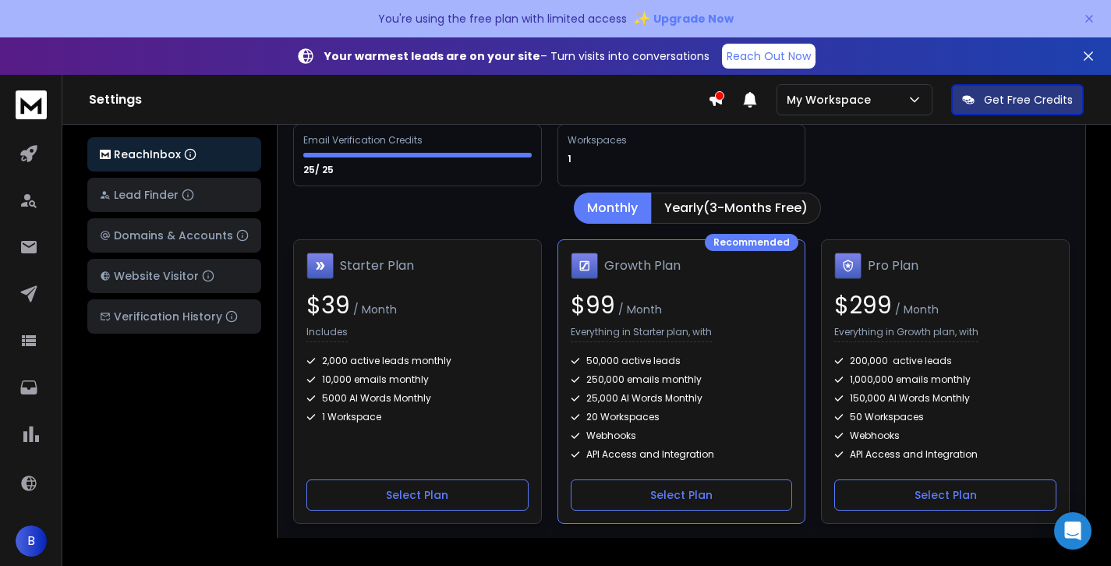
click at [164, 228] on button "Domains & Accounts" at bounding box center [174, 235] width 174 height 34
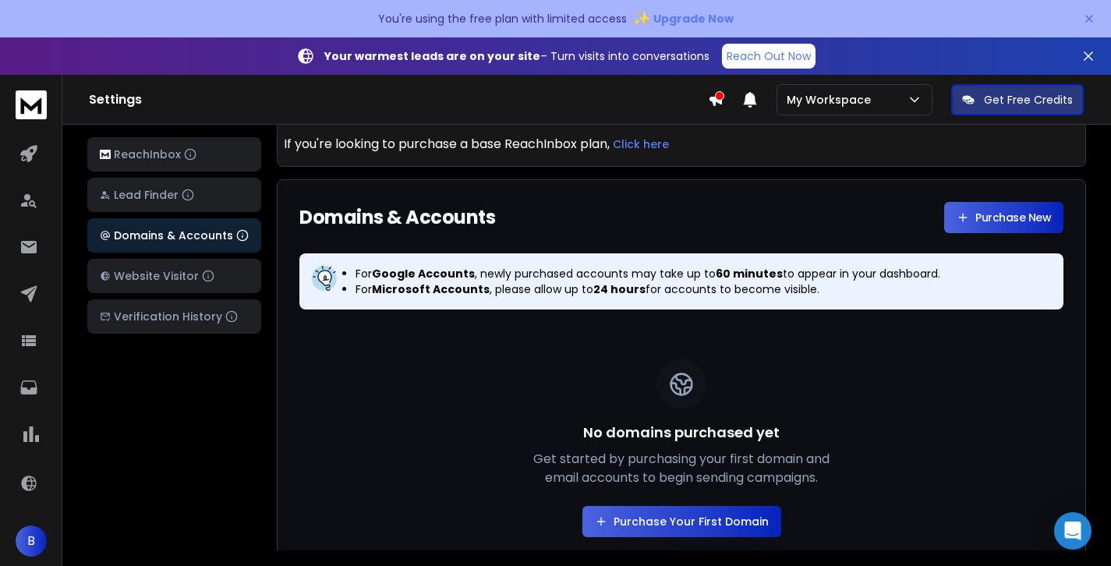
scroll to position [6, 0]
click at [140, 197] on button "Lead Finder" at bounding box center [174, 195] width 174 height 34
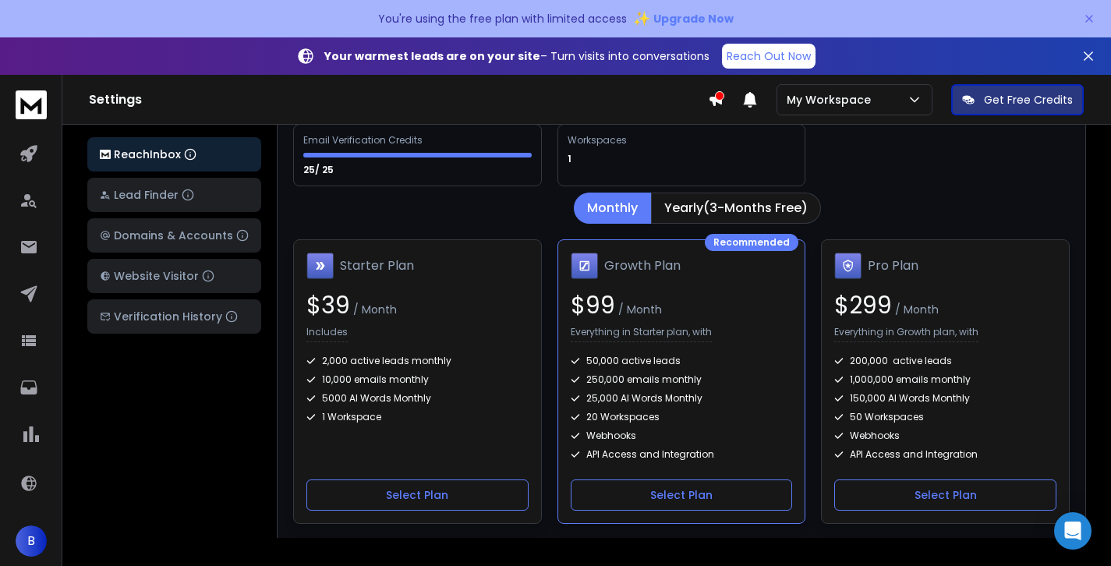
click at [145, 160] on button "ReachInbox" at bounding box center [174, 154] width 174 height 34
click at [168, 238] on button "Domains & Accounts" at bounding box center [174, 235] width 174 height 34
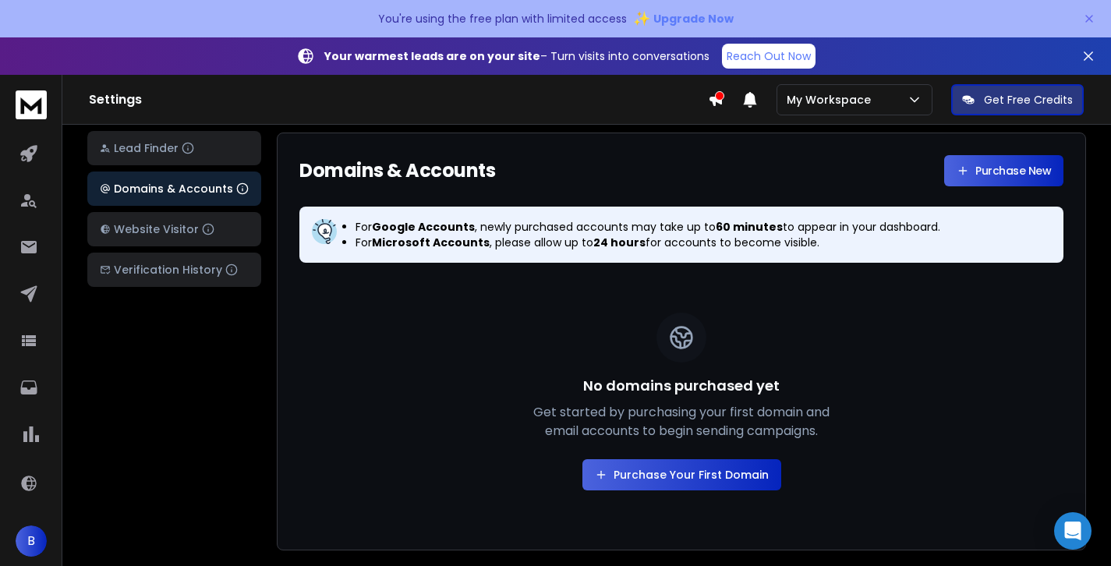
scroll to position [59, 0]
click at [694, 475] on link "Purchase Your First Domain" at bounding box center [681, 474] width 199 height 31
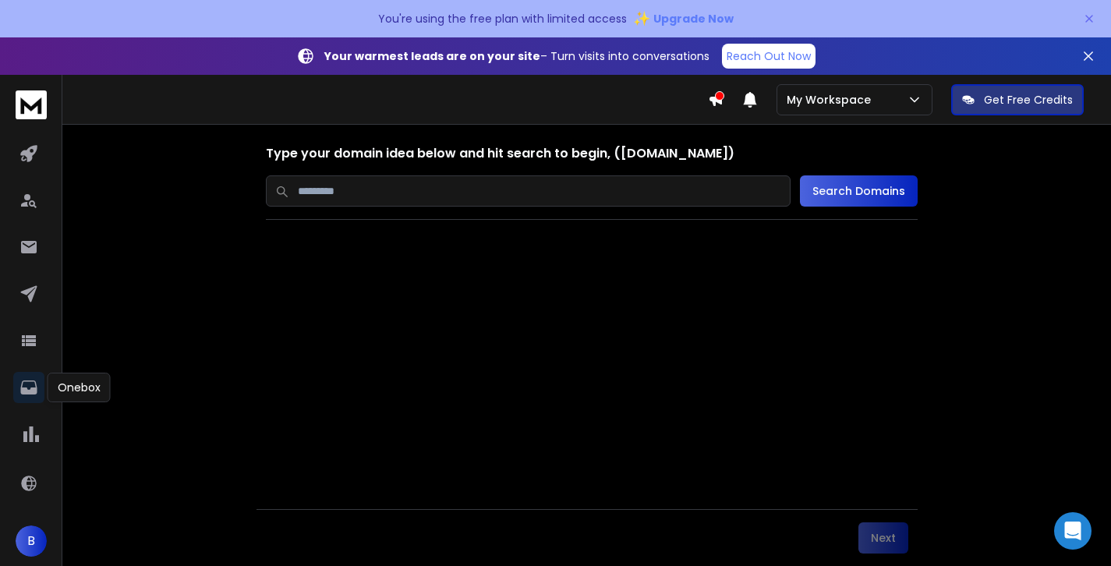
click at [29, 378] on icon at bounding box center [28, 387] width 19 height 19
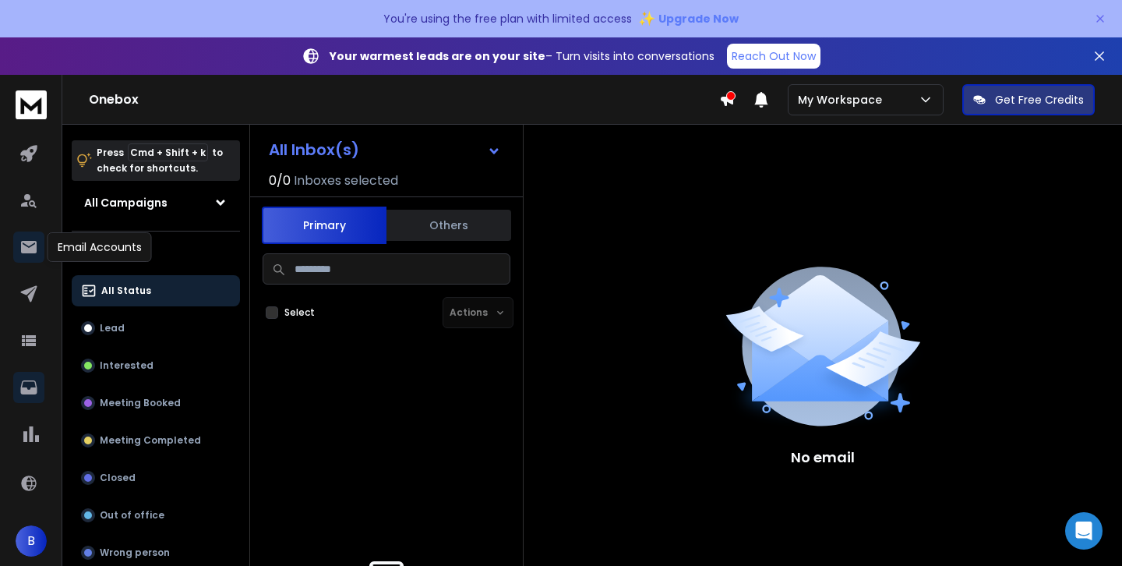
click at [32, 243] on icon at bounding box center [29, 247] width 16 height 12
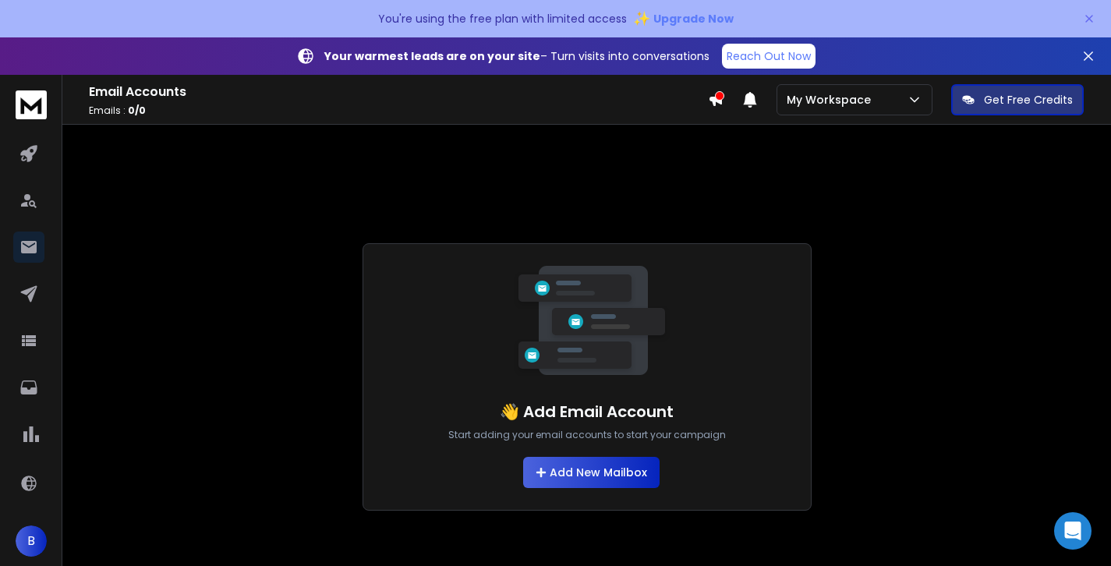
click at [597, 486] on button "Add New Mailbox" at bounding box center [591, 472] width 136 height 31
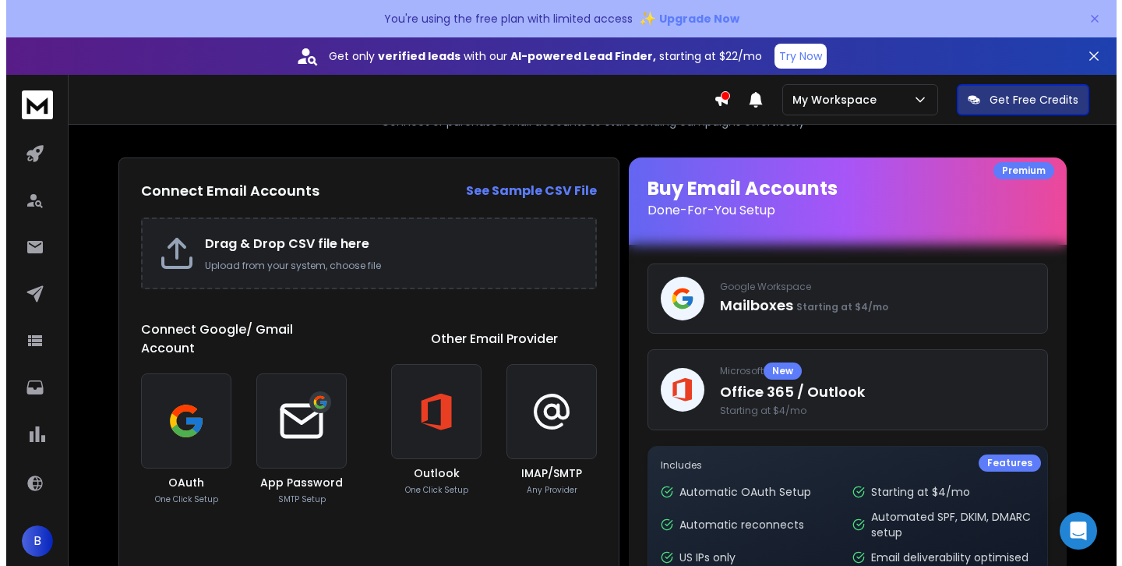
scroll to position [98, 0]
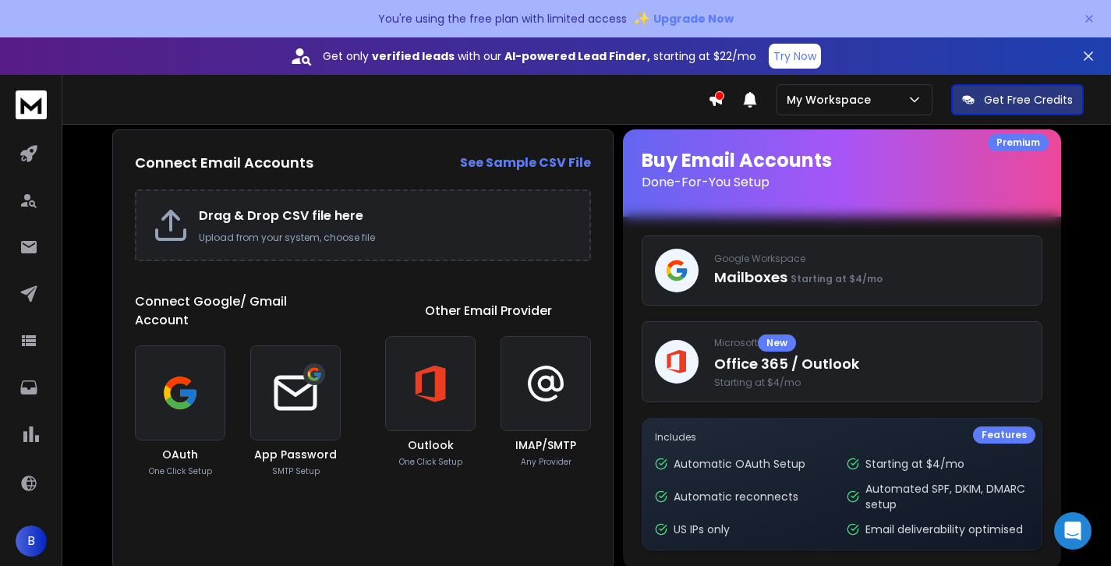
click at [181, 379] on icon at bounding box center [180, 392] width 39 height 47
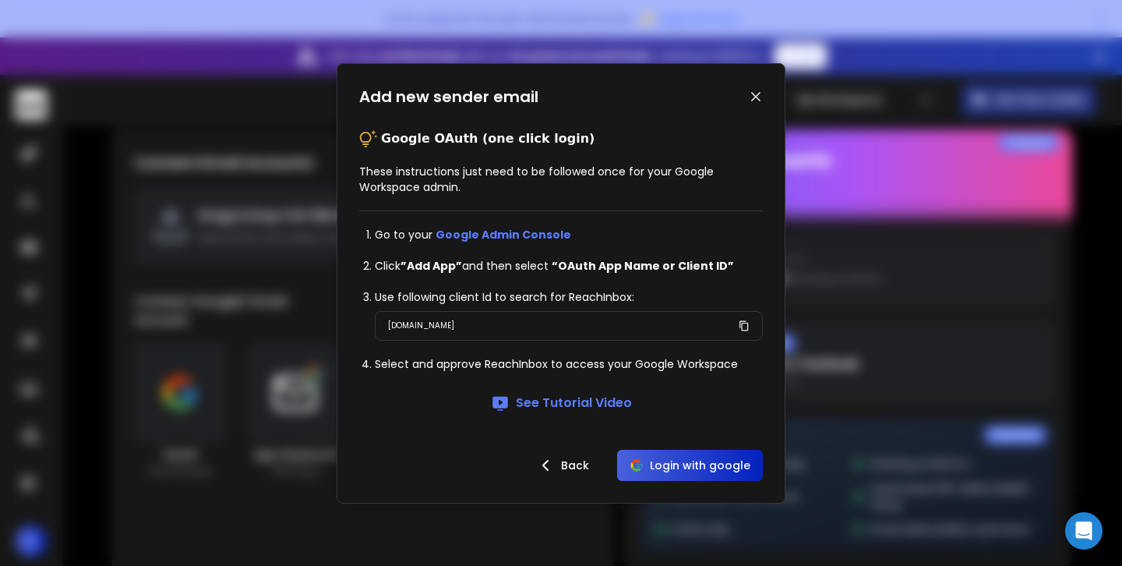
click at [695, 461] on button "Login with google" at bounding box center [690, 465] width 146 height 31
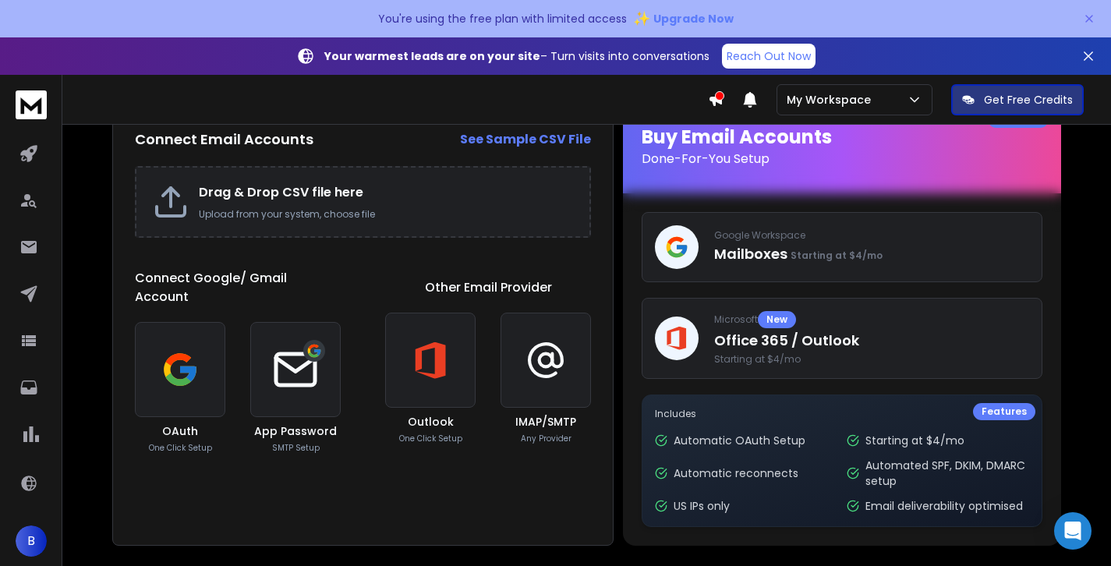
scroll to position [132, 0]
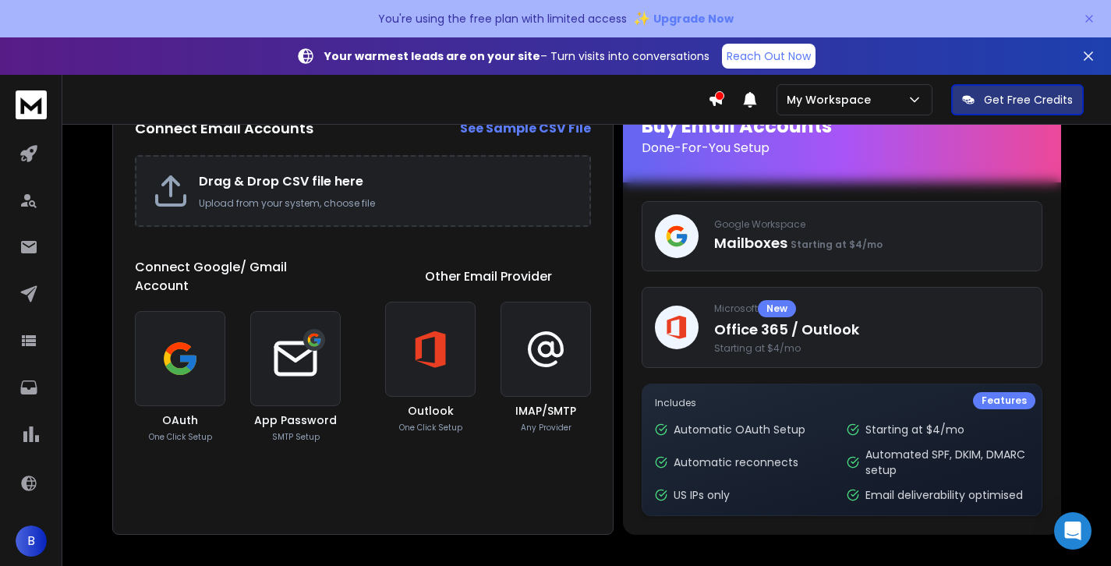
click at [164, 342] on icon at bounding box center [180, 358] width 33 height 33
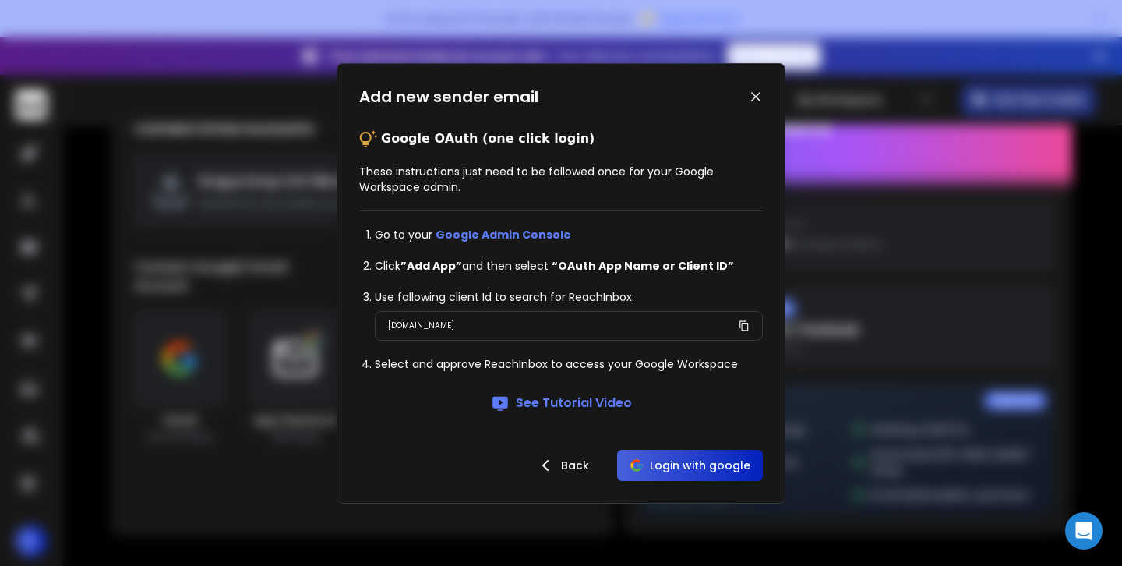
click at [523, 232] on link "Google Admin Console" at bounding box center [504, 235] width 136 height 16
click at [597, 400] on link "See Tutorial Video" at bounding box center [561, 403] width 141 height 19
click at [747, 330] on icon at bounding box center [744, 325] width 9 height 10
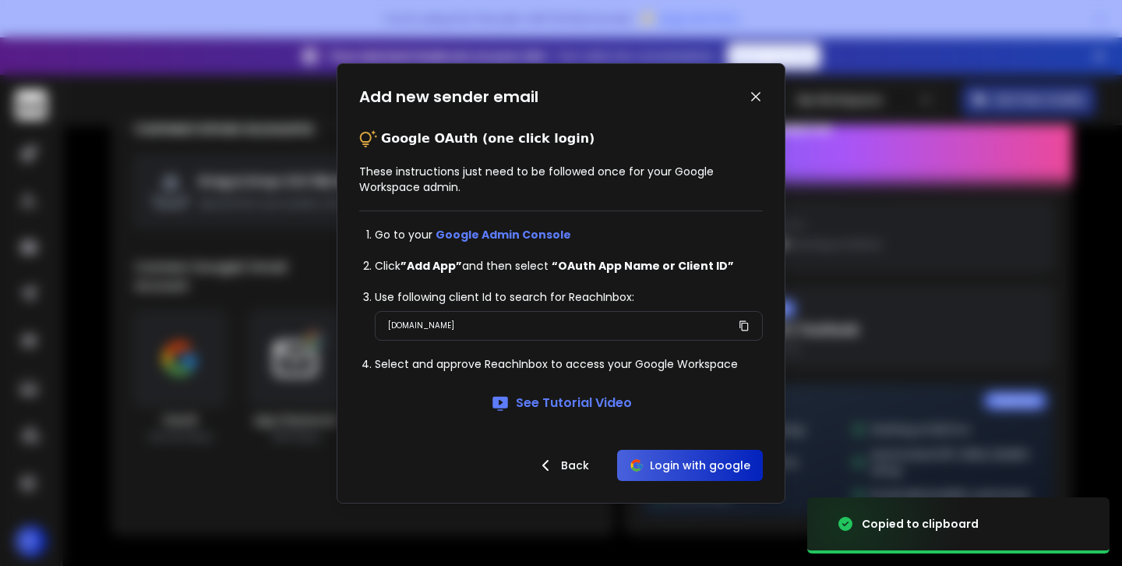
click at [747, 325] on icon at bounding box center [744, 325] width 11 height 11
click at [741, 326] on icon at bounding box center [744, 325] width 11 height 11
click at [495, 233] on link "Google Admin Console" at bounding box center [504, 235] width 136 height 16
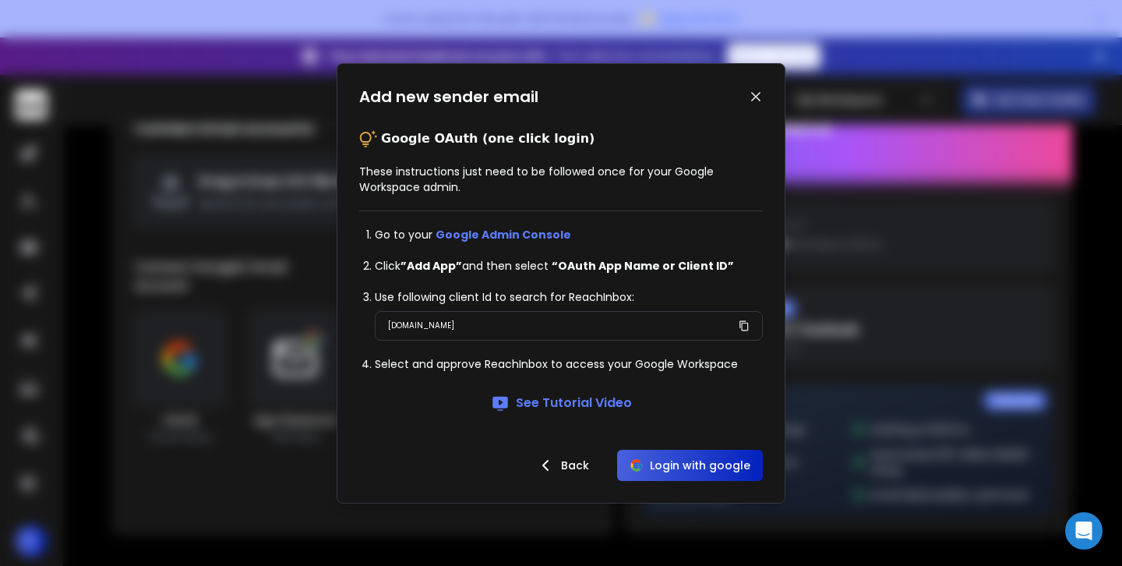
click at [751, 90] on icon at bounding box center [756, 97] width 14 height 14
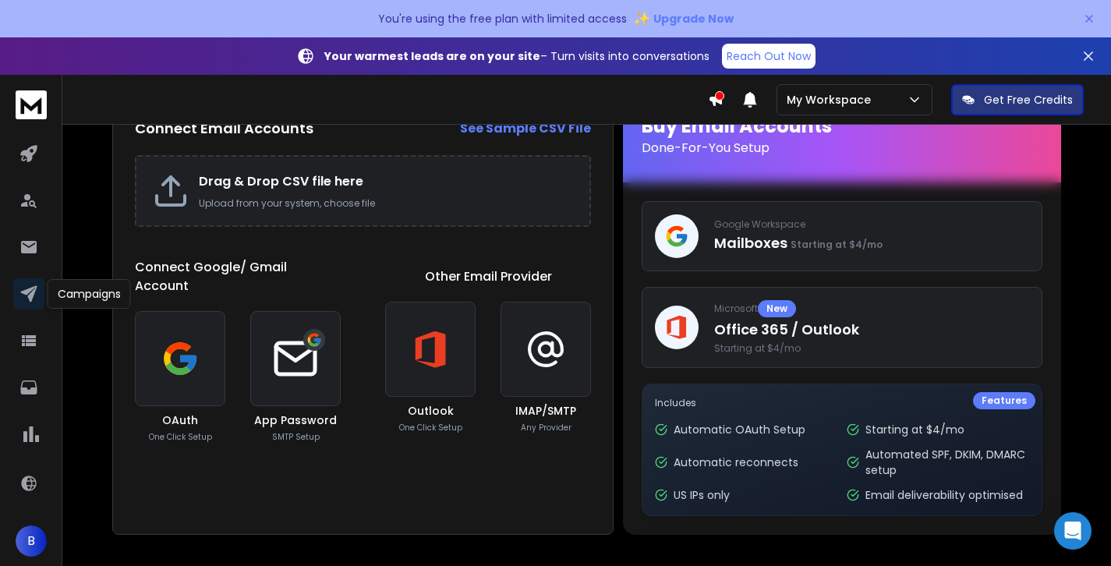
click at [39, 294] on link at bounding box center [28, 293] width 31 height 31
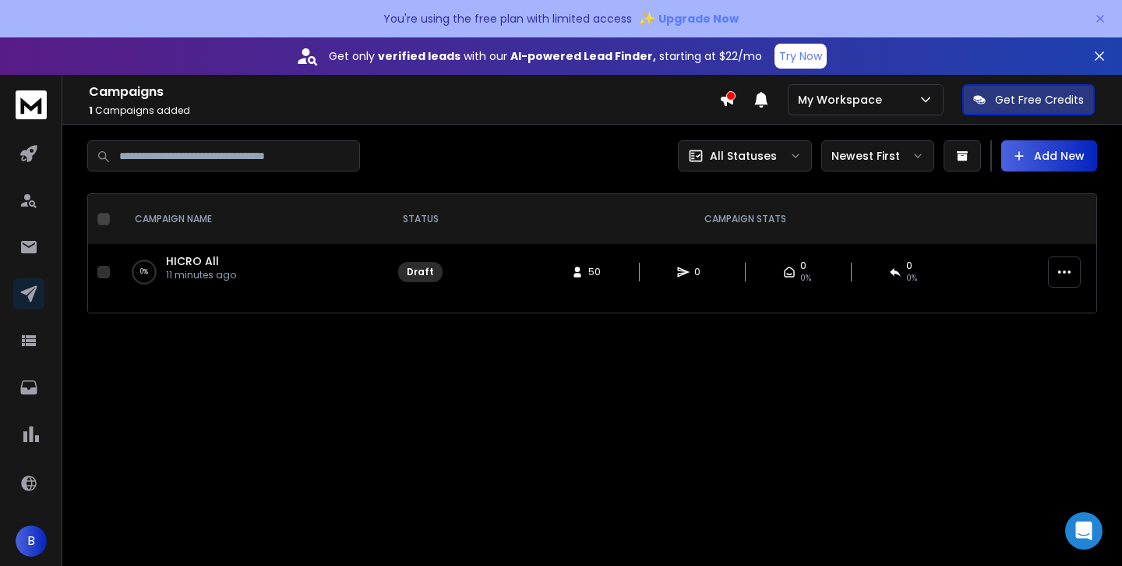
click at [1065, 273] on icon "button" at bounding box center [1065, 272] width 16 height 16
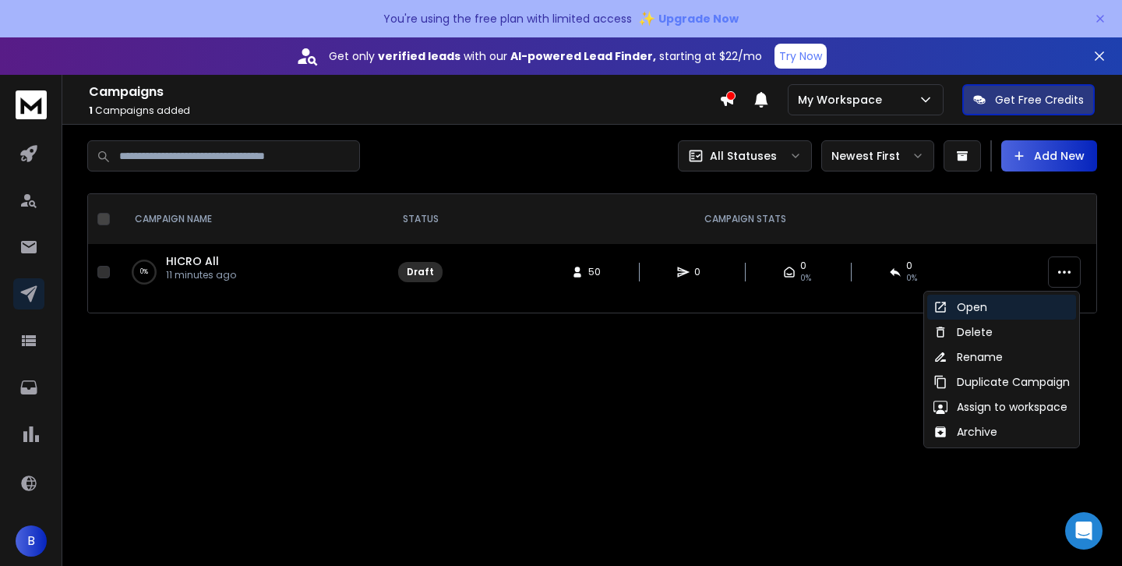
click at [1003, 311] on div "Open" at bounding box center [1001, 307] width 149 height 25
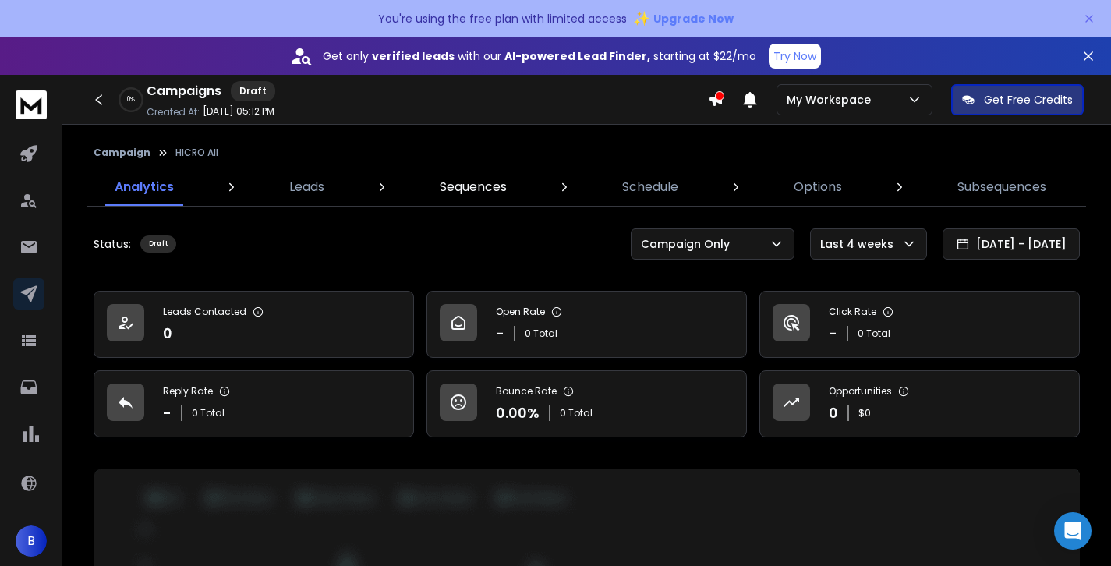
click at [447, 192] on p "Sequences" at bounding box center [473, 187] width 67 height 19
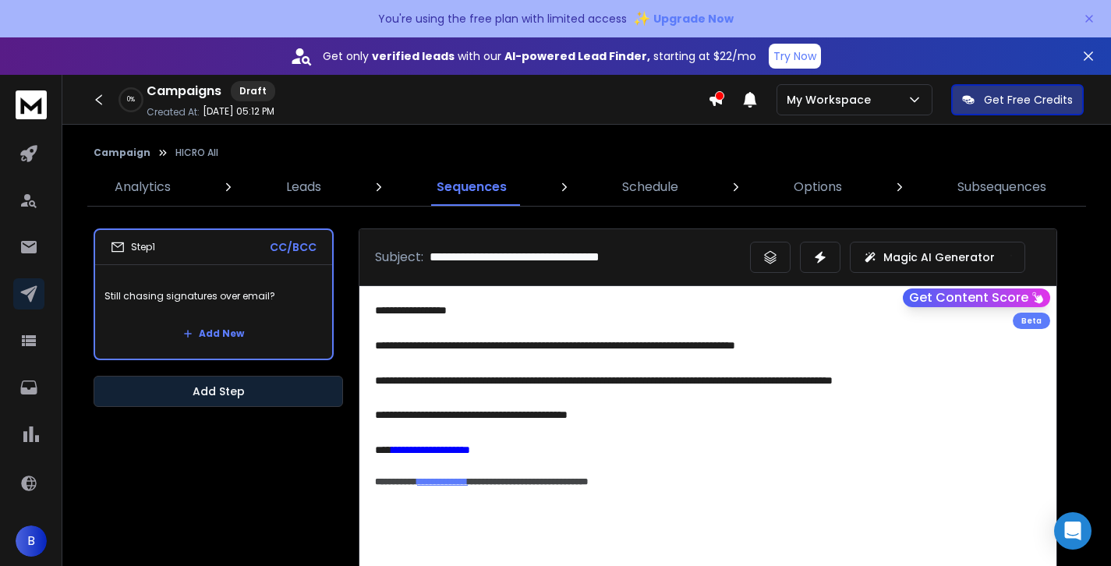
click at [224, 395] on button "Add Step" at bounding box center [218, 391] width 249 height 31
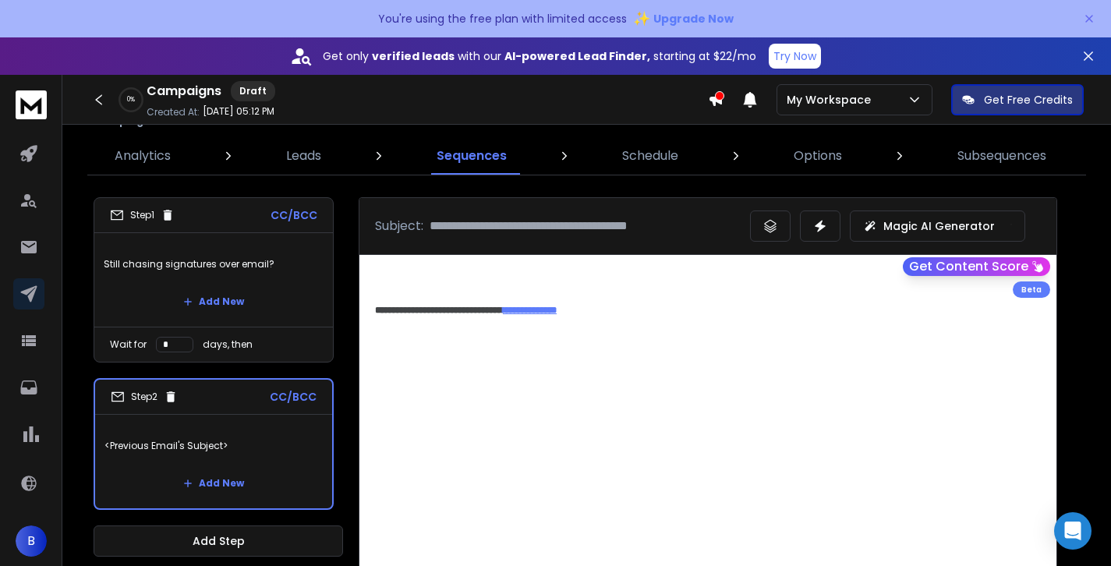
scroll to position [34, 0]
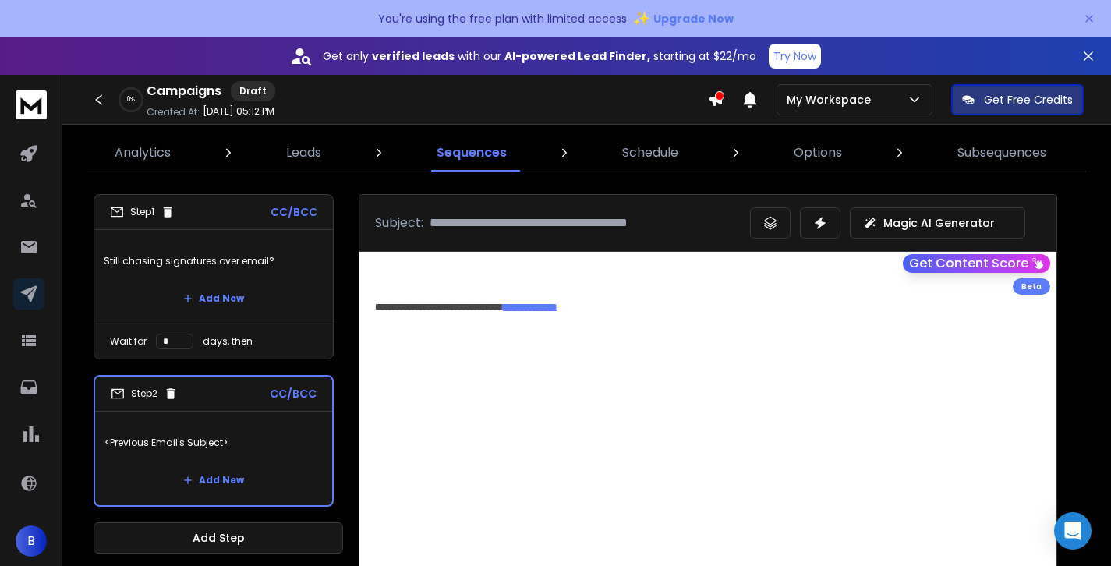
click at [462, 228] on input at bounding box center [581, 223] width 305 height 19
paste input "**********"
type input "**********"
click at [528, 267] on div at bounding box center [708, 275] width 666 height 17
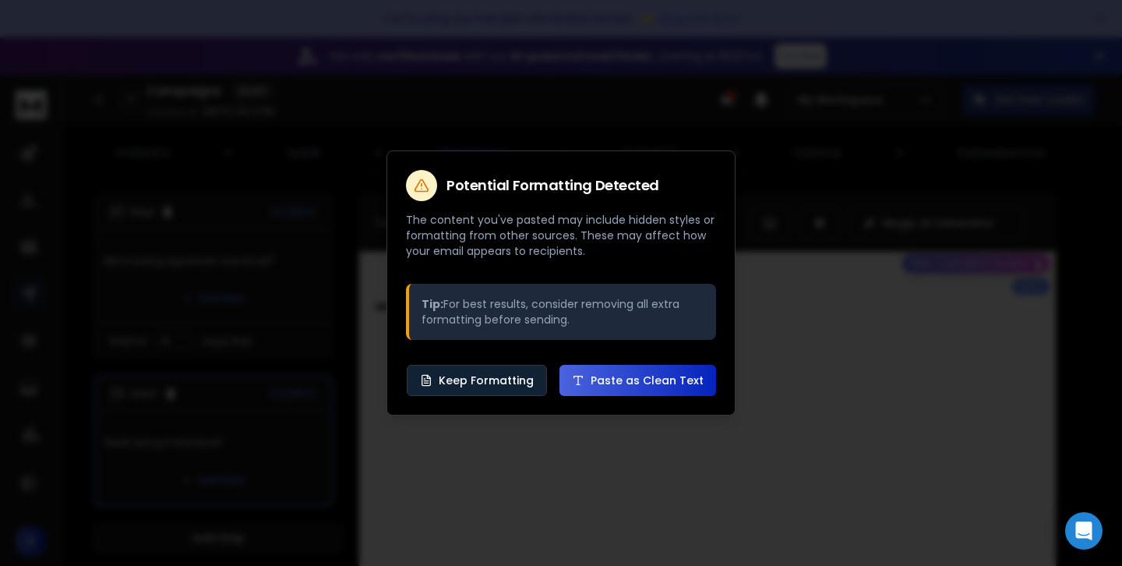
click at [493, 387] on button "Keep Formatting" at bounding box center [477, 380] width 140 height 31
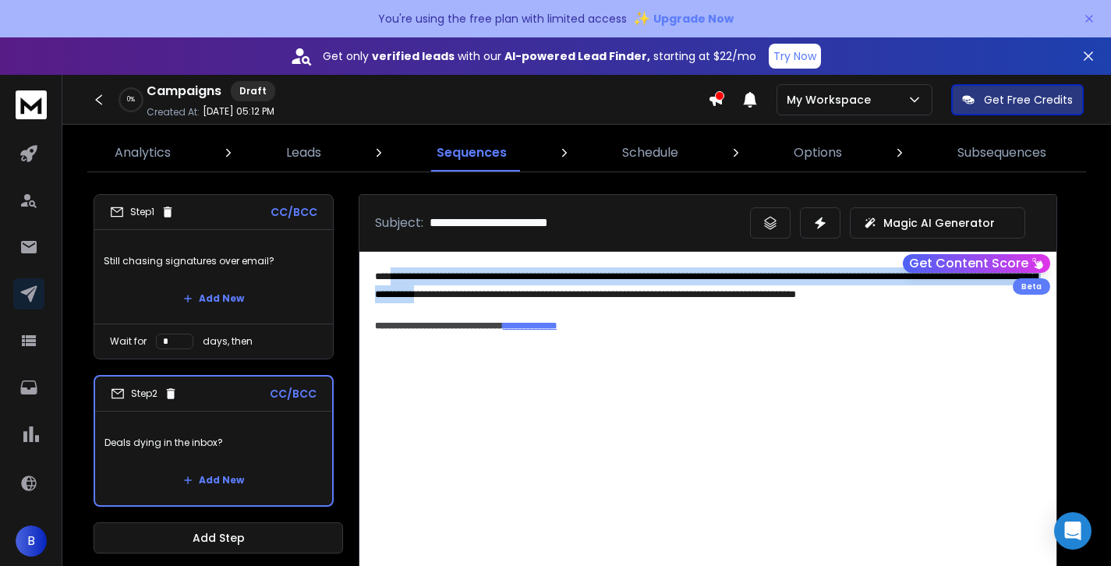
drag, startPoint x: 394, startPoint y: 278, endPoint x: 471, endPoint y: 284, distance: 77.4
click at [471, 284] on div "**********" at bounding box center [708, 285] width 666 height 36
click at [488, 276] on span "**********" at bounding box center [706, 285] width 662 height 28
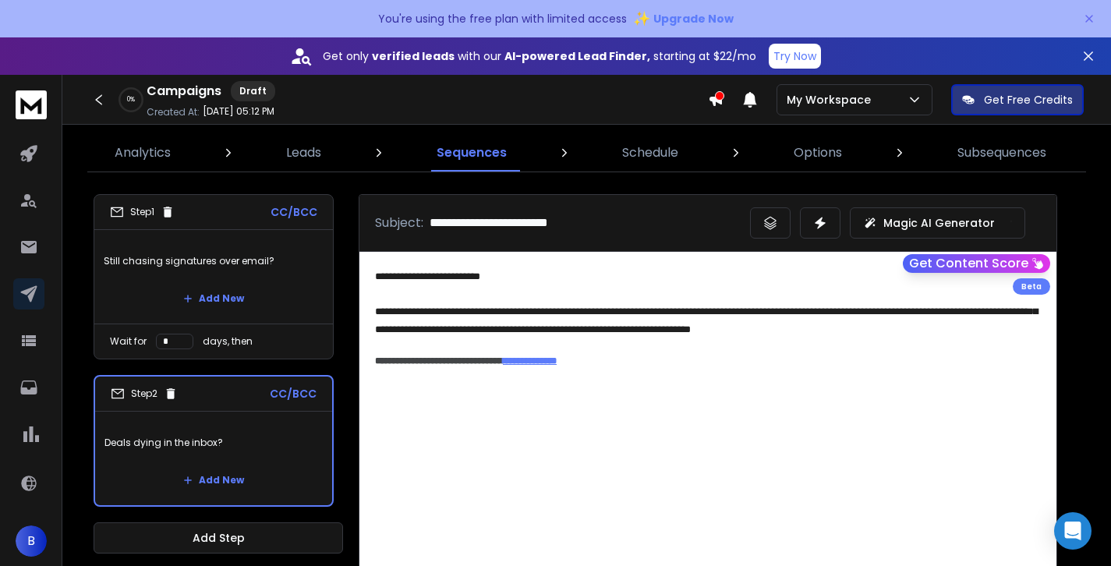
click at [754, 312] on span "**********" at bounding box center [706, 320] width 662 height 28
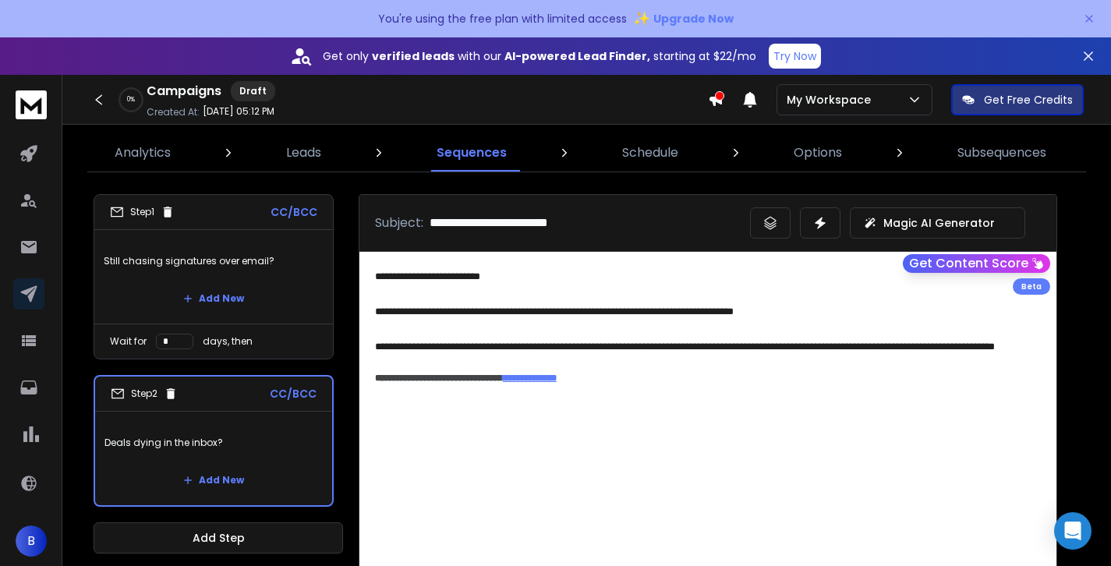
click at [962, 348] on span "**********" at bounding box center [685, 346] width 620 height 10
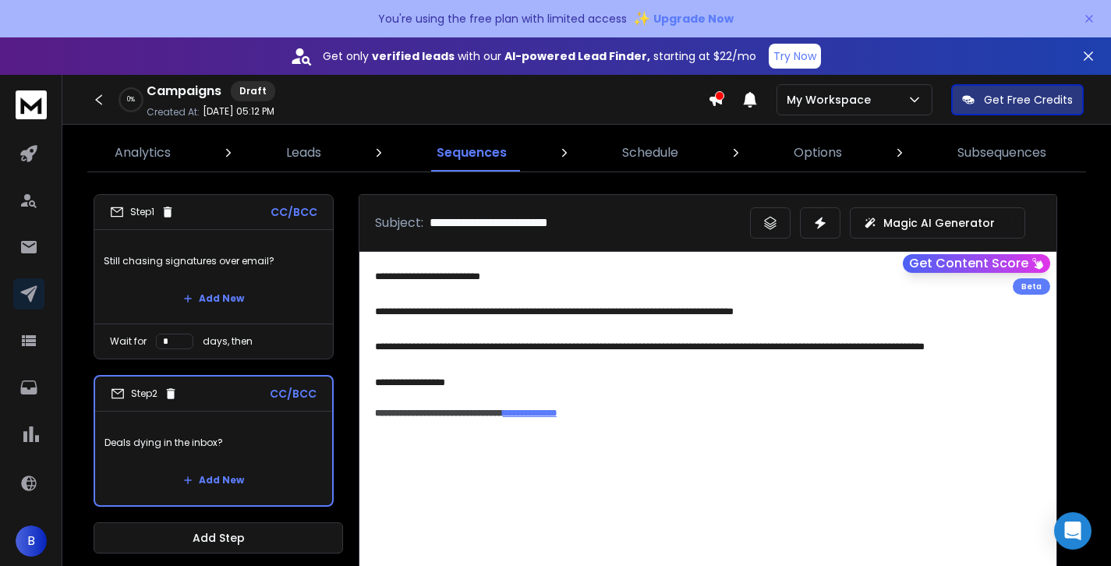
click at [506, 270] on div "**********" at bounding box center [708, 276] width 666 height 18
click at [393, 277] on span "**********" at bounding box center [427, 276] width 105 height 10
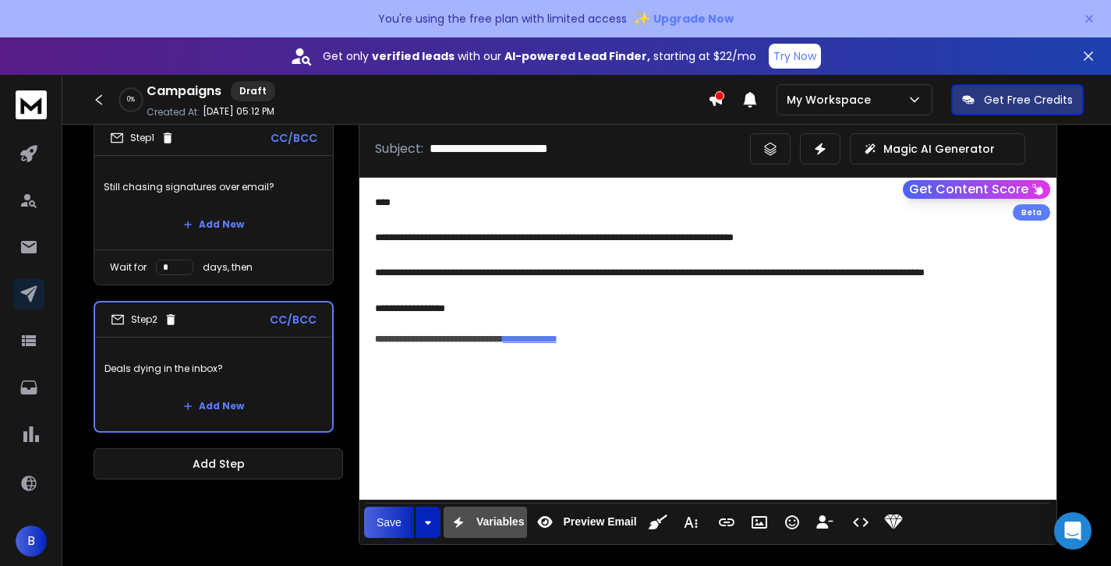
click at [509, 525] on span "Variables" at bounding box center [500, 521] width 55 height 13
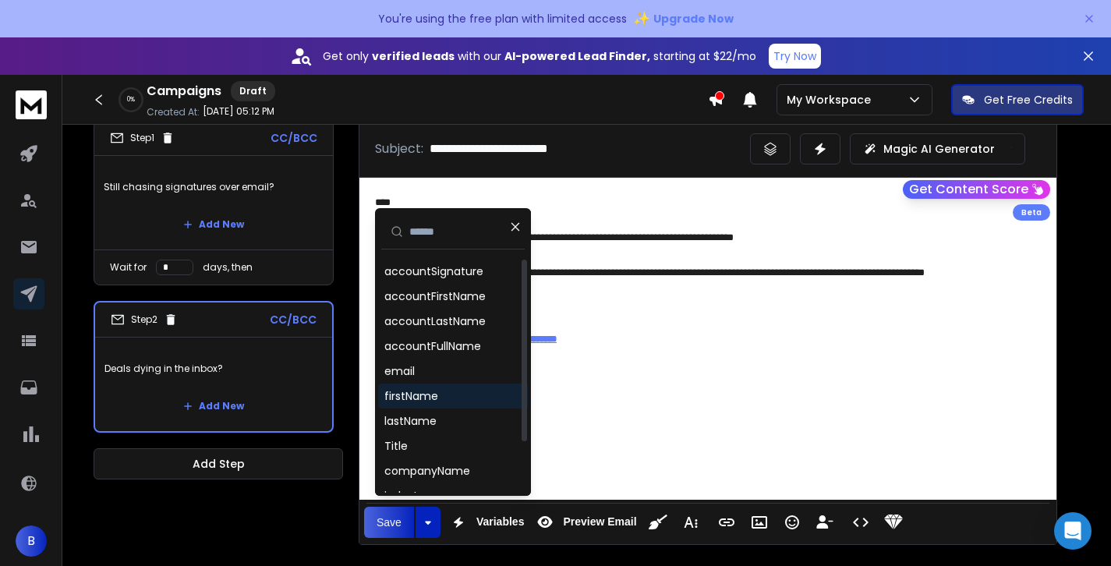
click at [468, 402] on div "firstName" at bounding box center [453, 395] width 150 height 25
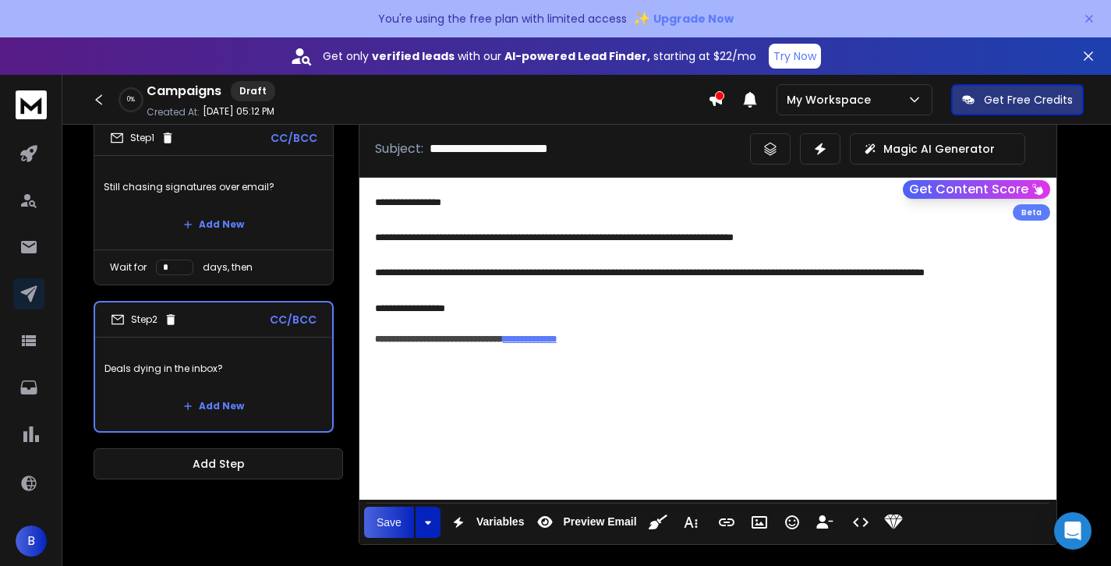
click at [574, 258] on div at bounding box center [708, 254] width 666 height 17
click at [726, 272] on span "**********" at bounding box center [649, 272] width 549 height 10
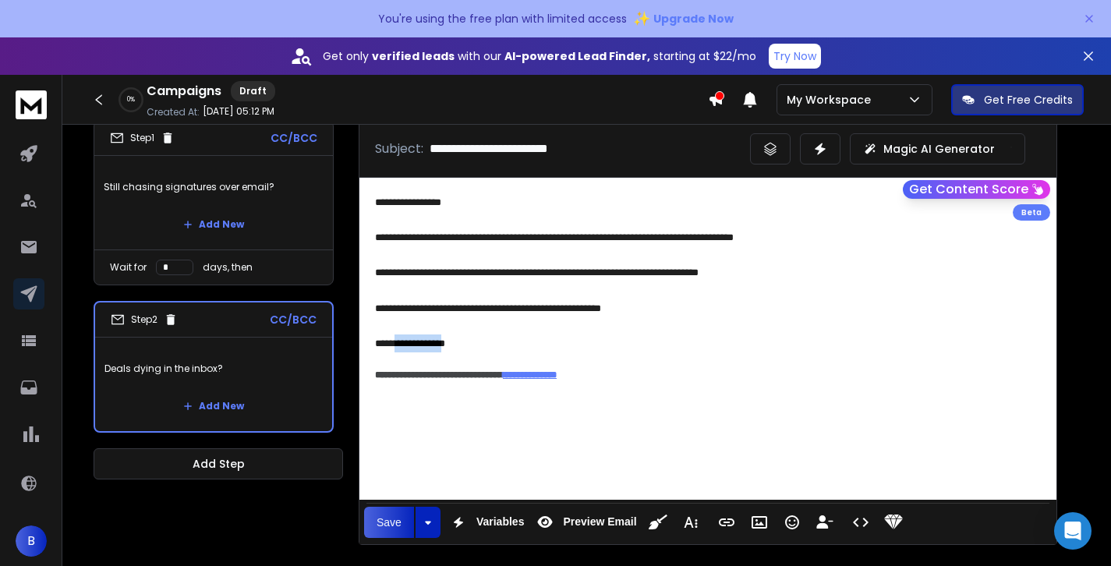
drag, startPoint x: 451, startPoint y: 344, endPoint x: 395, endPoint y: 347, distance: 56.2
click at [395, 347] on span "**********" at bounding box center [410, 343] width 70 height 10
click at [732, 520] on icon "button" at bounding box center [727, 522] width 16 height 8
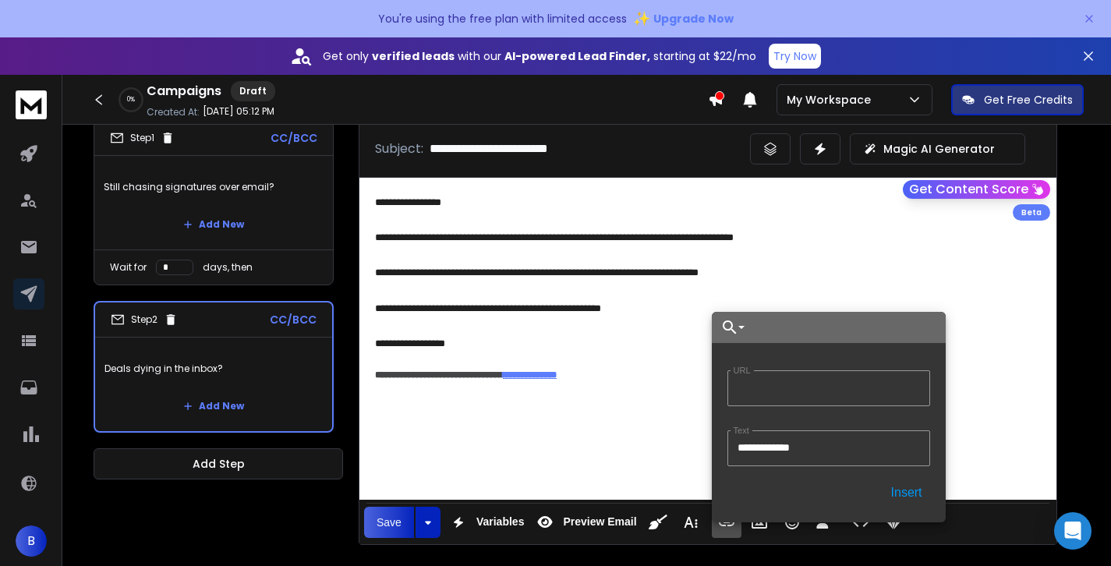
type input "**********"
click at [919, 494] on button "Insert" at bounding box center [906, 493] width 47 height 28
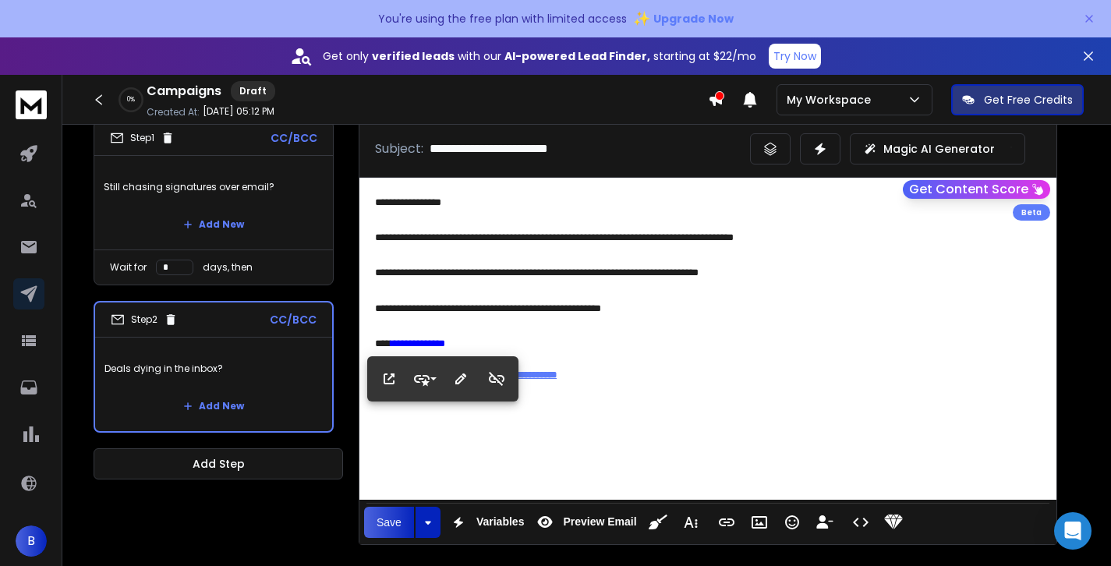
click at [767, 359] on div "**********" at bounding box center [707, 339] width 697 height 322
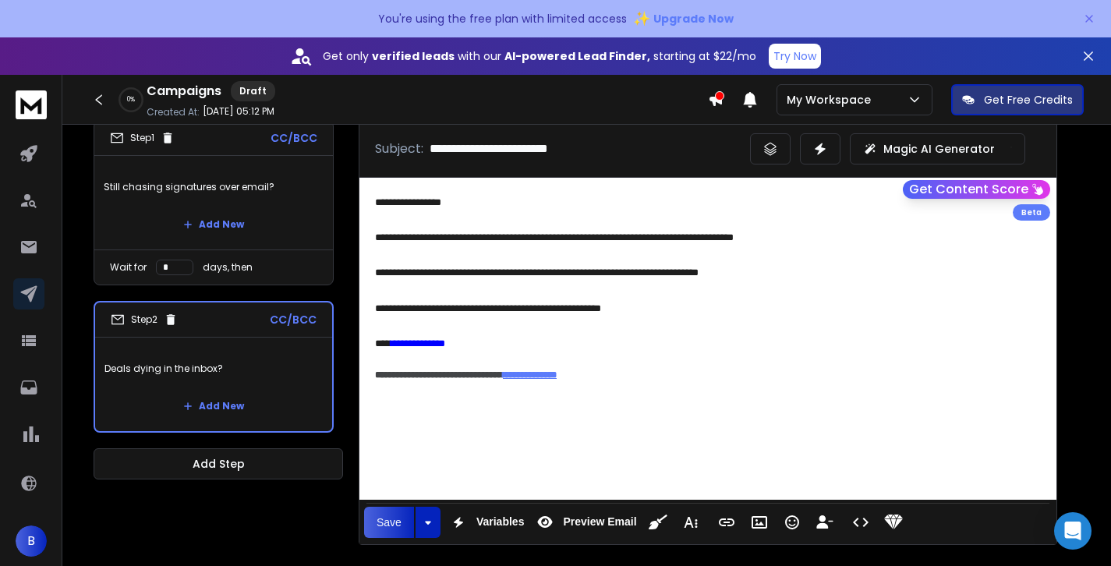
scroll to position [0, 0]
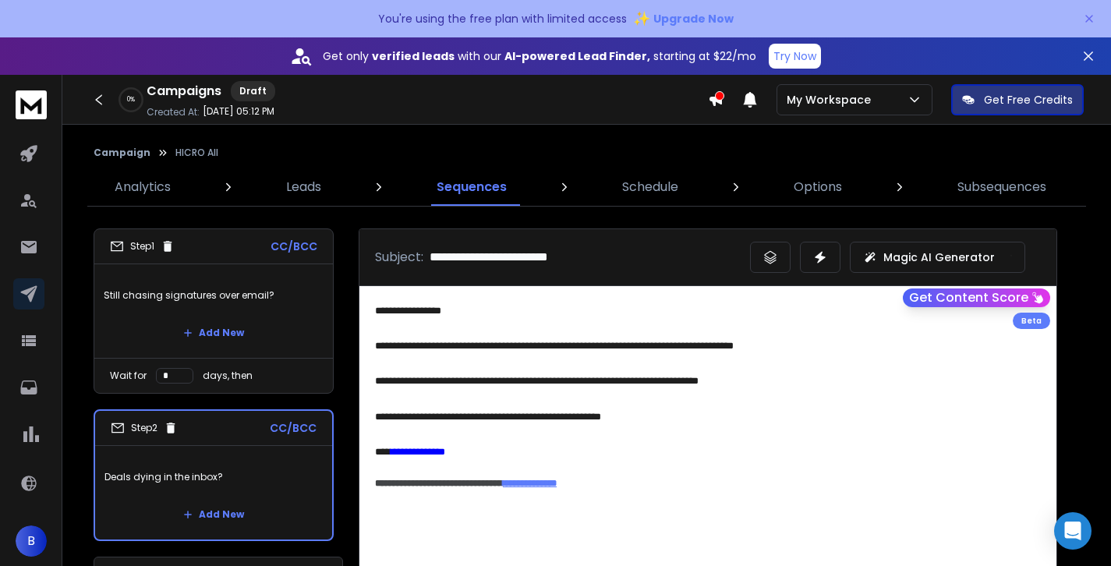
click at [281, 313] on p "Still chasing signatures over email?" at bounding box center [214, 296] width 220 height 44
type input "**********"
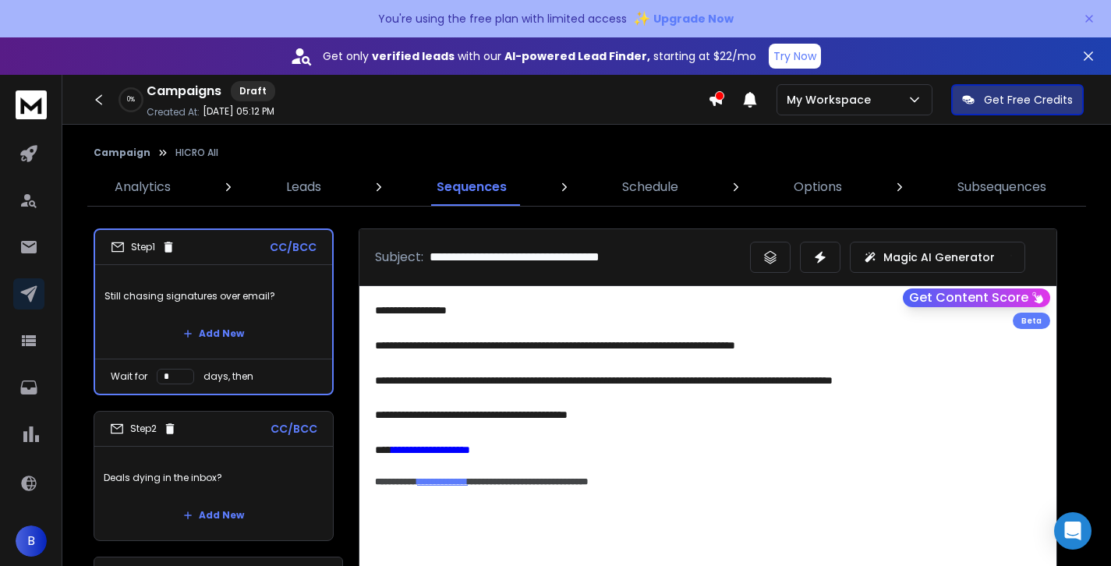
click at [451, 450] on link "**********" at bounding box center [430, 449] width 79 height 11
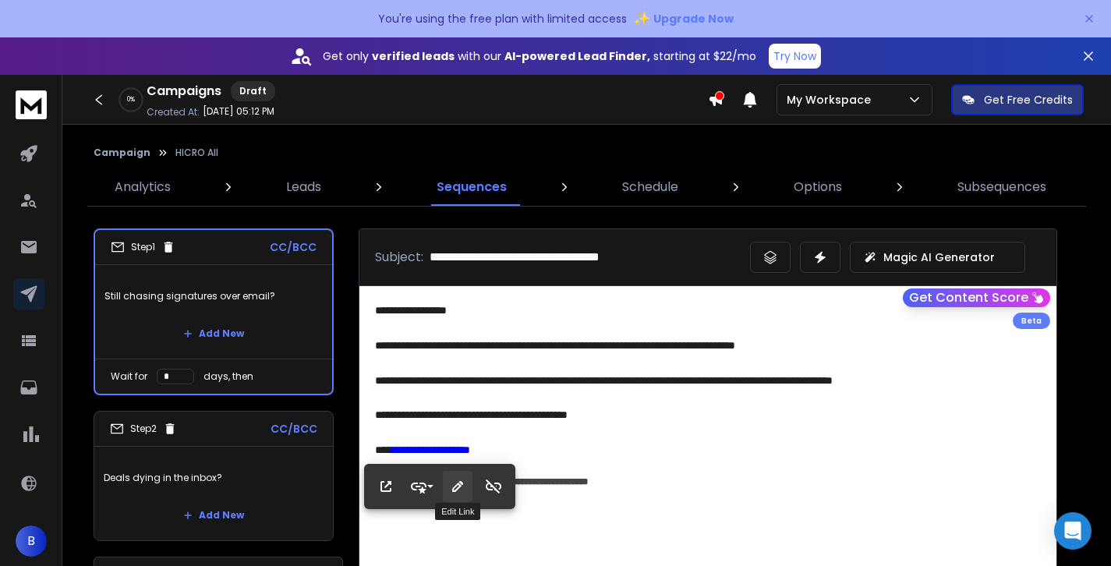
click at [457, 486] on icon "button" at bounding box center [457, 486] width 19 height 19
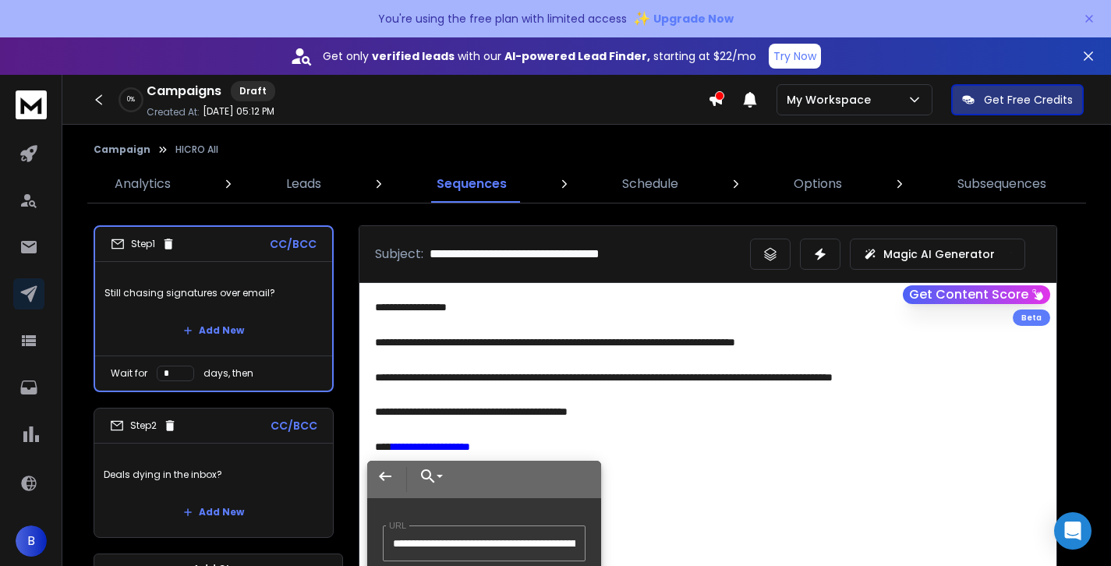
click at [1016, 293] on button "Get Content Score" at bounding box center [975, 294] width 147 height 19
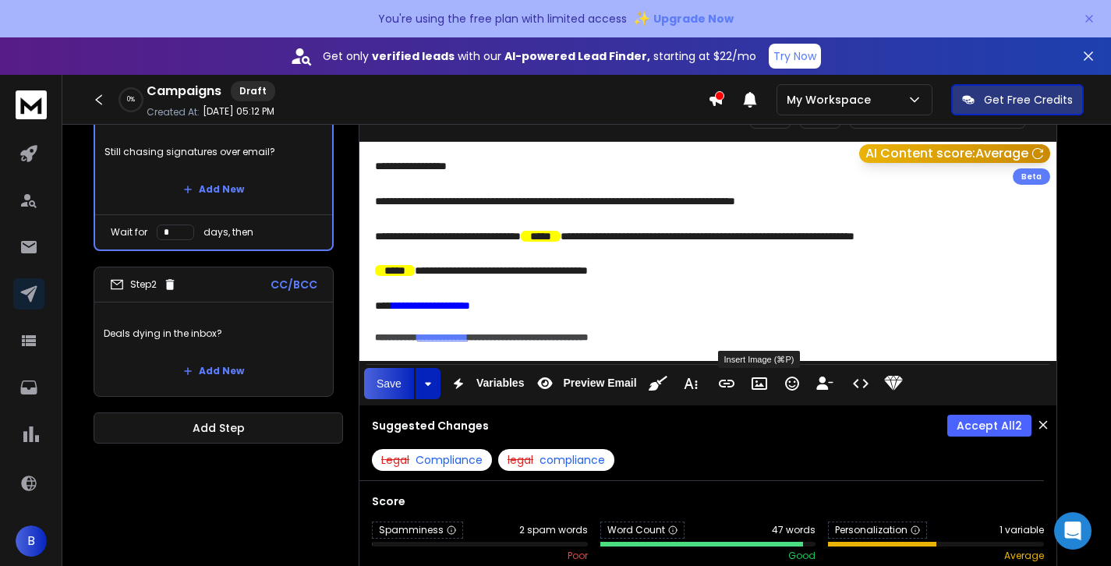
scroll to position [229, 0]
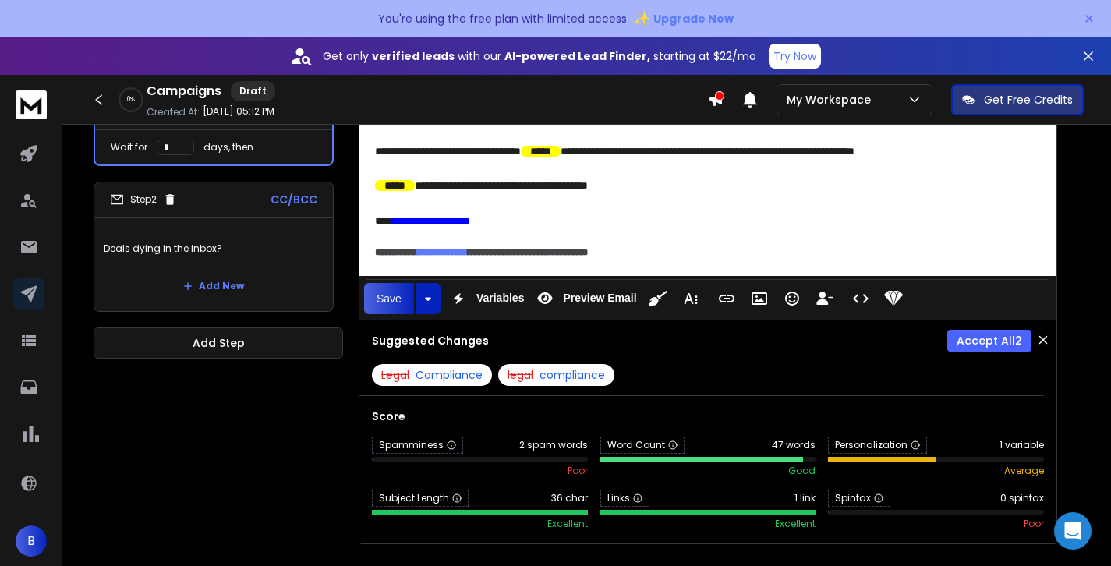
click at [1015, 476] on span "average" at bounding box center [1024, 470] width 40 height 12
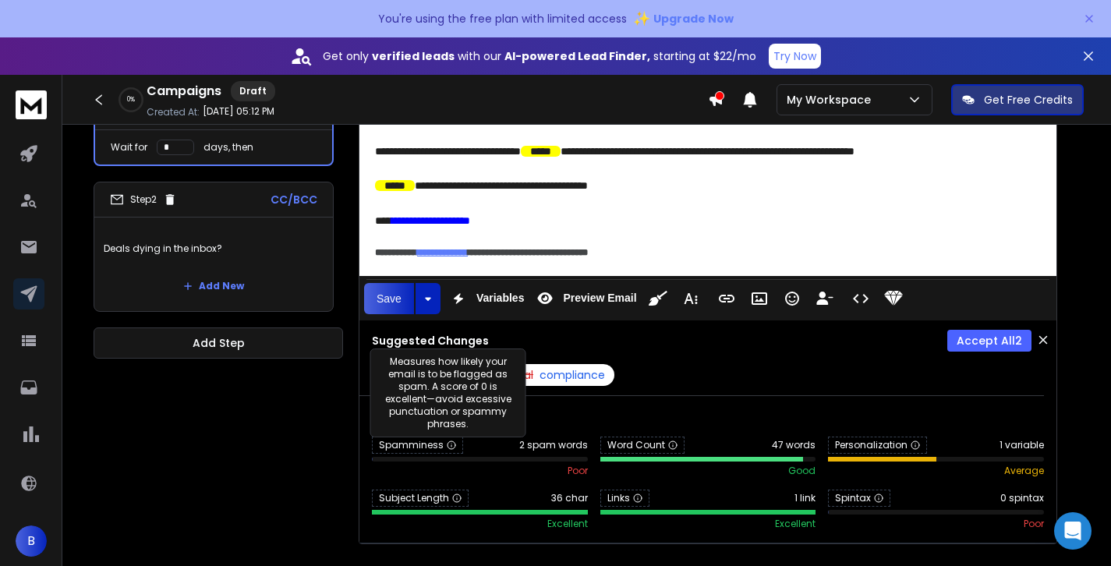
click at [447, 444] on icon at bounding box center [451, 444] width 9 height 9
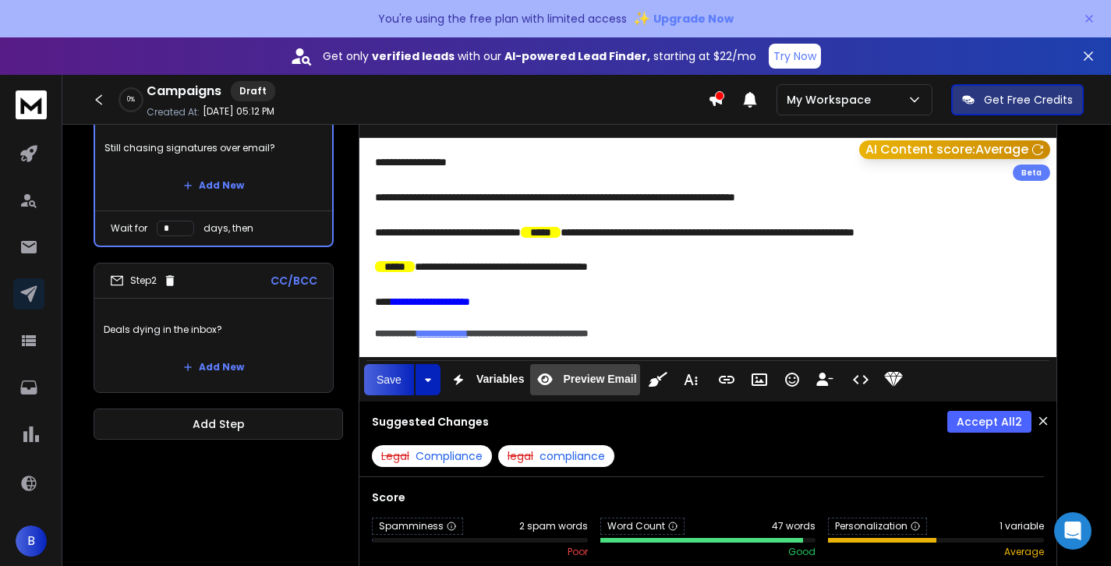
scroll to position [147, 0]
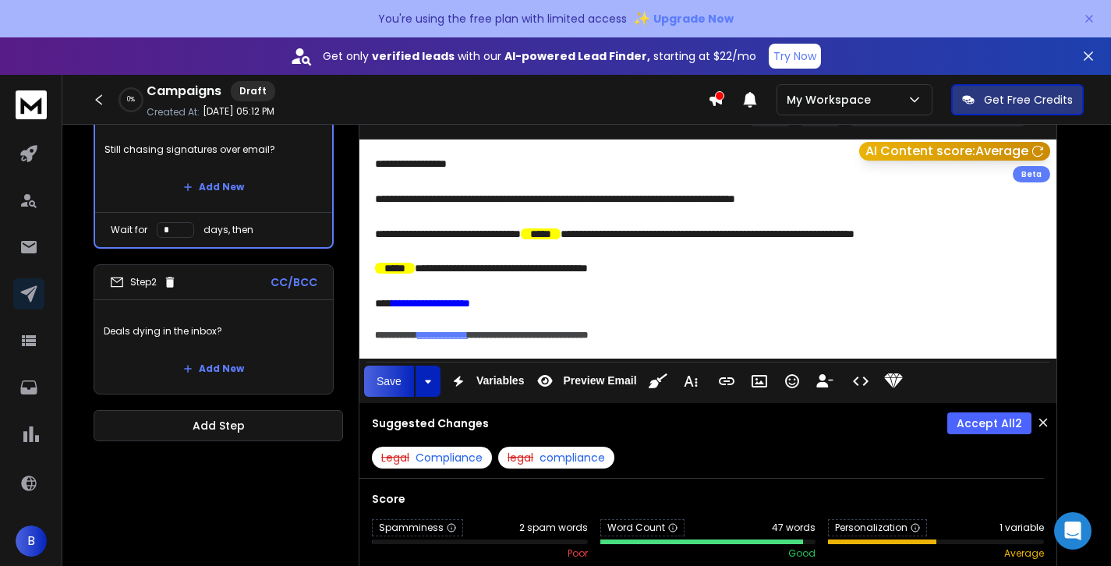
click at [560, 234] on span "*****" at bounding box center [541, 233] width 40 height 11
click at [313, 511] on div "Step 1 CC/BCC Still chasing signatures over email? Add New Wait for * days, the…" at bounding box center [218, 354] width 249 height 545
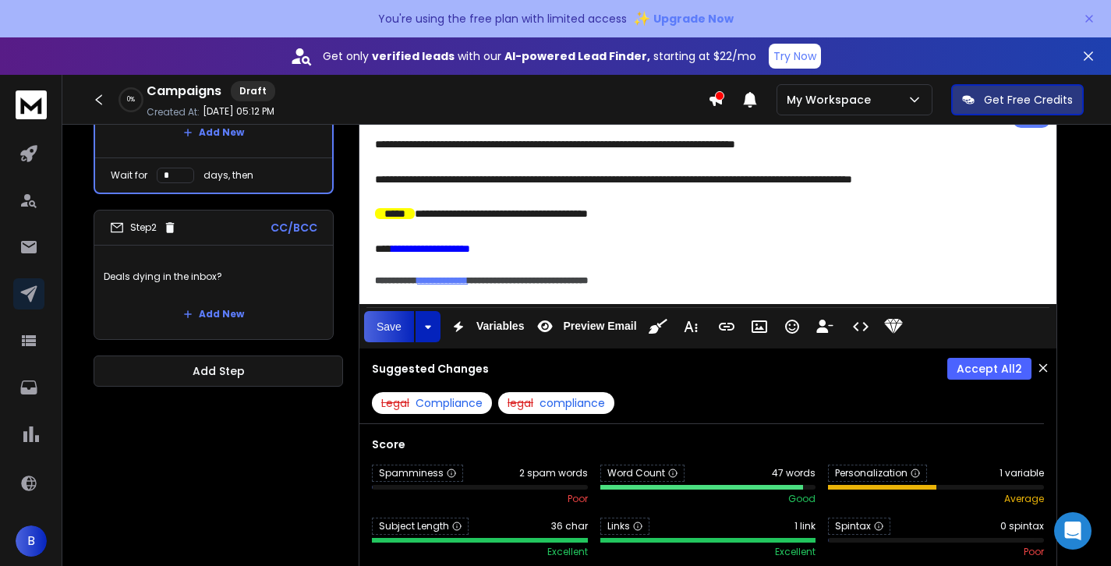
click at [466, 404] on span "Compliance" at bounding box center [448, 403] width 67 height 16
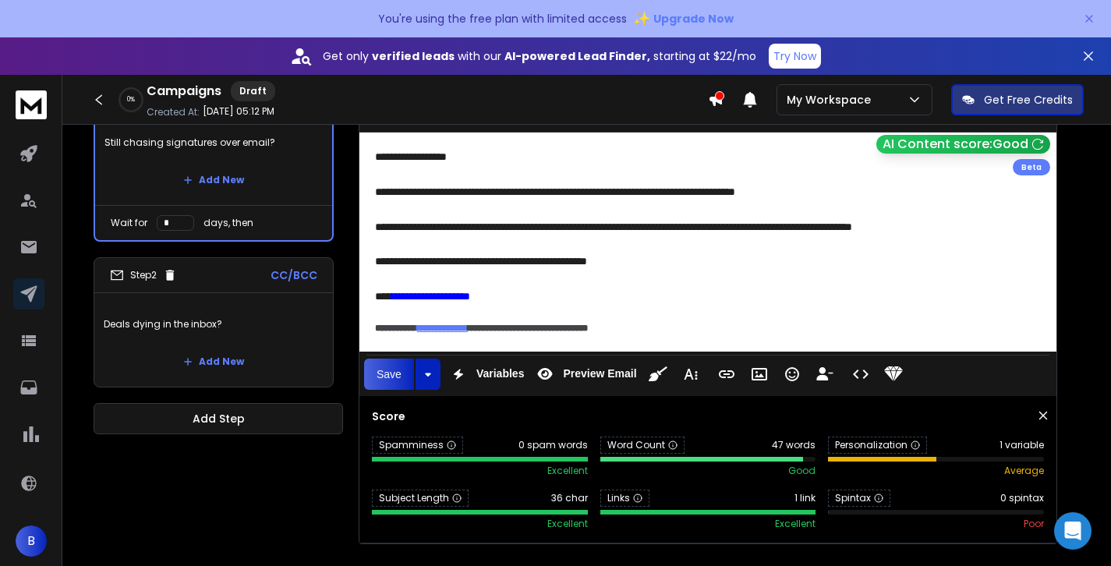
scroll to position [154, 0]
click at [429, 193] on span "**********" at bounding box center [555, 191] width 360 height 11
click at [496, 372] on span "Variables" at bounding box center [500, 373] width 55 height 13
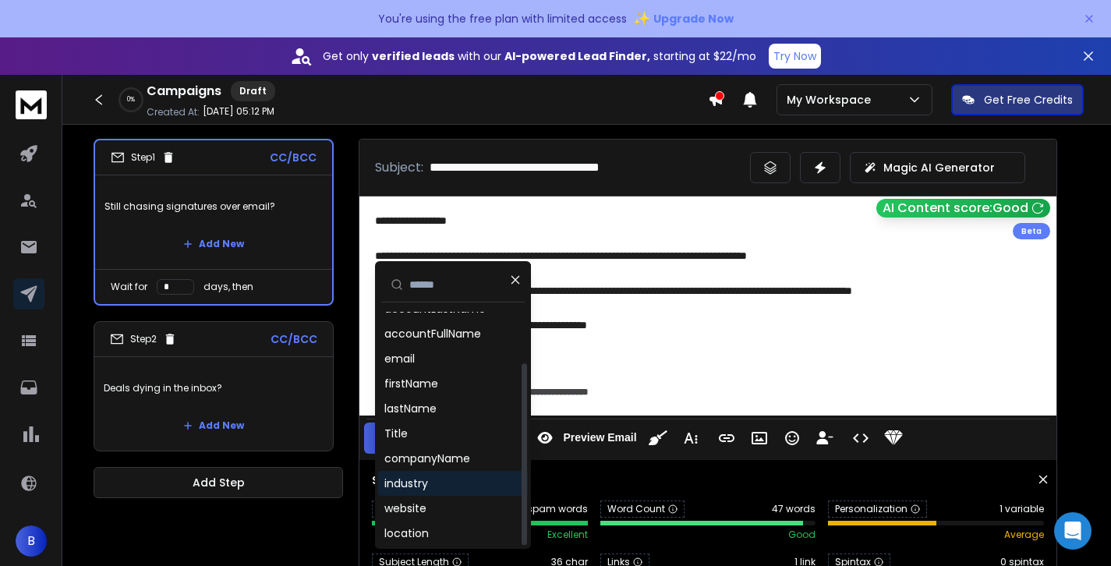
scroll to position [94, 0]
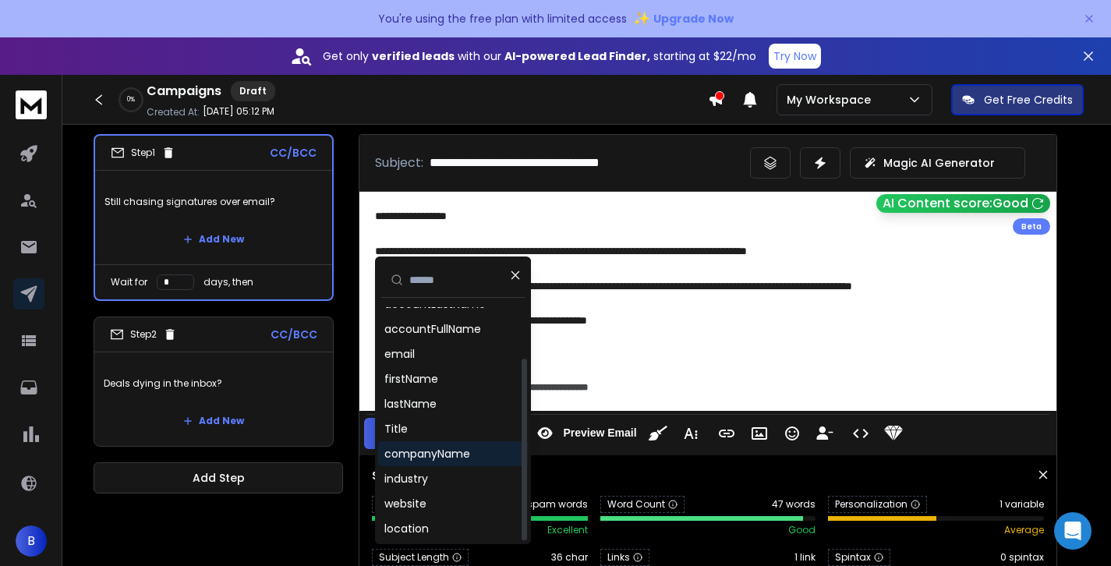
click at [464, 454] on div "companyName" at bounding box center [427, 454] width 86 height 16
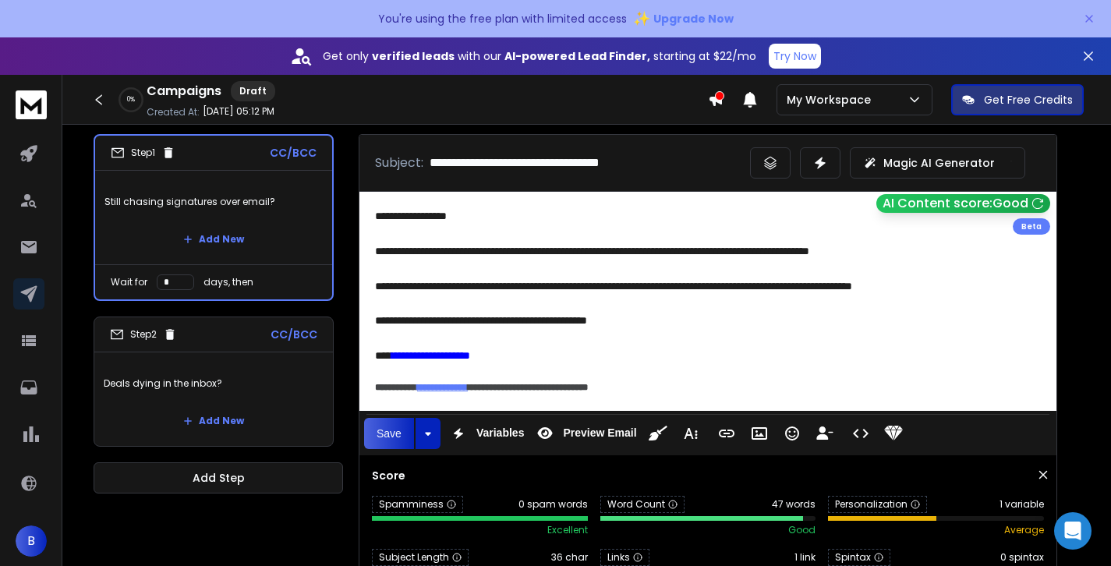
scroll to position [139, 0]
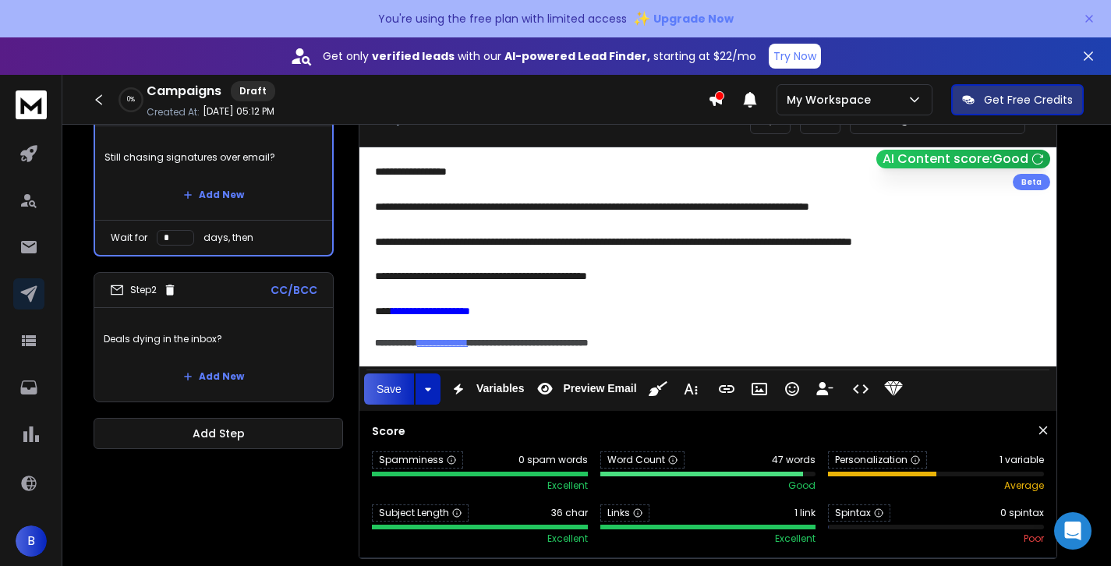
click at [1042, 161] on button "AI Content score: Good" at bounding box center [963, 159] width 174 height 19
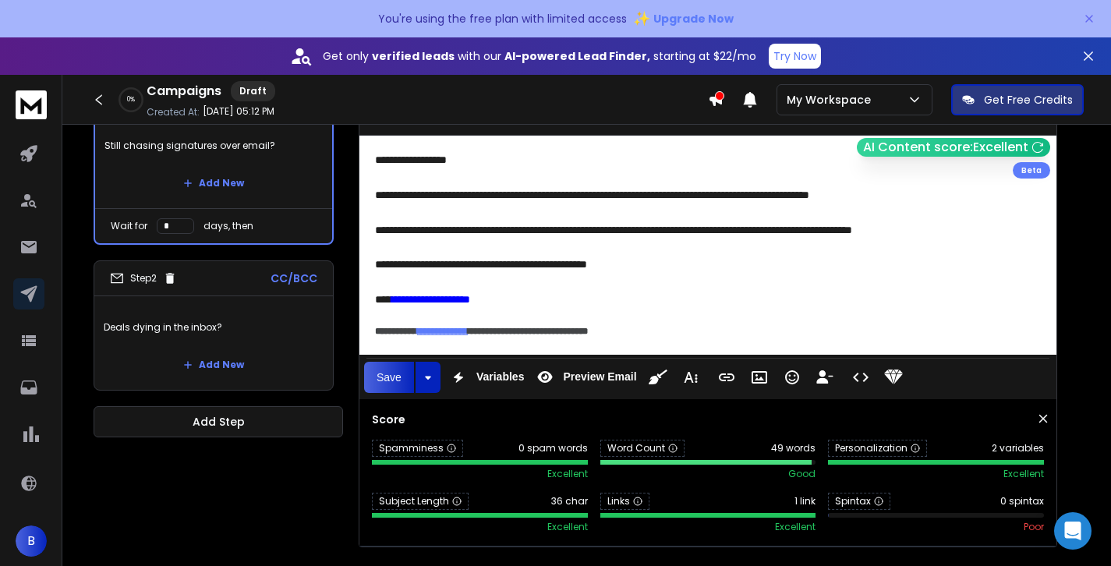
scroll to position [154, 0]
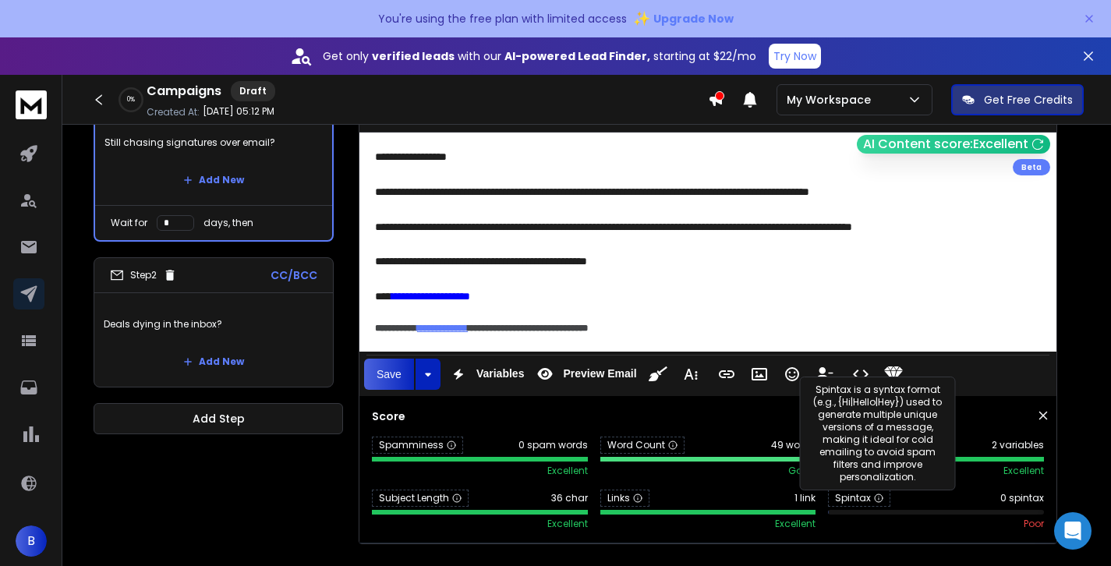
click at [876, 495] on icon at bounding box center [878, 497] width 9 height 9
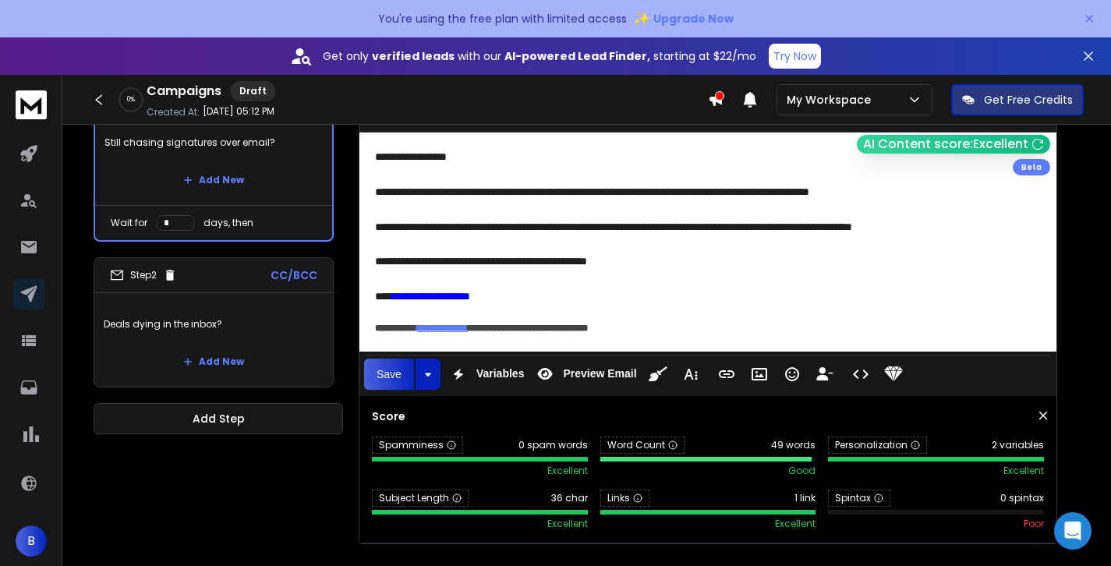
click at [876, 495] on icon at bounding box center [878, 497] width 9 height 9
click at [393, 158] on span "**********" at bounding box center [411, 156] width 72 height 11
click at [482, 379] on span "Variables" at bounding box center [500, 373] width 55 height 13
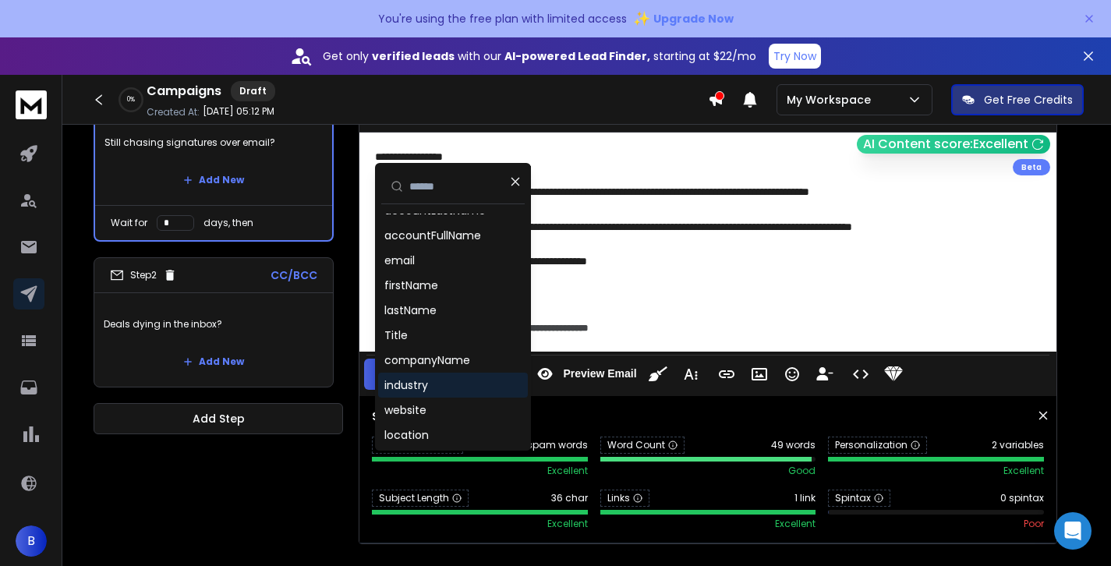
click at [822, 412] on h3 "Score" at bounding box center [708, 416] width 672 height 16
click at [897, 373] on icon "button" at bounding box center [893, 373] width 19 height 15
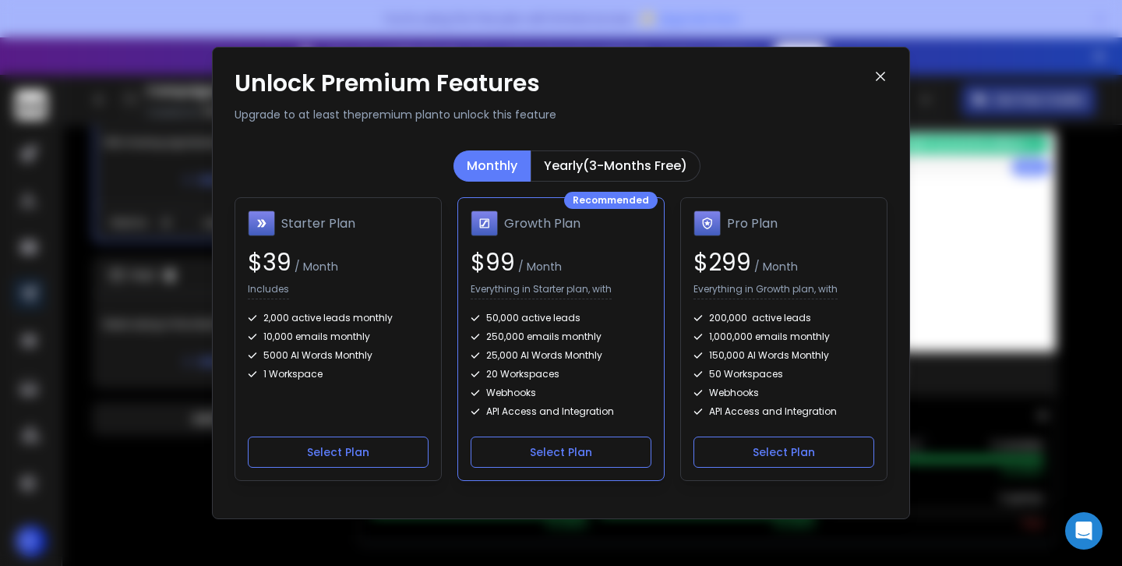
click at [883, 79] on icon at bounding box center [880, 76] width 9 height 9
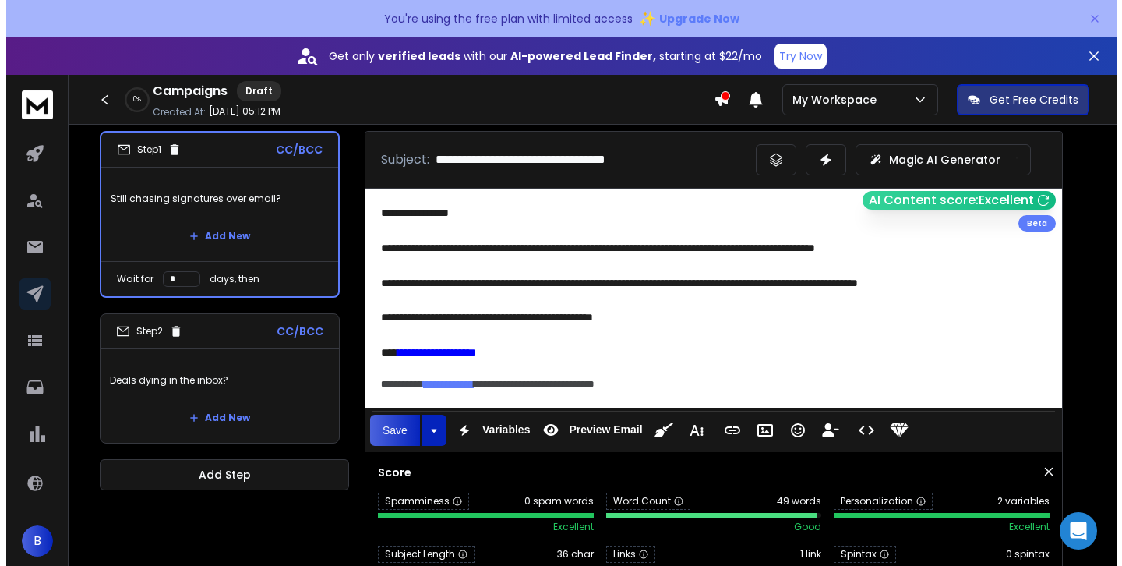
scroll to position [94, 0]
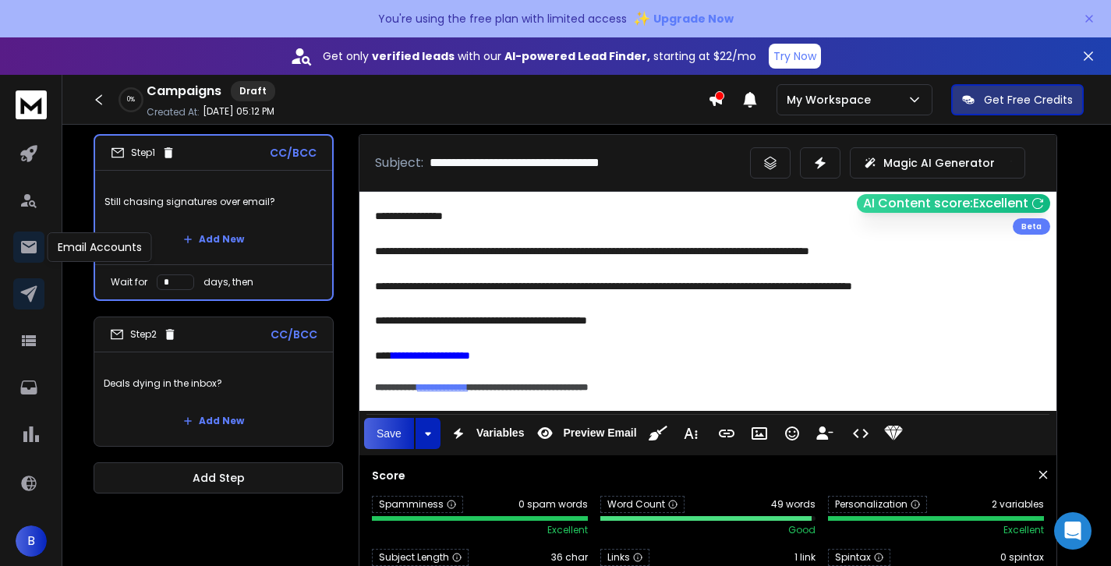
click at [38, 239] on link at bounding box center [28, 246] width 31 height 31
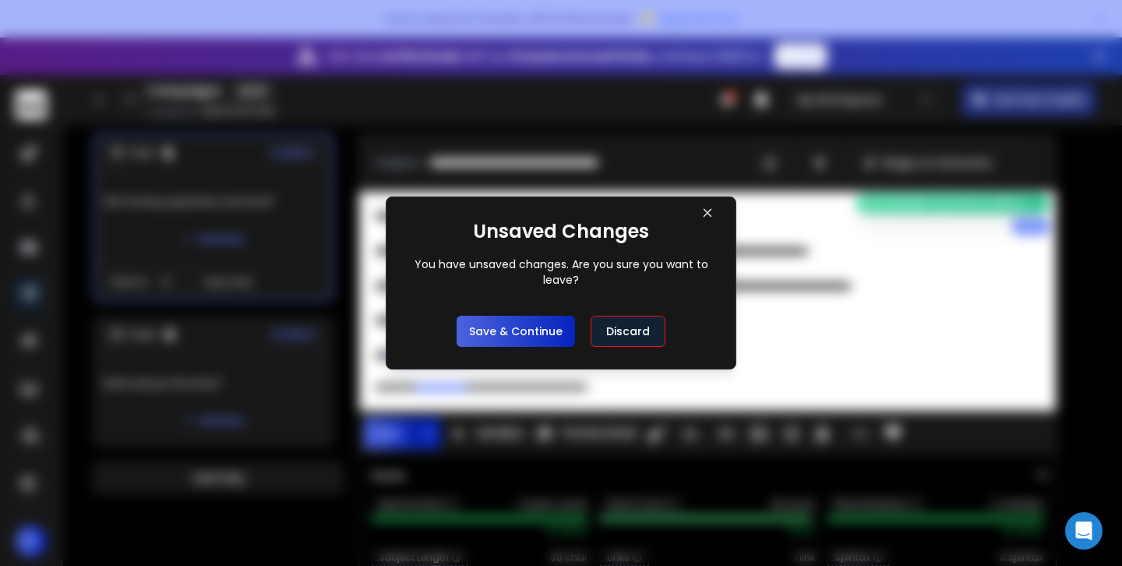
click at [485, 327] on button "Save & Continue" at bounding box center [516, 331] width 118 height 31
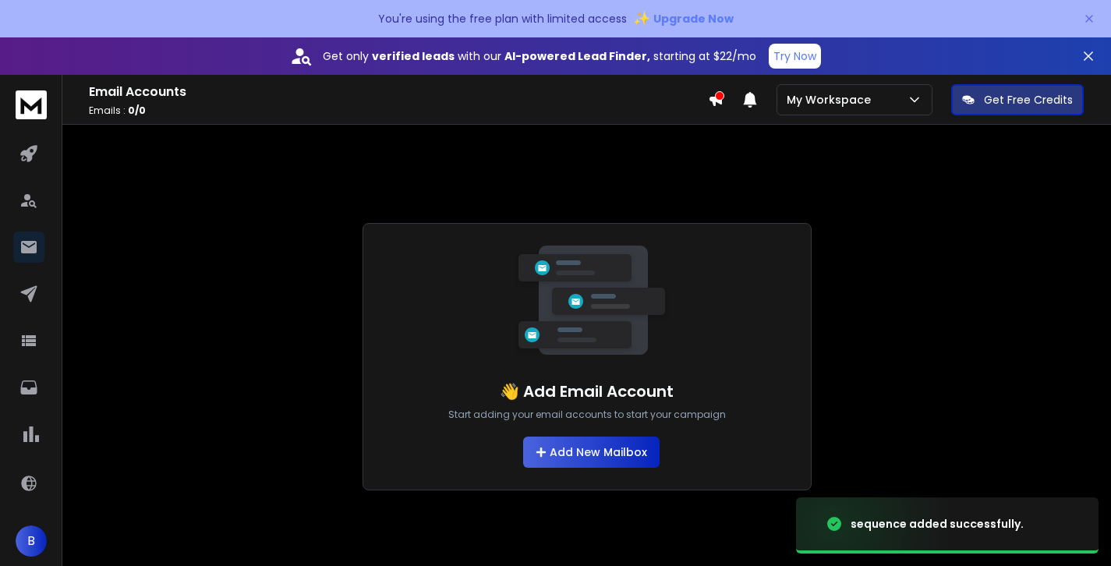
scroll to position [23, 0]
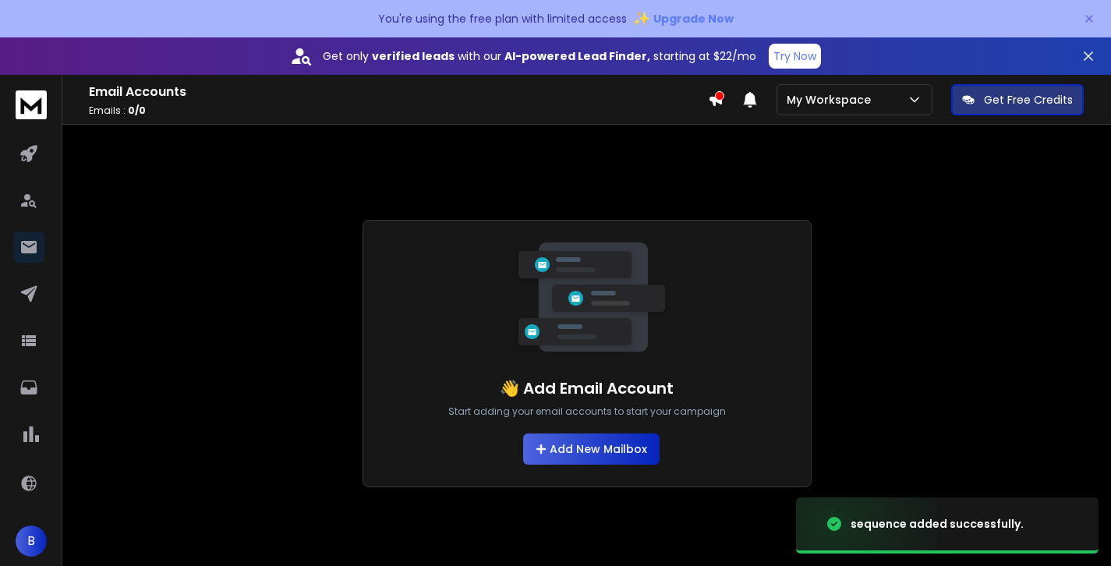
click at [608, 454] on button "Add New Mailbox" at bounding box center [591, 448] width 136 height 31
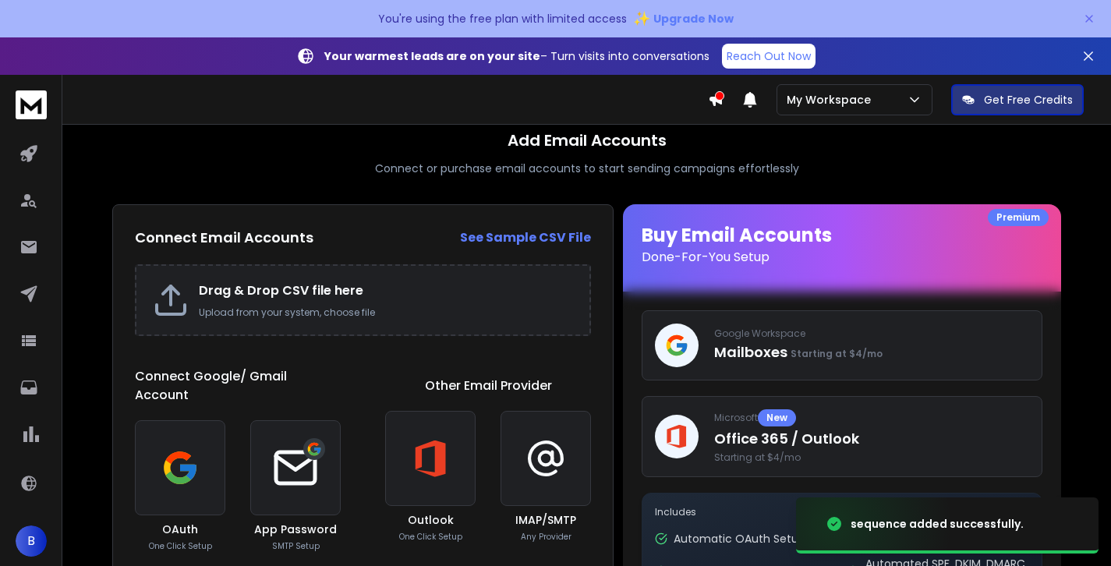
click at [202, 461] on div at bounding box center [180, 467] width 90 height 95
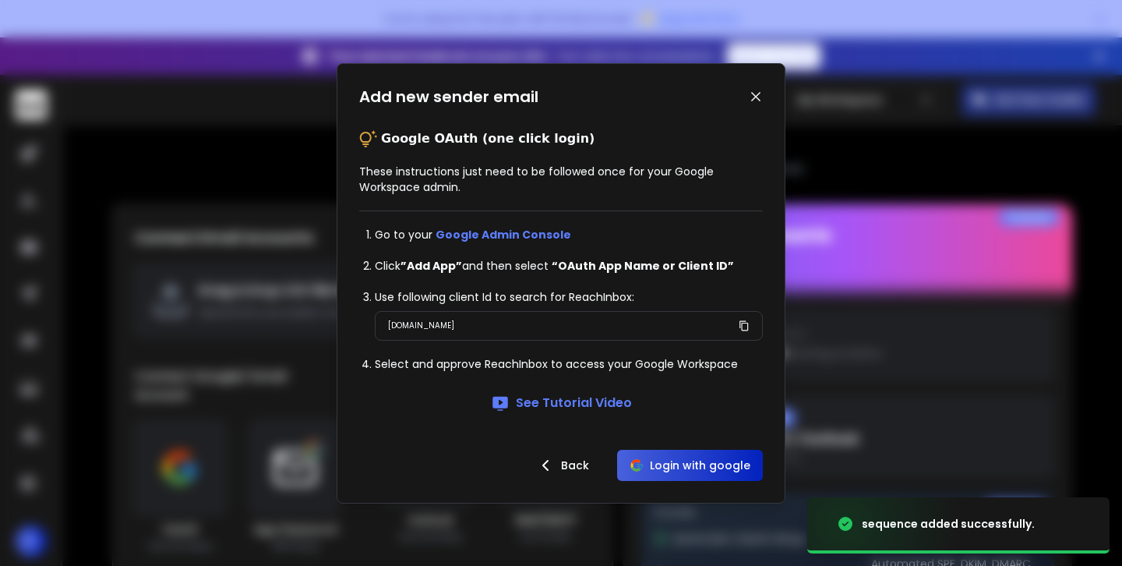
click at [743, 329] on icon at bounding box center [744, 325] width 11 height 11
click at [756, 97] on icon at bounding box center [756, 97] width 14 height 14
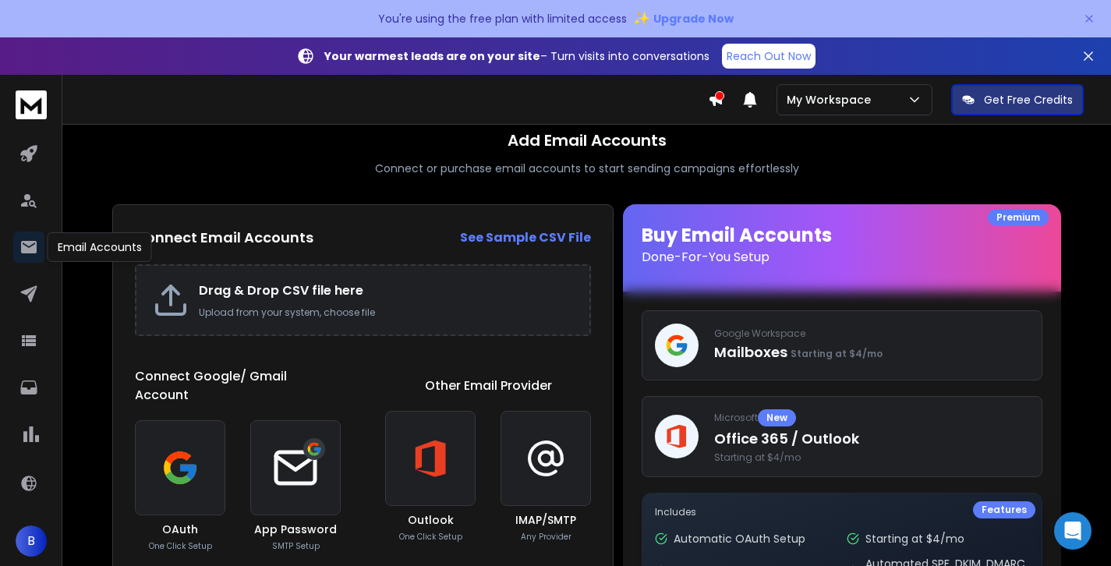
click at [30, 246] on icon at bounding box center [29, 247] width 16 height 12
